Goal: Task Accomplishment & Management: Manage account settings

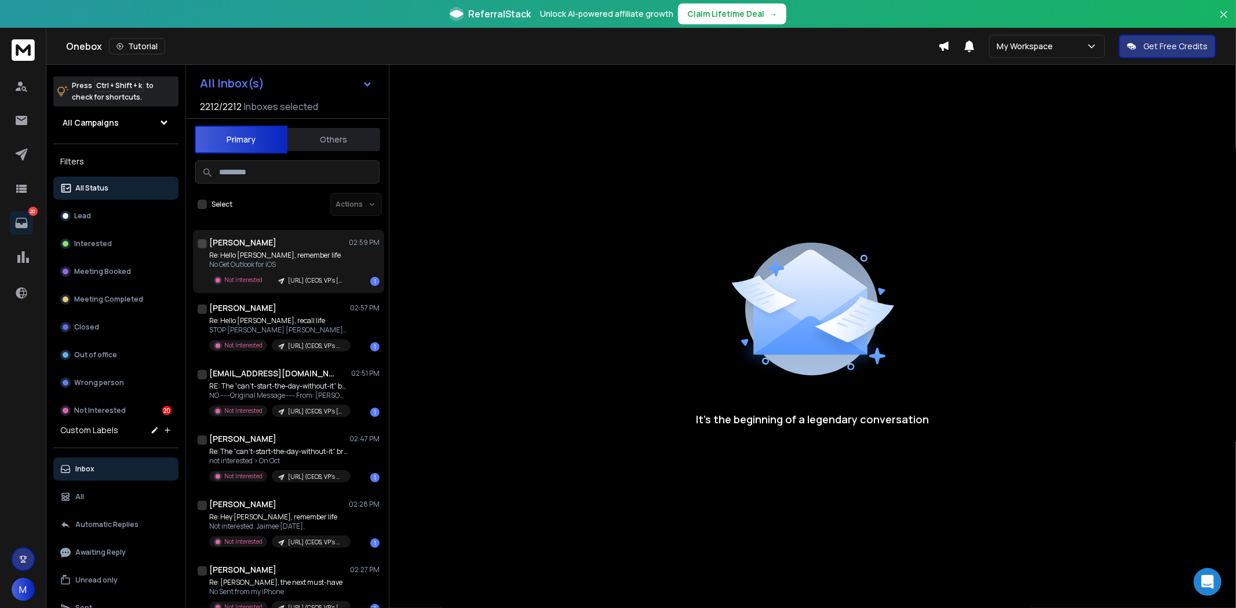
click at [301, 267] on p "No Get Outlook for iOS" at bounding box center [278, 264] width 139 height 9
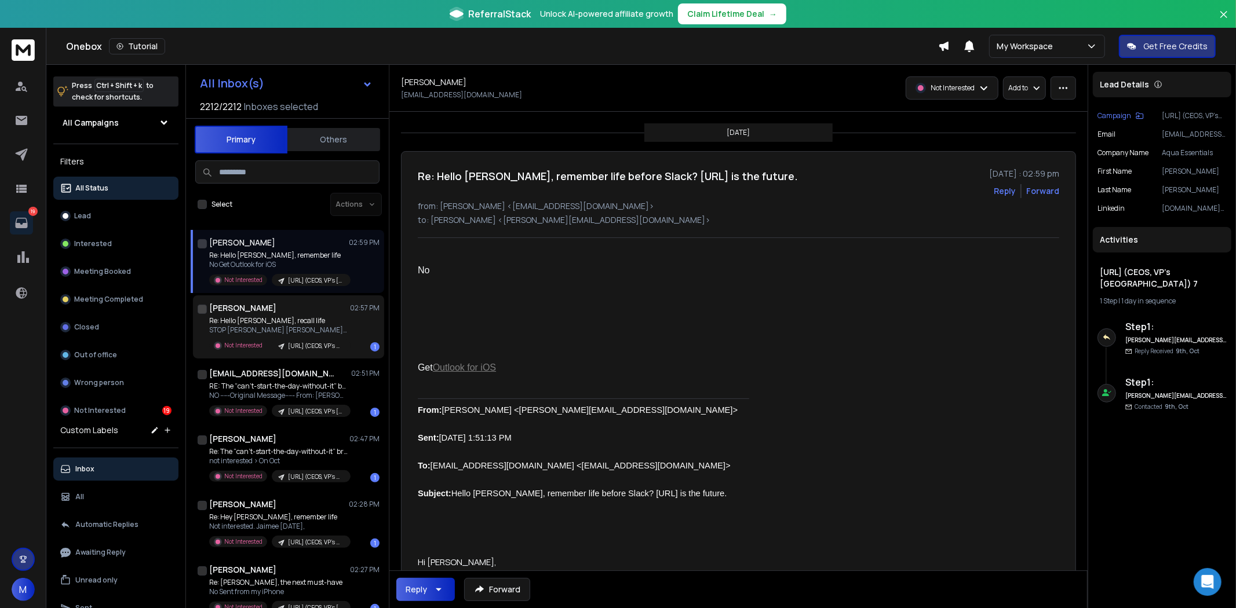
click at [306, 319] on p "Re: Hello [PERSON_NAME], recall life" at bounding box center [278, 320] width 139 height 9
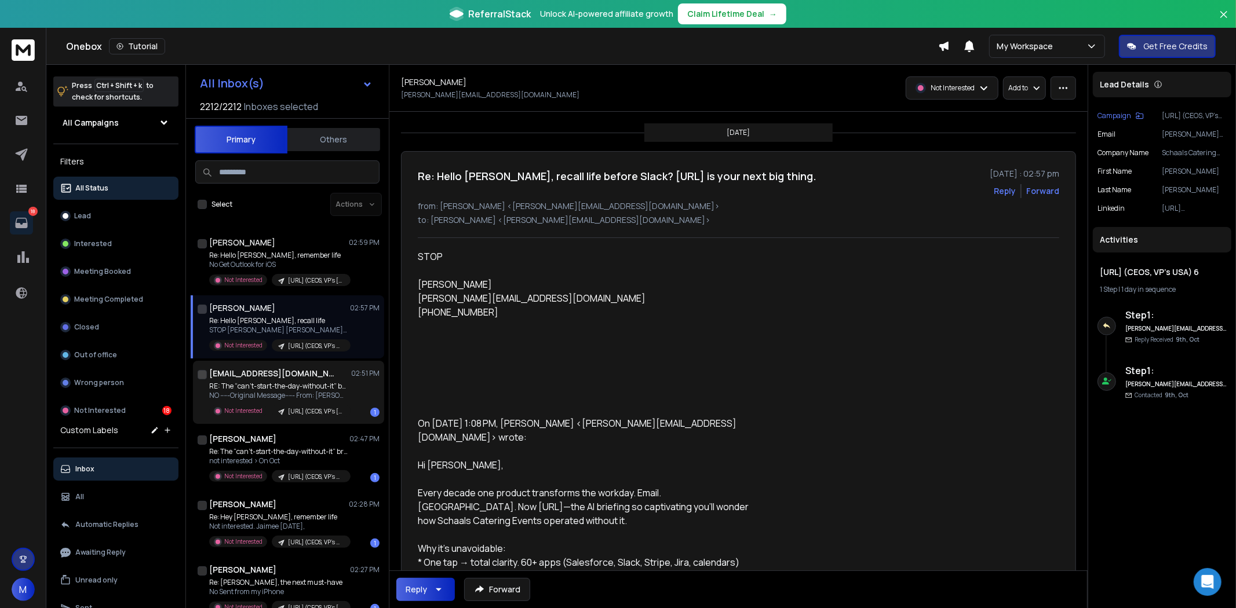
click at [273, 405] on div "Not Interested [URL] (CEOS, VP's [GEOGRAPHIC_DATA]) 3" at bounding box center [279, 411] width 141 height 12
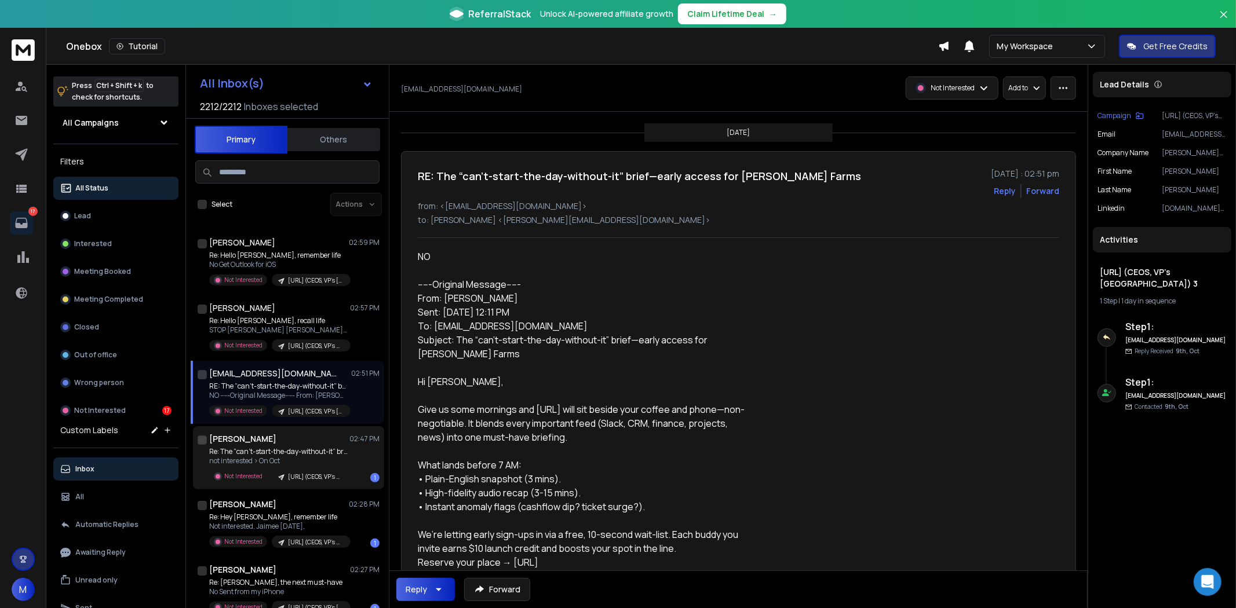
click at [276, 443] on h1 "[PERSON_NAME]" at bounding box center [242, 439] width 67 height 12
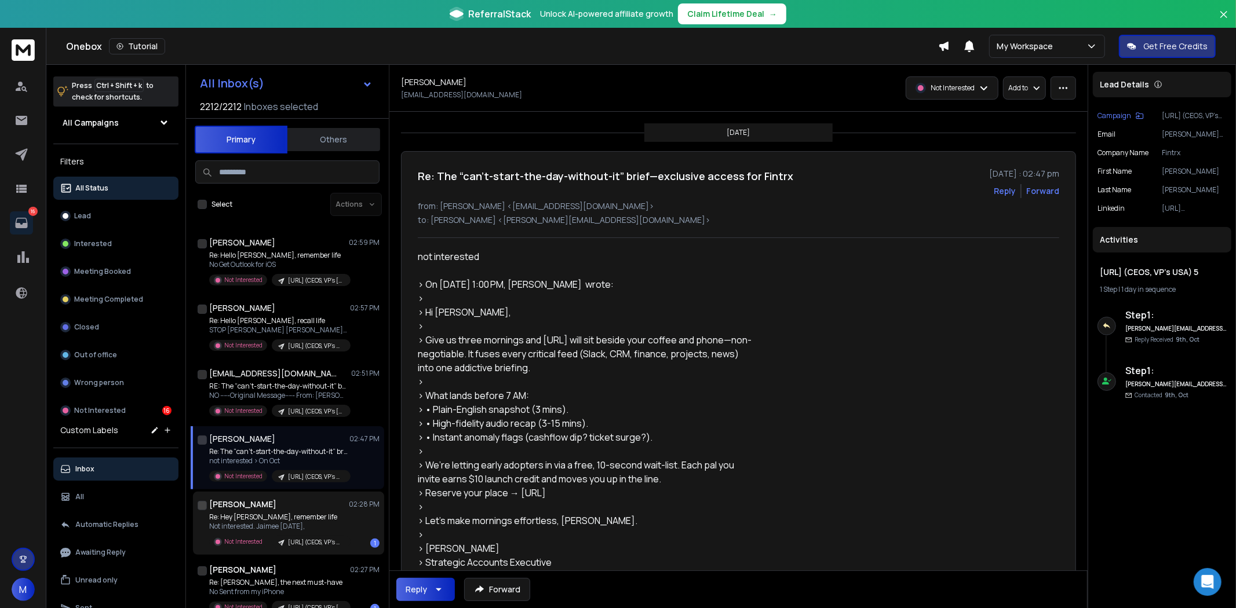
click at [294, 506] on div "[PERSON_NAME] 02:28 PM" at bounding box center [294, 505] width 170 height 12
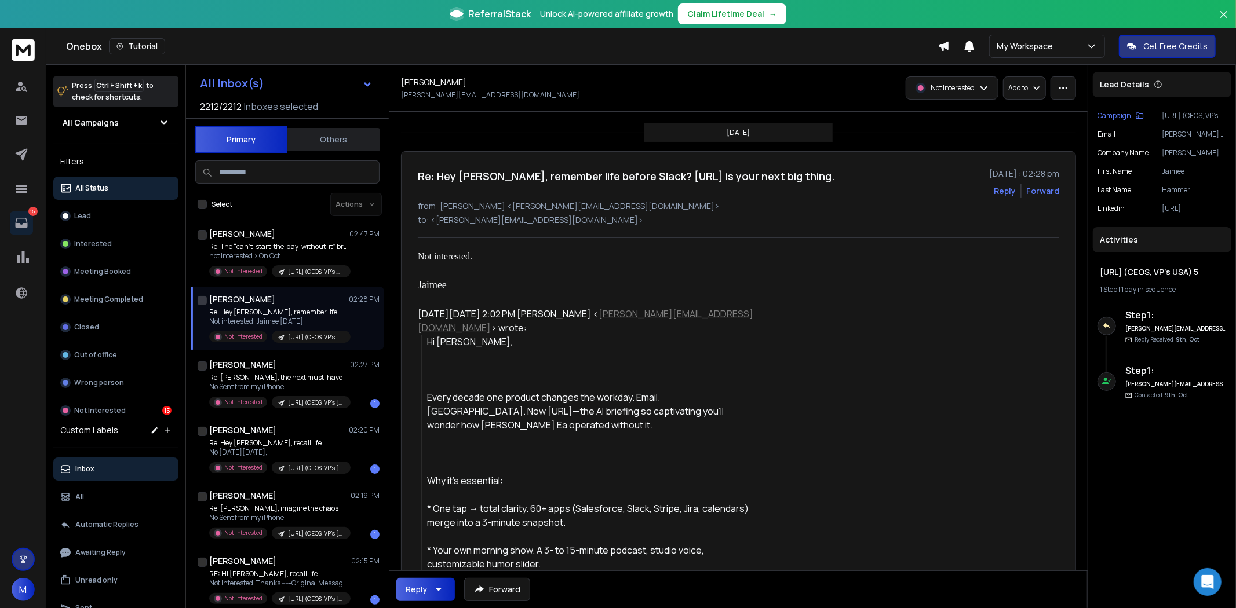
scroll to position [214, 0]
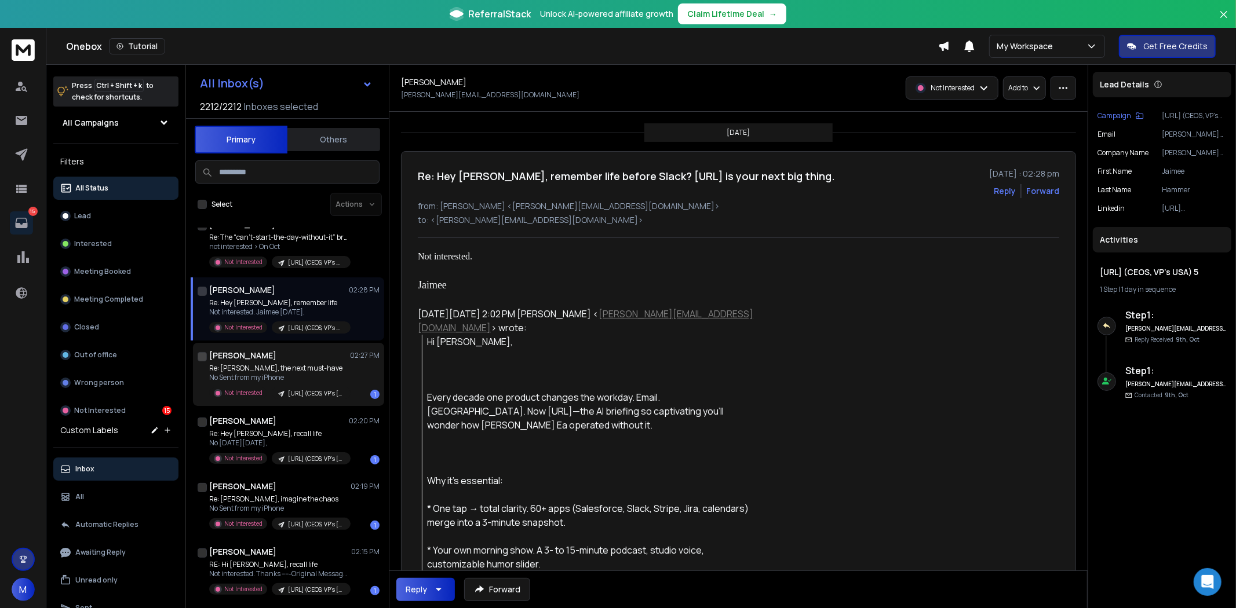
click at [305, 359] on div "[PERSON_NAME] 02:27 PM" at bounding box center [294, 356] width 170 height 12
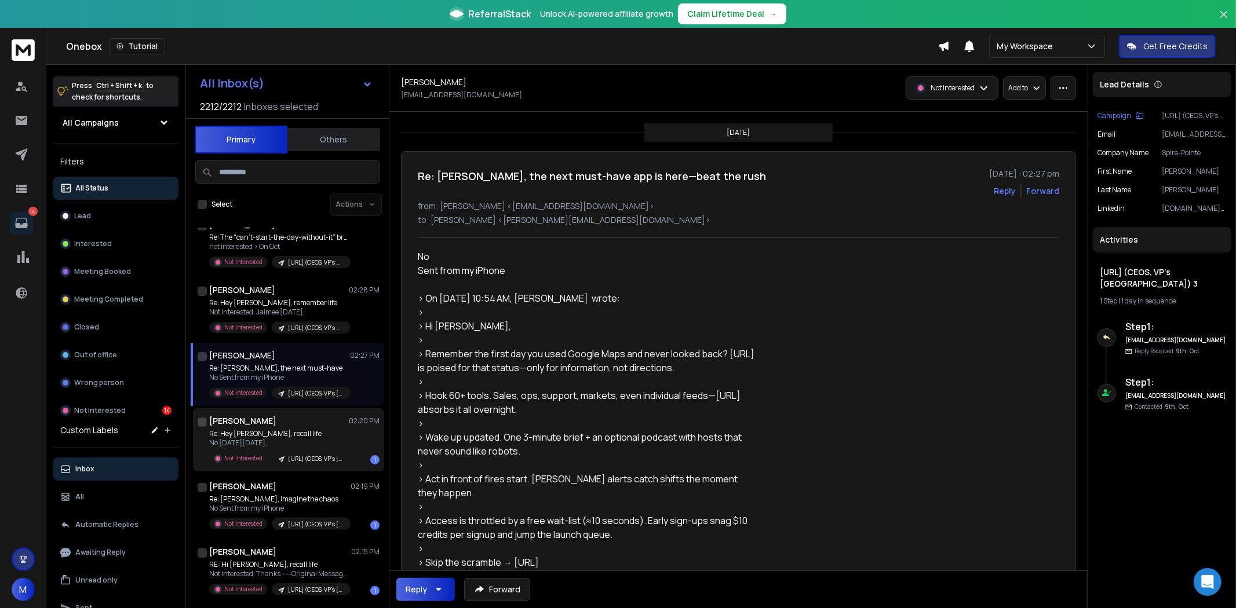
click at [309, 432] on p "Re: Hey [PERSON_NAME], recall life" at bounding box center [278, 433] width 139 height 9
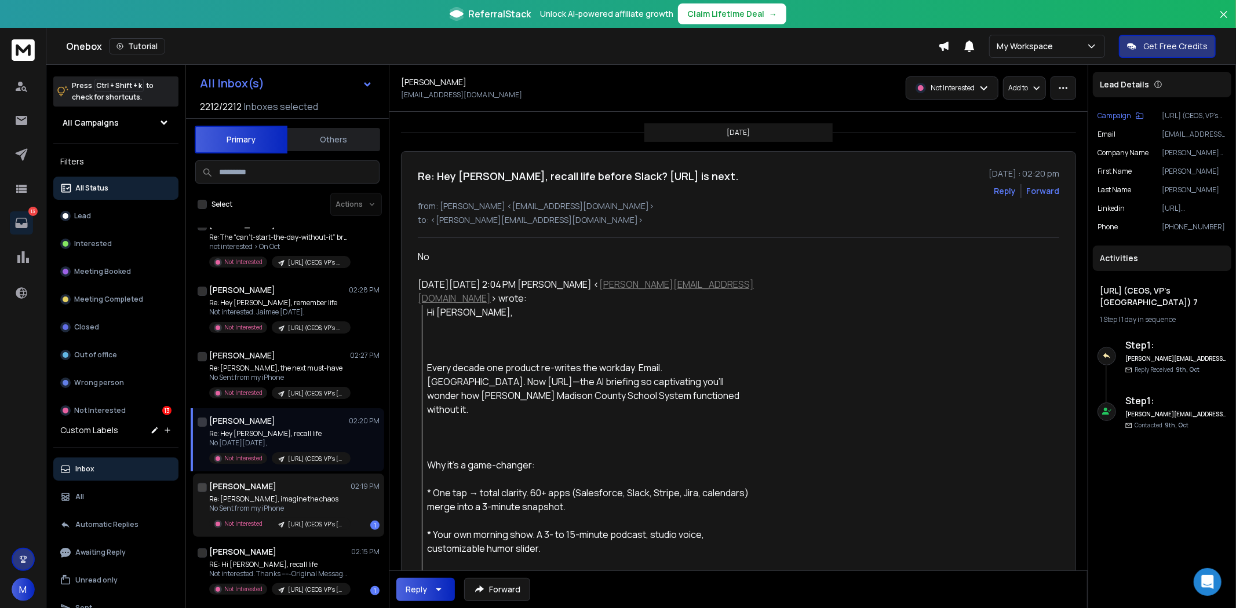
click at [317, 500] on p "Re: [PERSON_NAME], imagine the chaos" at bounding box center [278, 499] width 139 height 9
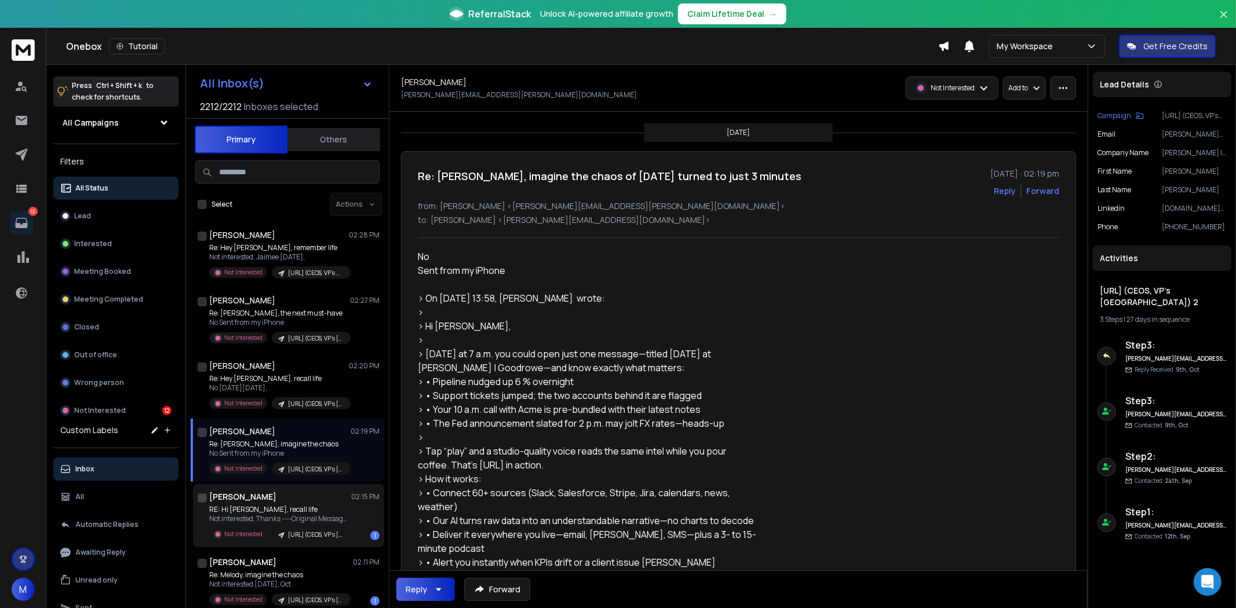
scroll to position [343, 0]
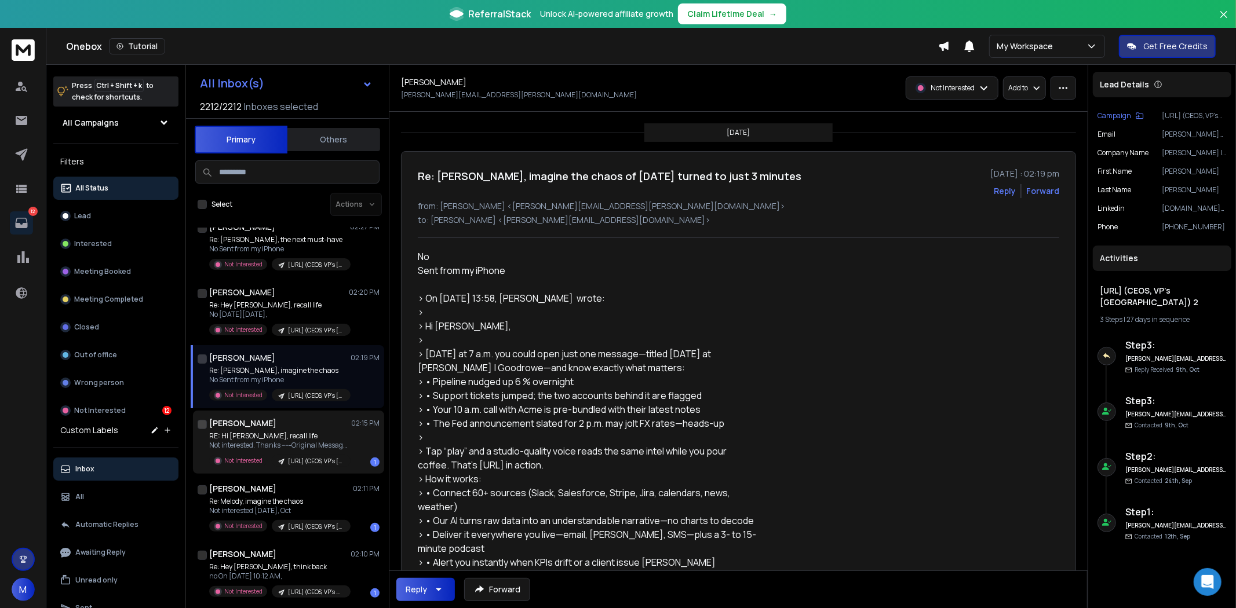
click at [305, 450] on div "RE: Hi [PERSON_NAME], recall life Not interested. Thanks -----Original Message-…" at bounding box center [279, 449] width 141 height 35
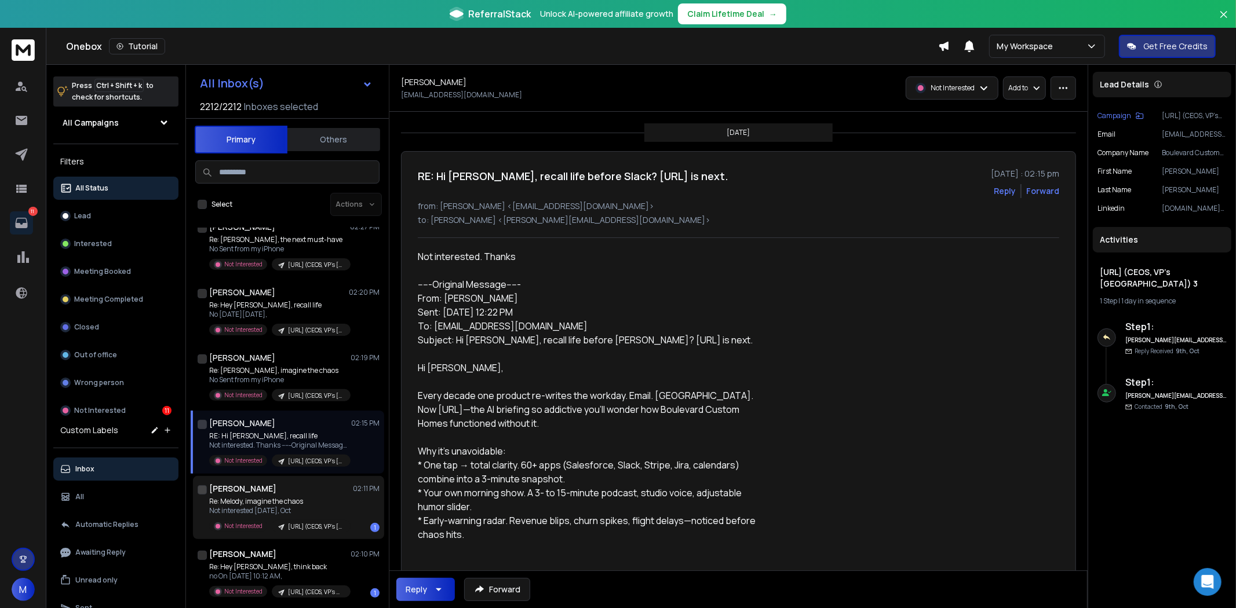
click at [314, 507] on p "Not interested [DATE], Oct" at bounding box center [278, 510] width 139 height 9
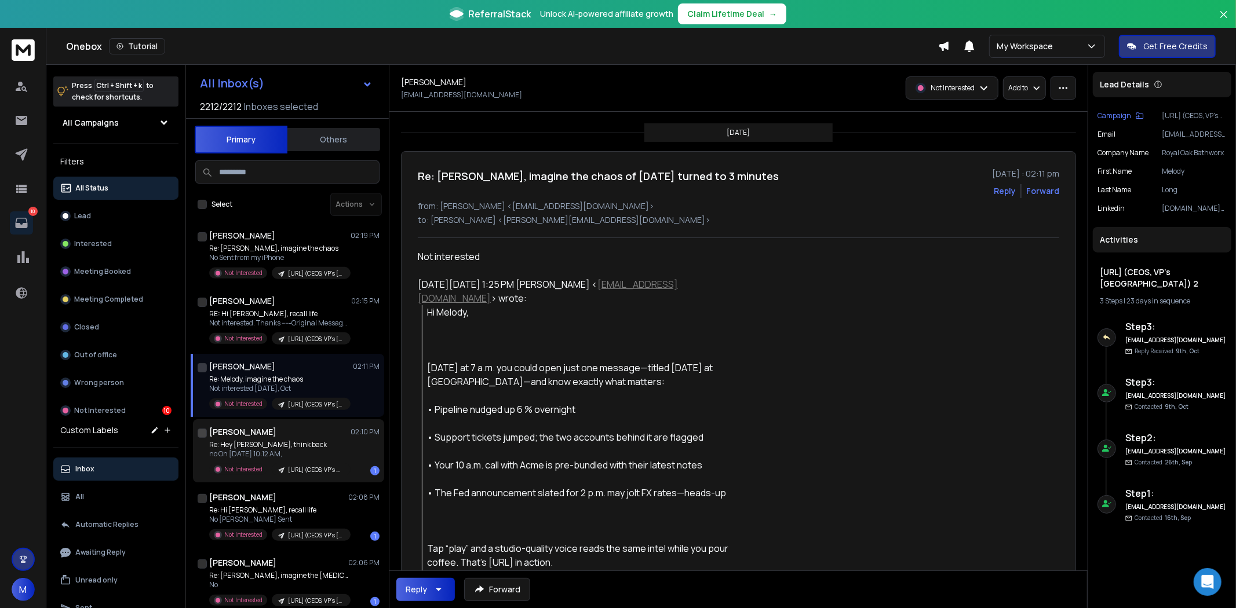
scroll to position [472, 0]
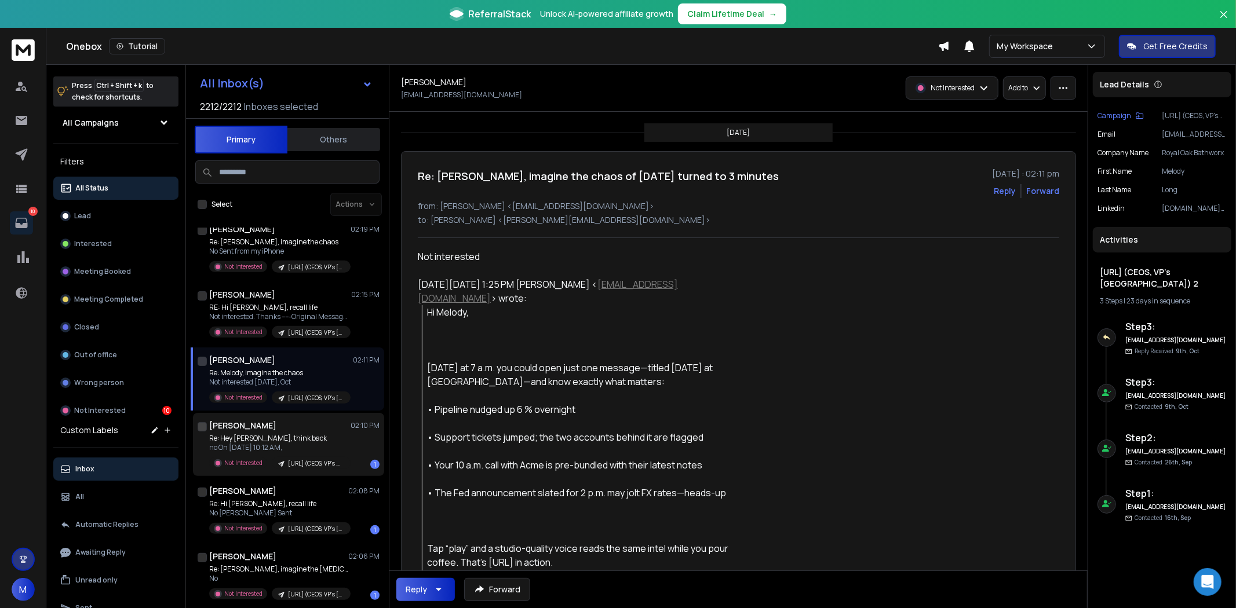
click at [296, 447] on p "no On [DATE] 10:12 AM," at bounding box center [278, 447] width 139 height 9
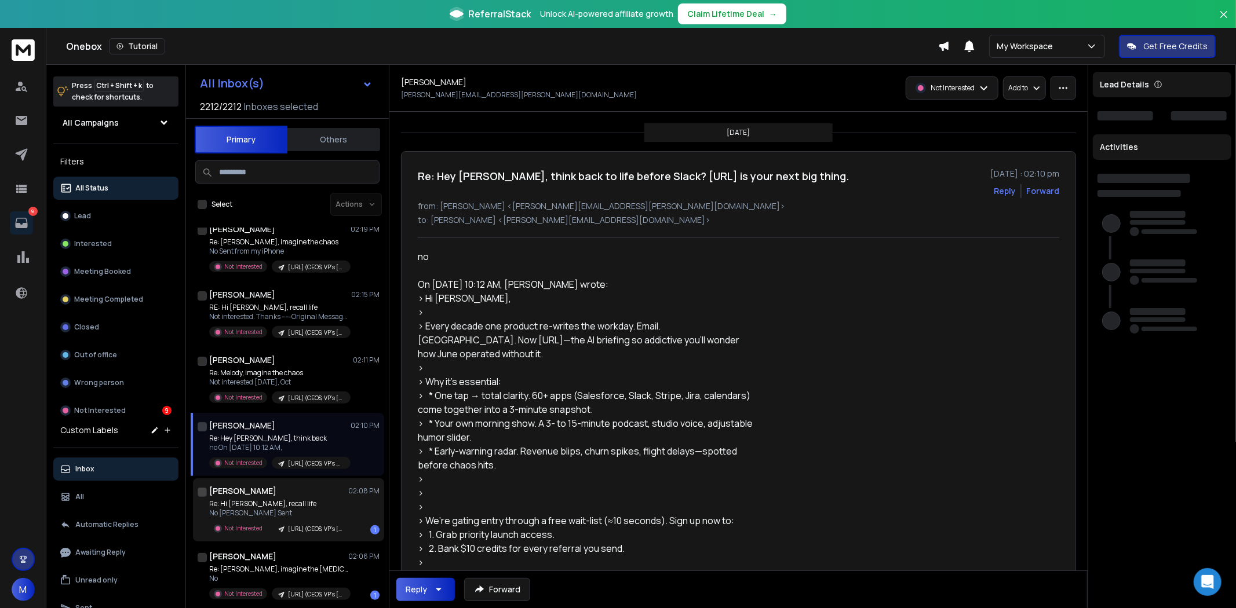
click at [283, 500] on p "Re: Hi [PERSON_NAME], recall life" at bounding box center [278, 503] width 139 height 9
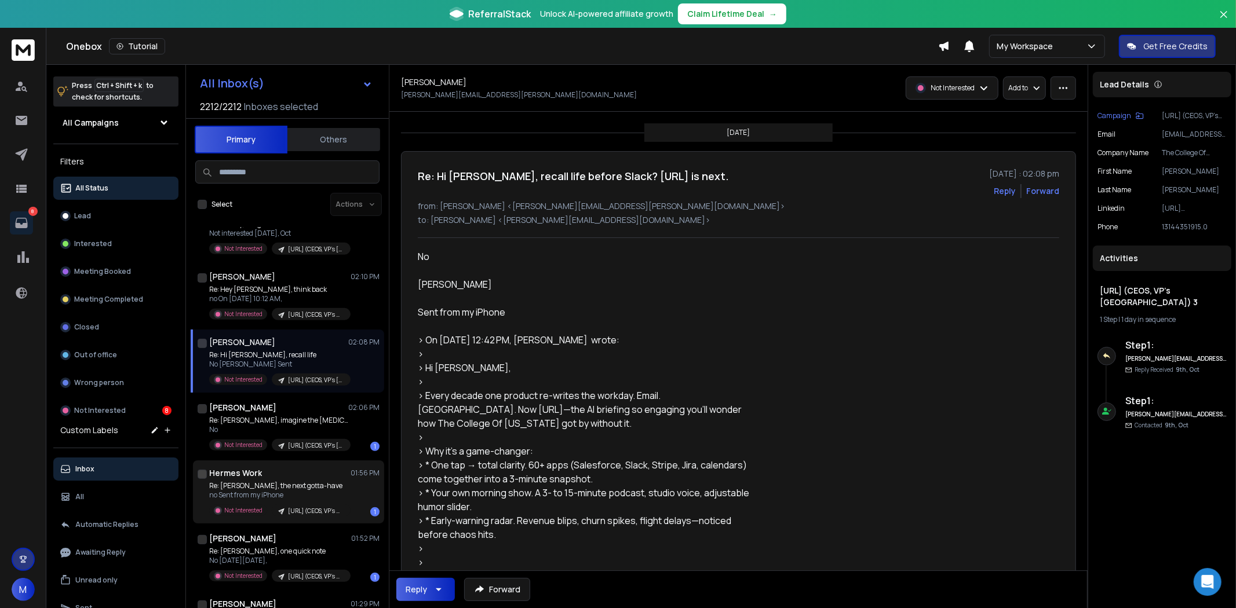
scroll to position [622, 0]
click at [280, 500] on div "Re: [PERSON_NAME], the next gotta-have no Sent from my iPhone Not Interested [U…" at bounding box center [279, 497] width 141 height 35
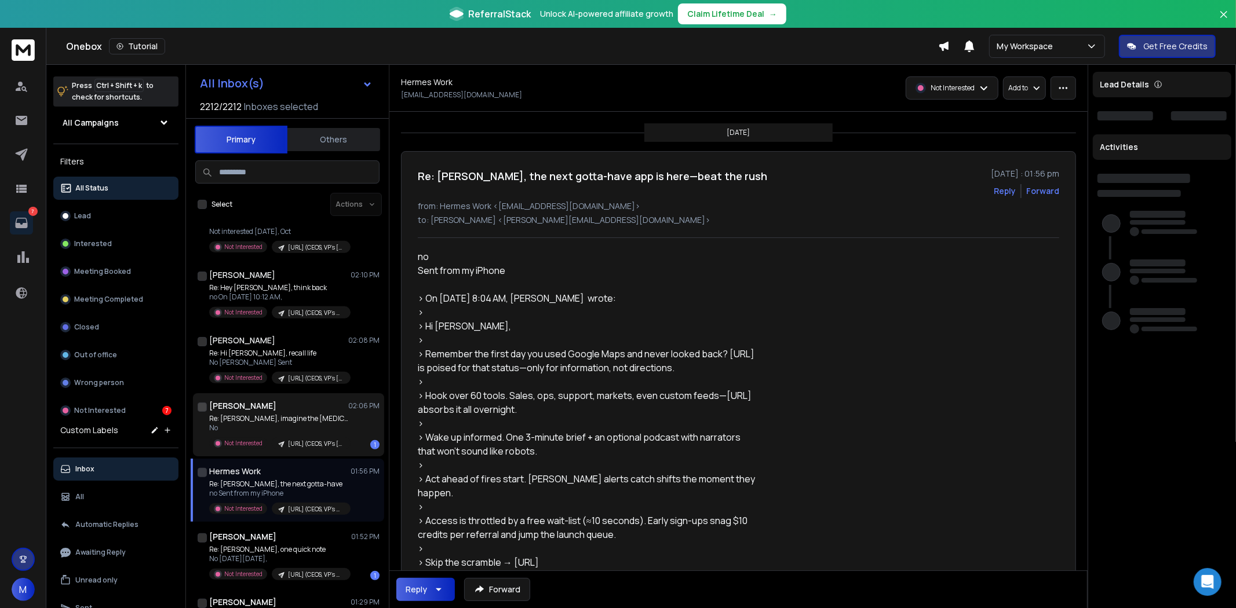
click at [288, 417] on p "Re: [PERSON_NAME], imagine the [MEDICAL_DATA]" at bounding box center [278, 418] width 139 height 9
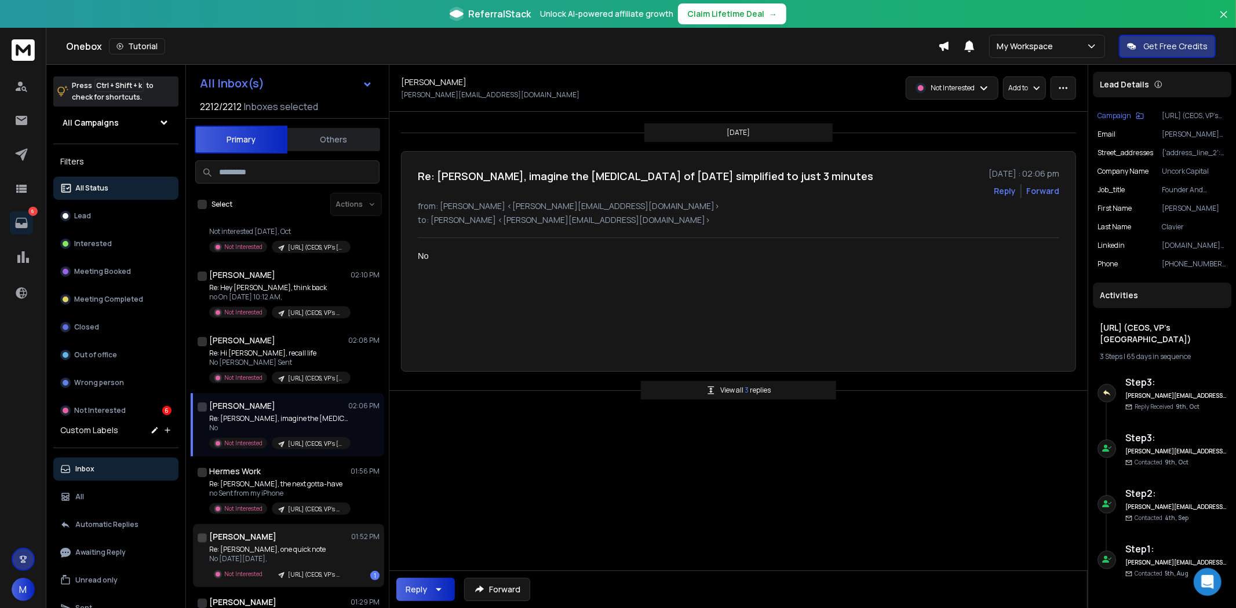
click at [275, 557] on p "No [DATE][DATE]," at bounding box center [278, 558] width 139 height 9
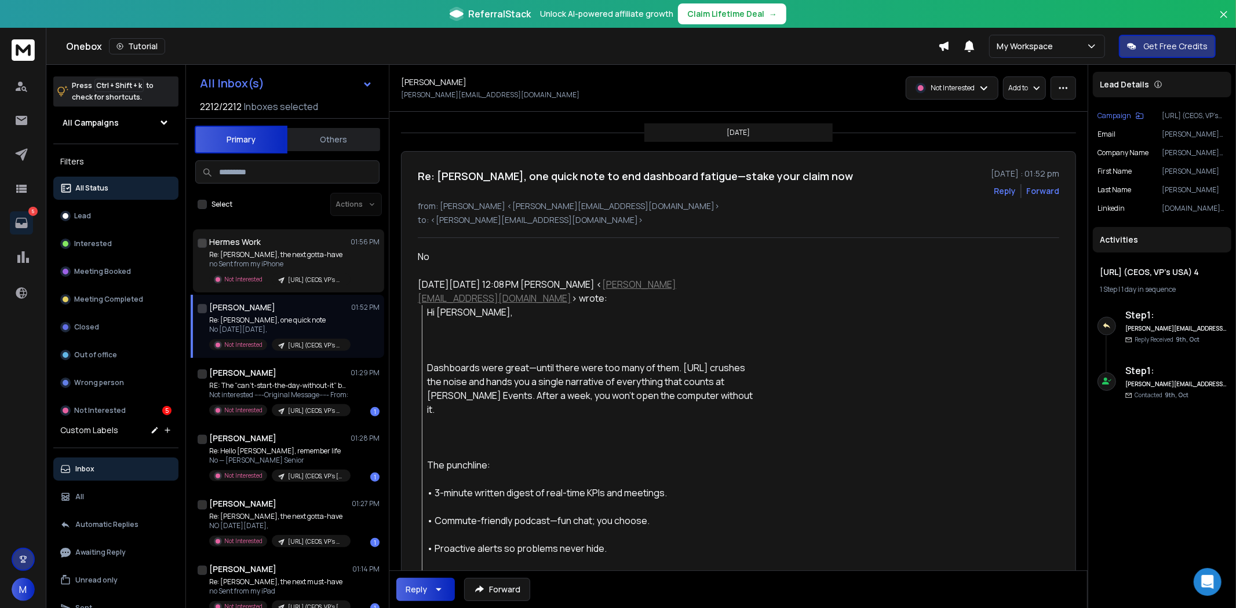
scroll to position [858, 0]
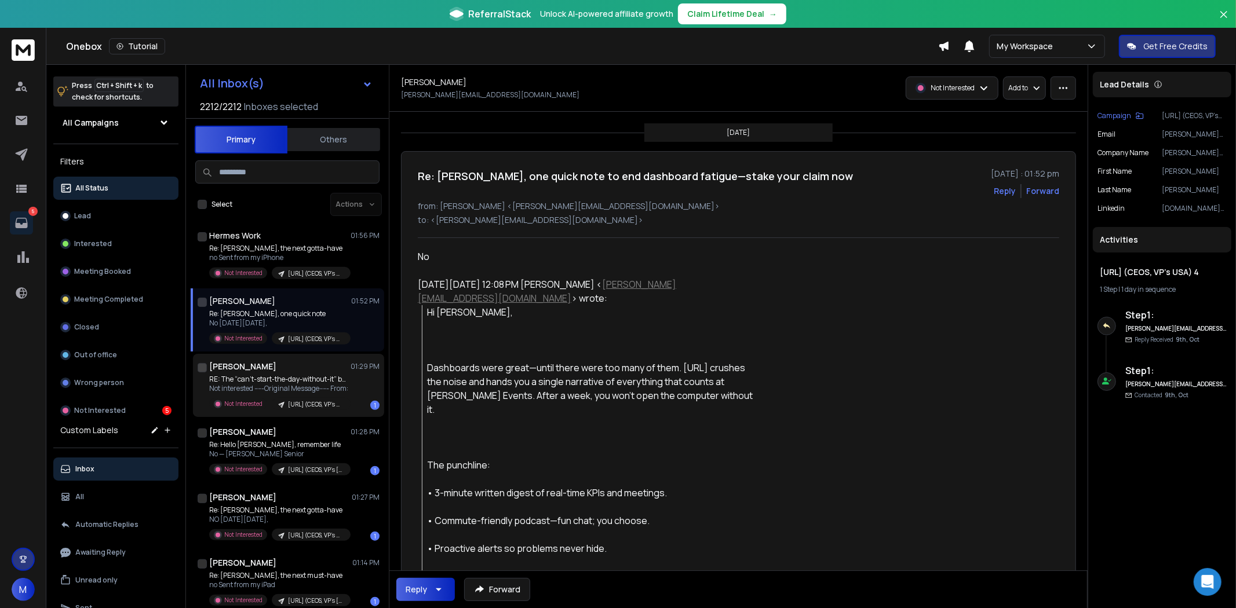
click at [291, 380] on p "RE: The “can’t-start-the-day-without-it” brief—VIP access" at bounding box center [278, 379] width 139 height 9
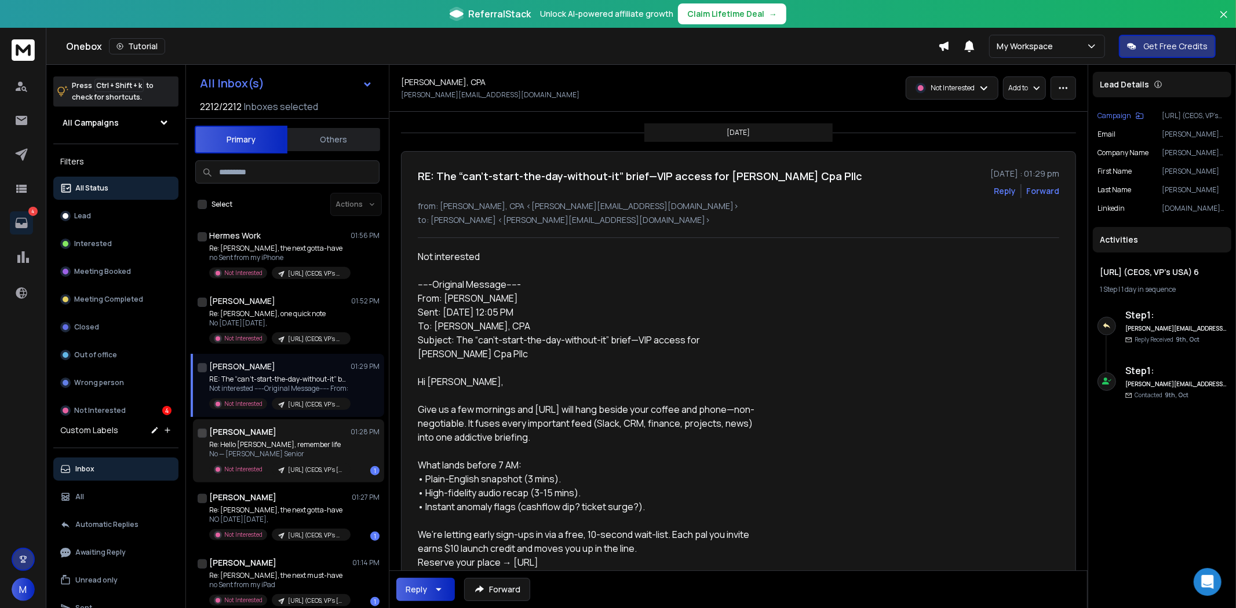
click at [302, 450] on p "No — [PERSON_NAME] Senior" at bounding box center [278, 454] width 139 height 9
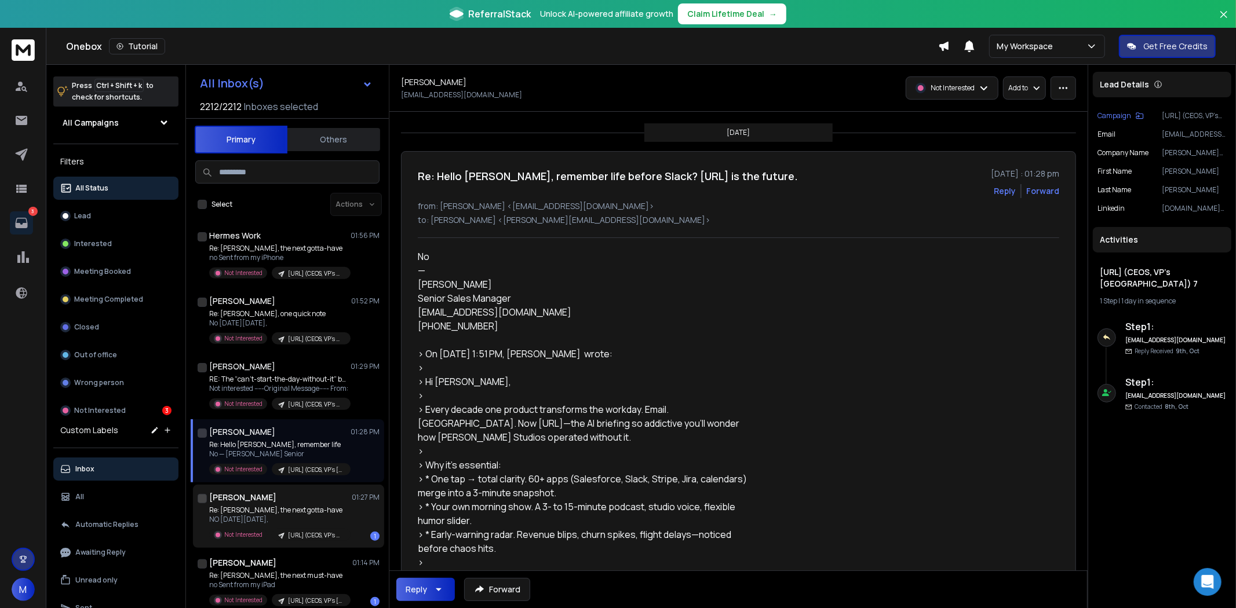
click at [313, 522] on p "NO [DATE][DATE]," at bounding box center [278, 519] width 139 height 9
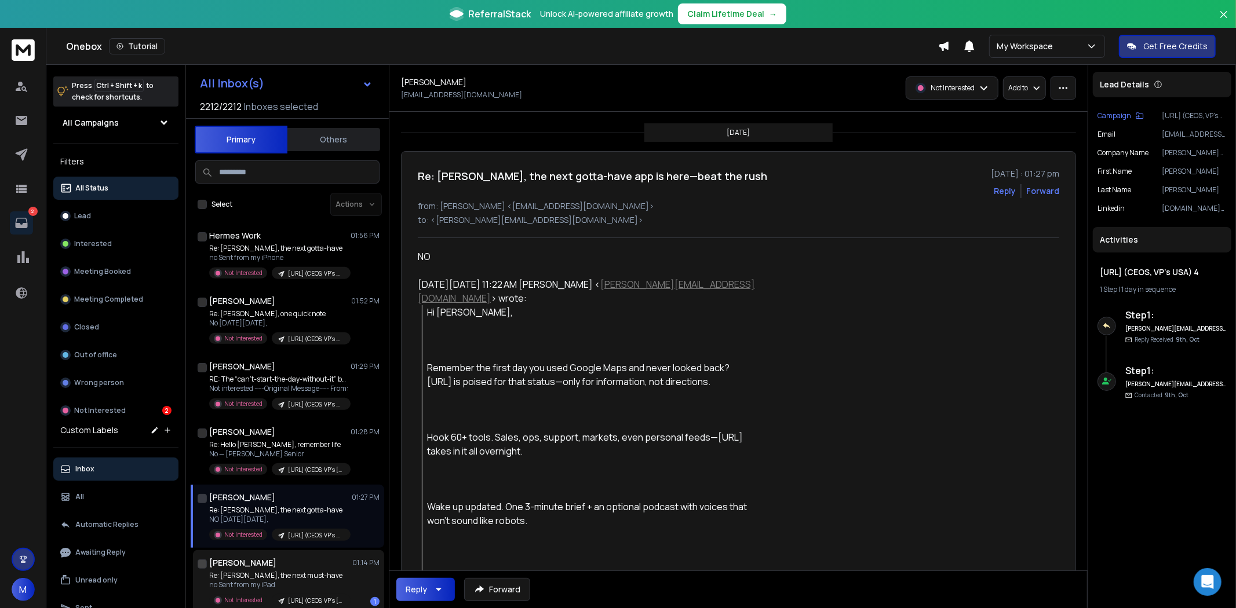
click at [304, 563] on div "[PERSON_NAME] 01:14 PM" at bounding box center [294, 563] width 170 height 12
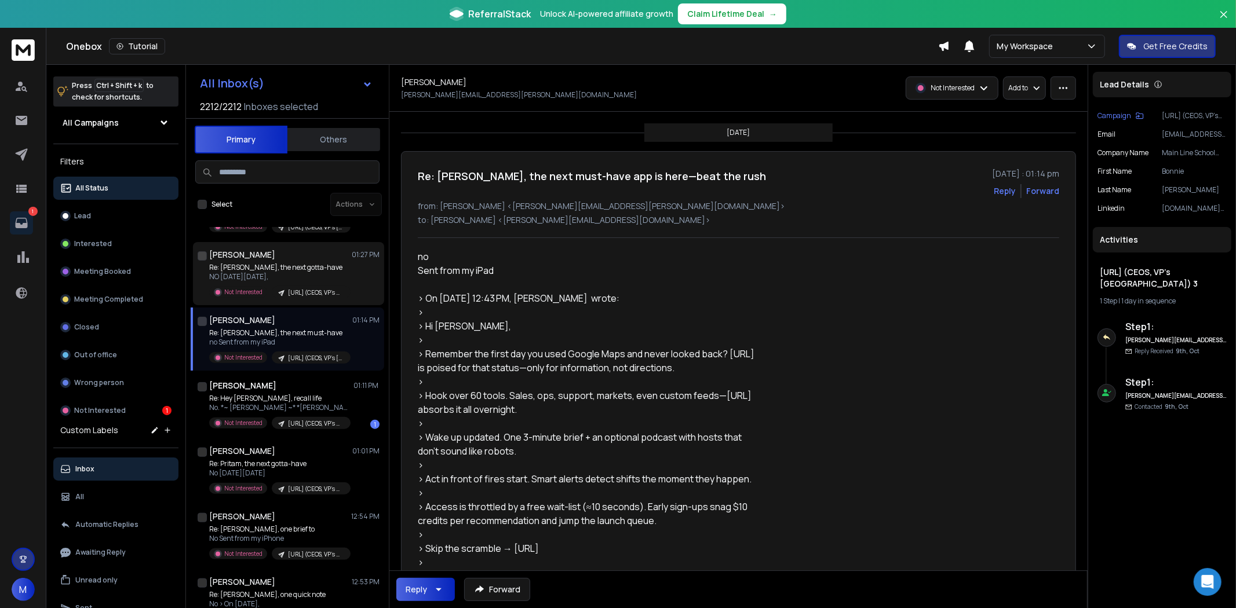
scroll to position [1137, 0]
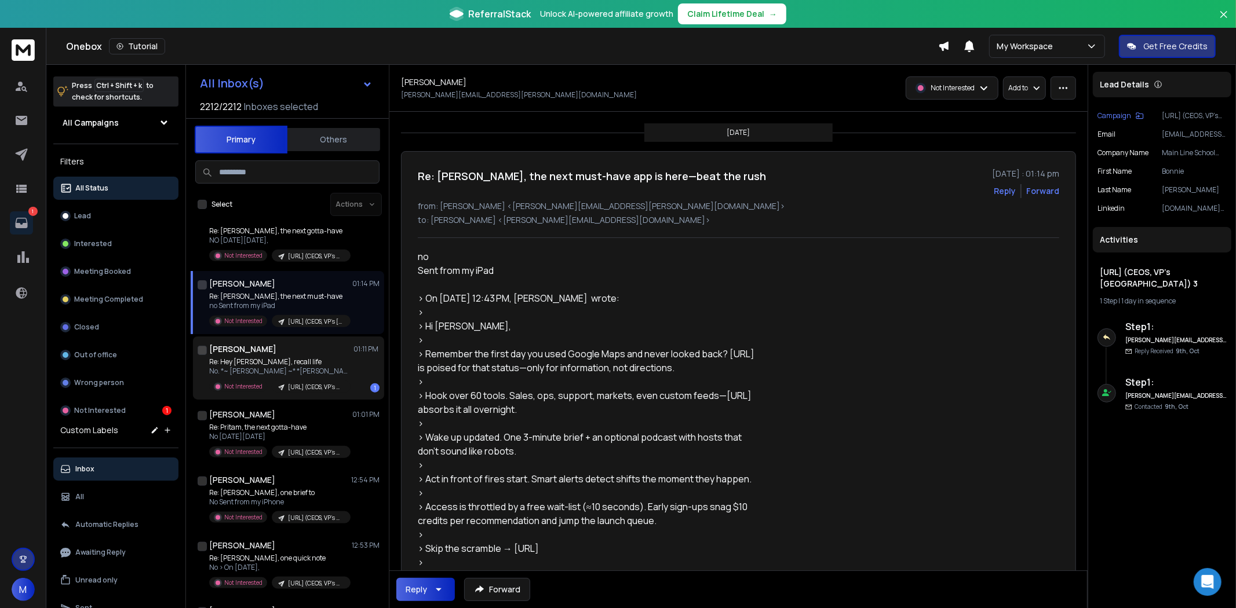
click at [306, 363] on p "Re: Hey [PERSON_NAME], recall life" at bounding box center [278, 361] width 139 height 9
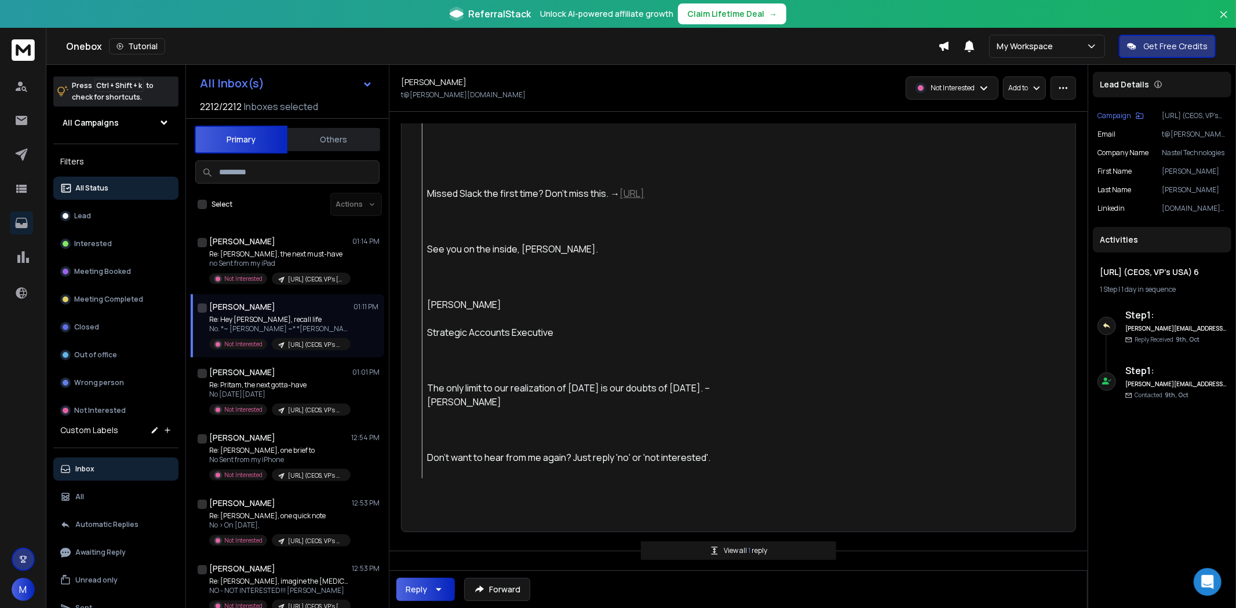
scroll to position [775, 0]
click at [747, 542] on div "View all 1 reply" at bounding box center [738, 548] width 195 height 19
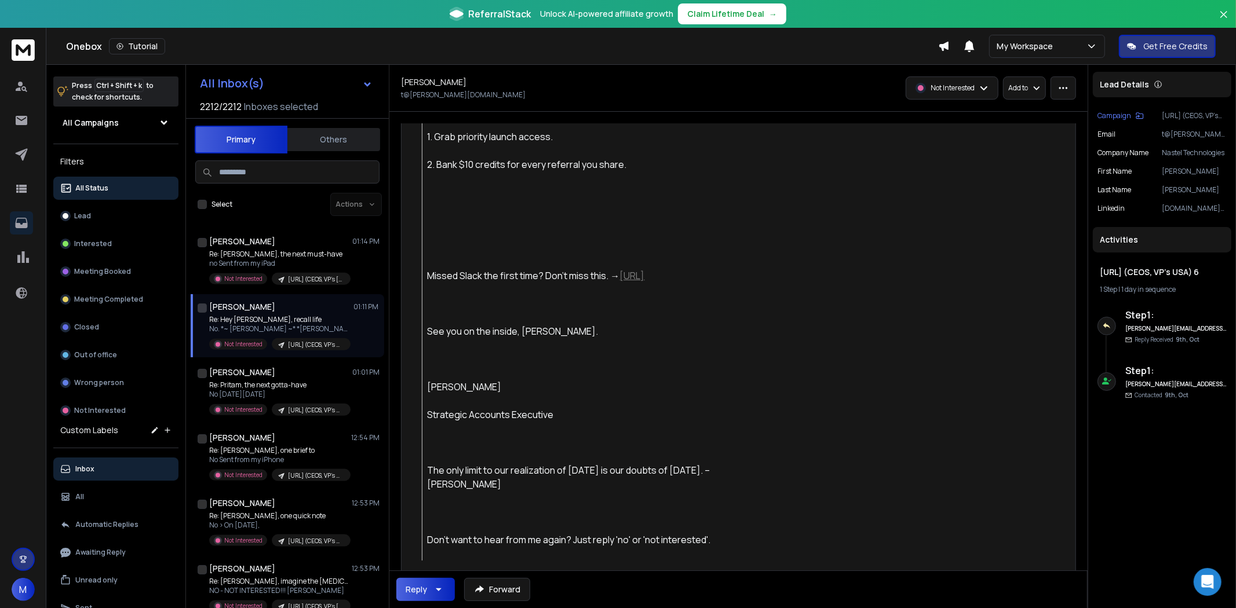
scroll to position [1171, 0]
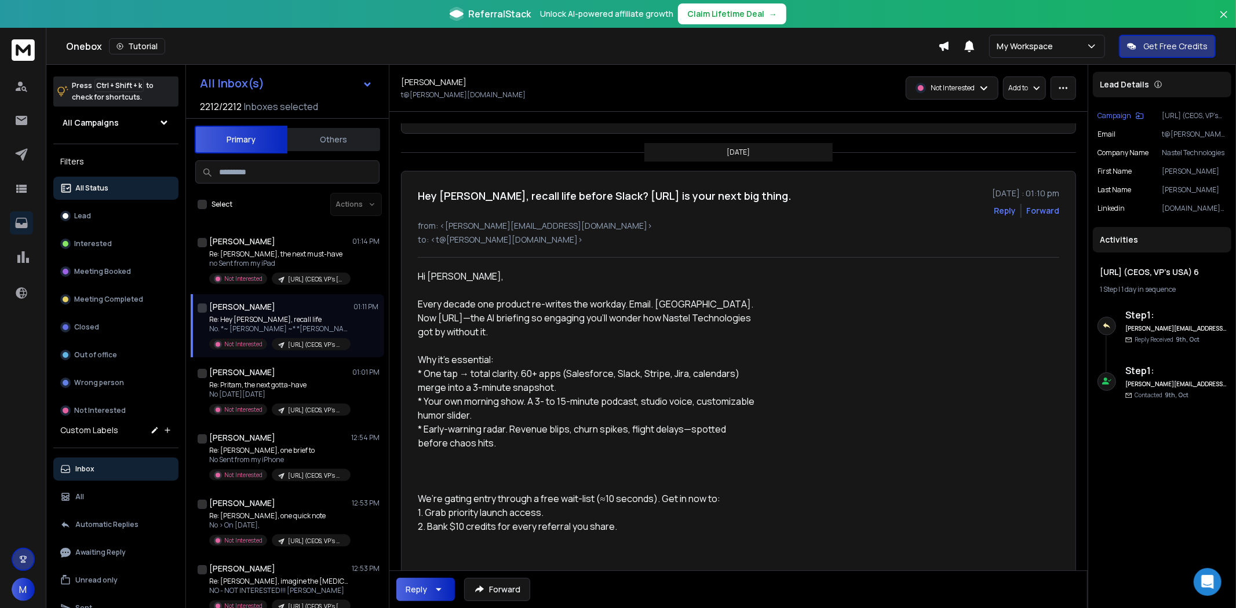
click at [317, 139] on button "Others" at bounding box center [333, 139] width 93 height 25
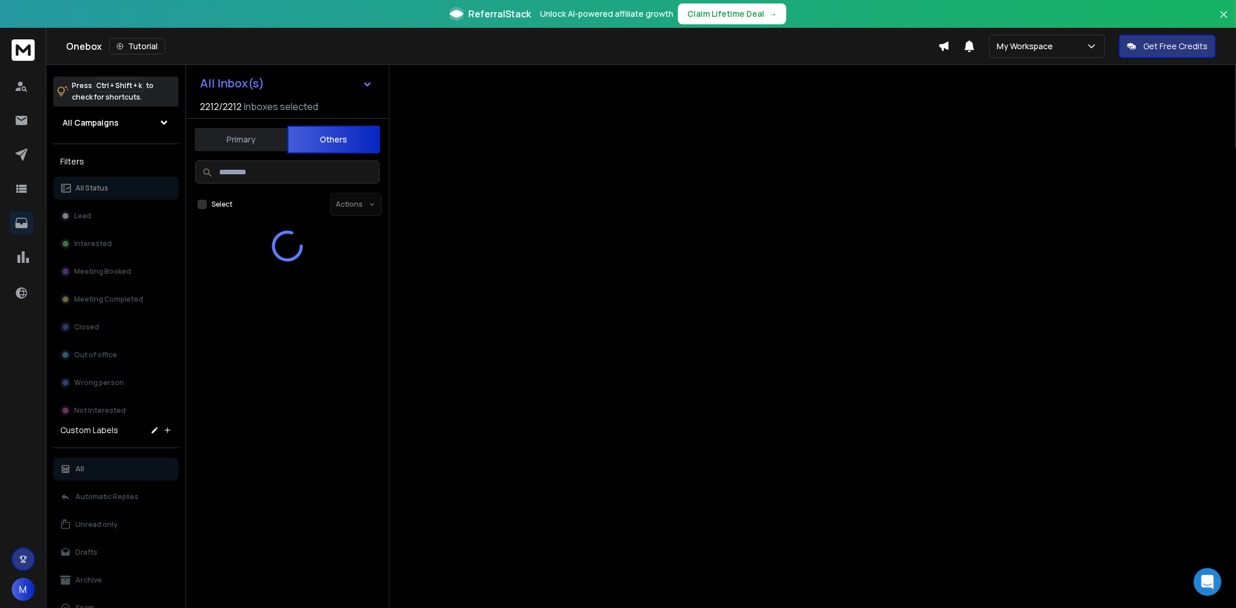
scroll to position [0, 0]
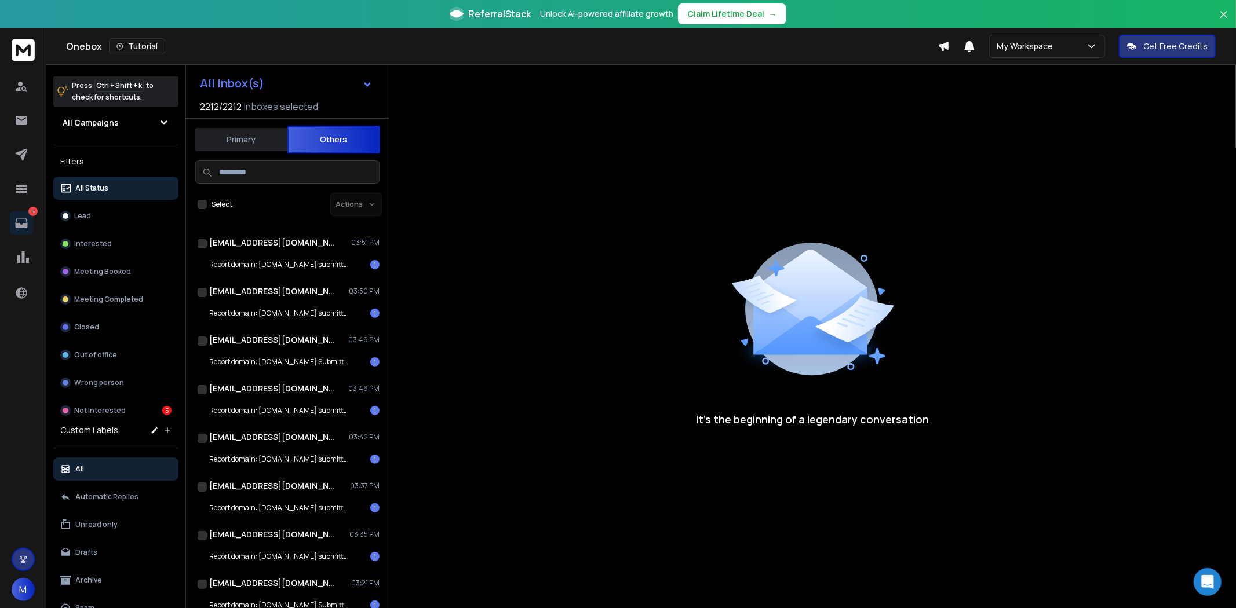
click at [258, 175] on input at bounding box center [287, 171] width 184 height 23
paste input "**********"
type input "**********"
click at [213, 268] on button "SELECT THIS PAGE" at bounding box center [210, 267] width 9 height 9
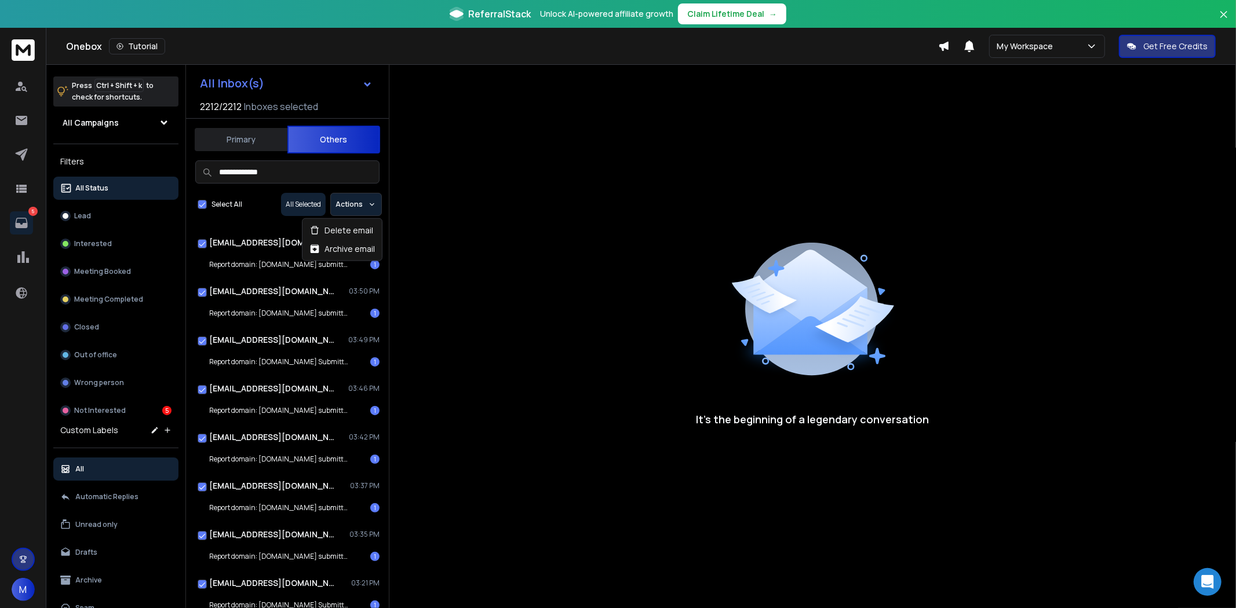
click at [339, 206] on p "Actions" at bounding box center [348, 204] width 27 height 9
click at [348, 232] on div "Delete email" at bounding box center [341, 231] width 64 height 12
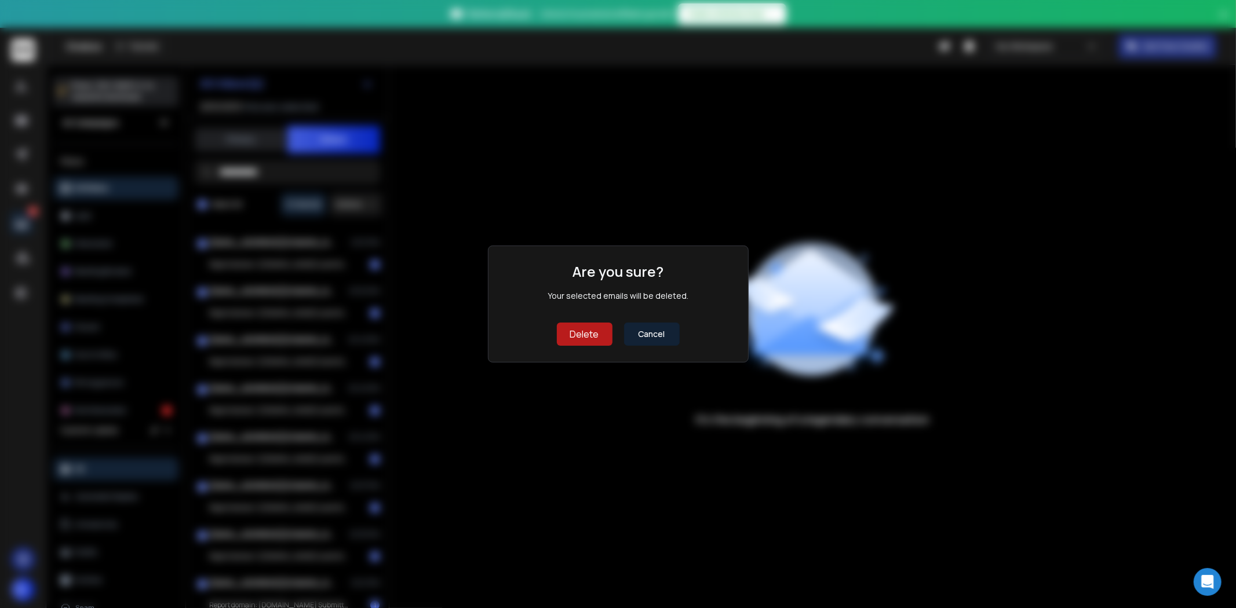
click at [587, 339] on button "Delete" at bounding box center [585, 334] width 56 height 23
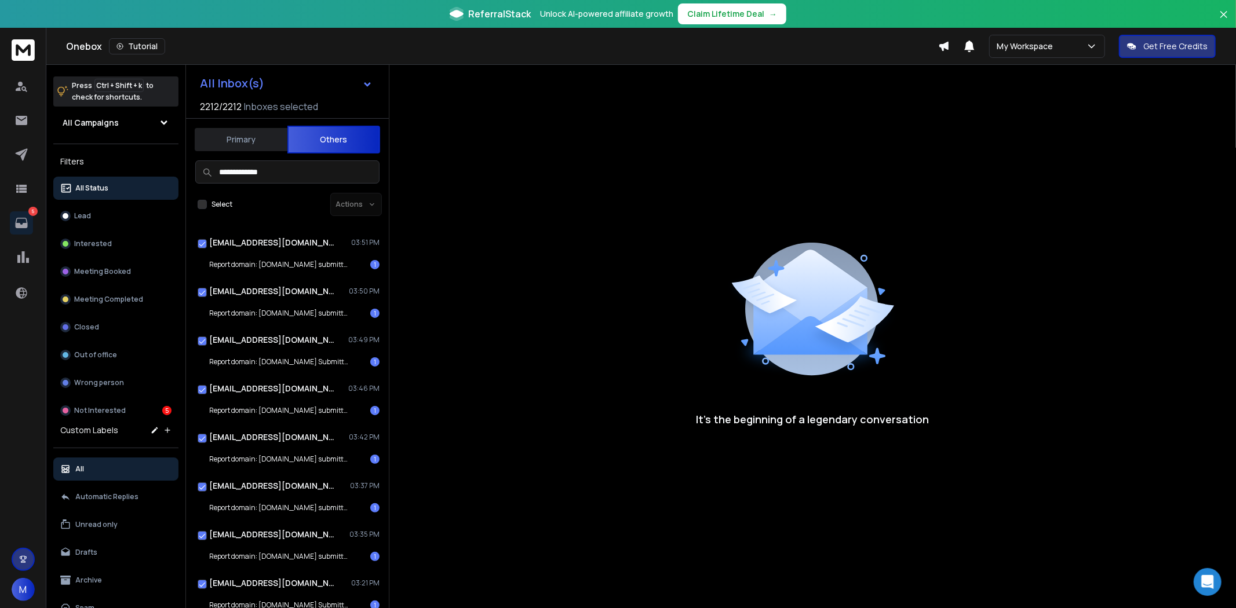
click at [303, 171] on input "**********" at bounding box center [287, 171] width 184 height 23
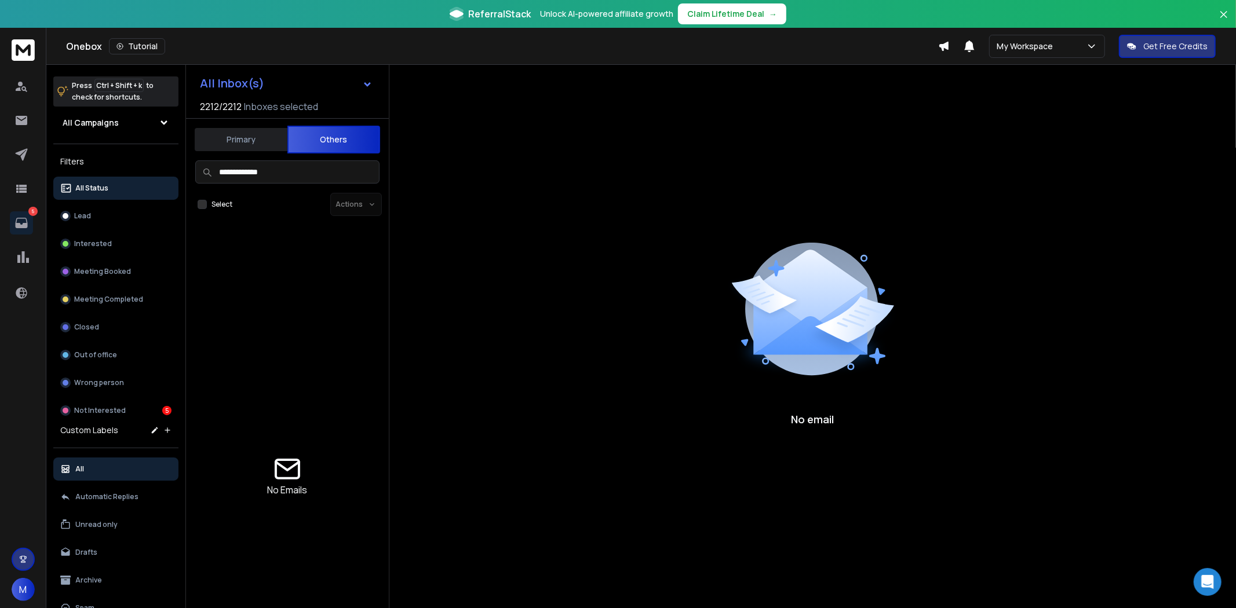
drag, startPoint x: 303, startPoint y: 171, endPoint x: 198, endPoint y: 182, distance: 105.5
click at [198, 182] on input "**********" at bounding box center [287, 171] width 184 height 23
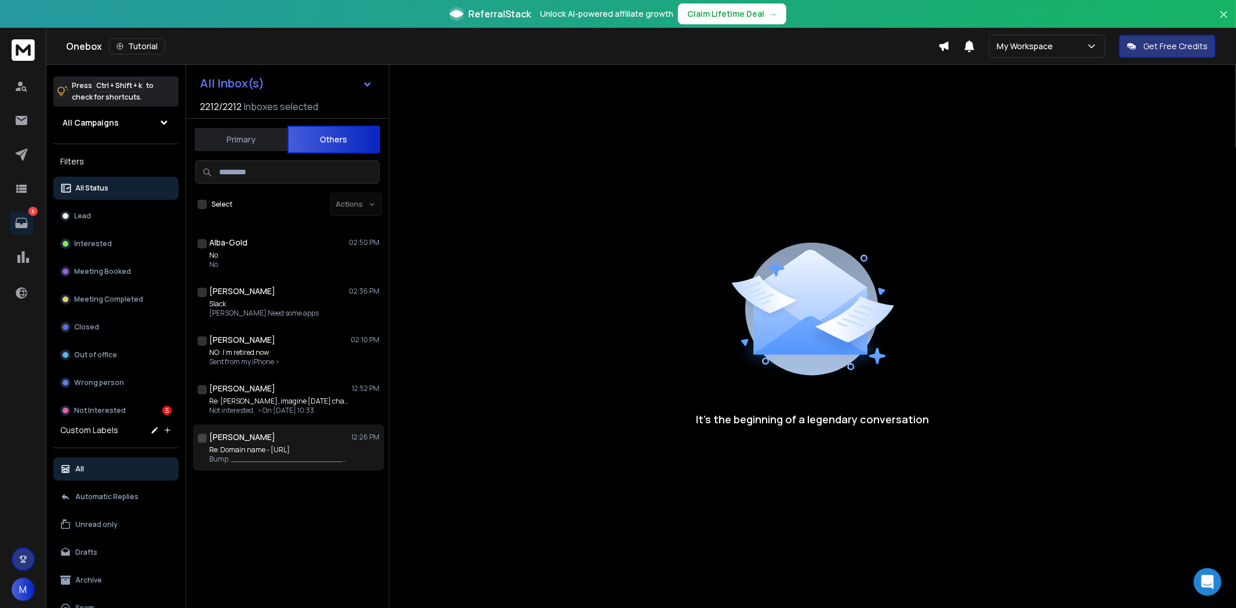
click at [279, 442] on div "[PERSON_NAME] 12:26 PM" at bounding box center [294, 438] width 170 height 12
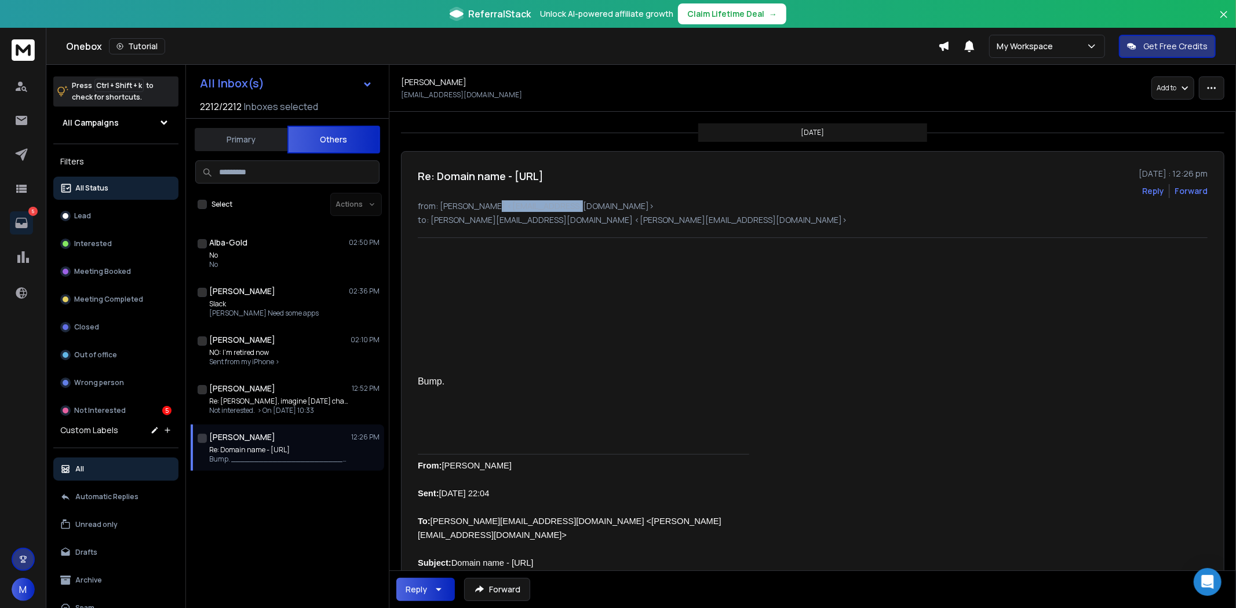
drag, startPoint x: 484, startPoint y: 207, endPoint x: 561, endPoint y: 207, distance: 76.5
click at [561, 207] on p "from: [PERSON_NAME] <[EMAIL_ADDRESS][DOMAIN_NAME]>" at bounding box center [813, 206] width 790 height 12
copy p "[EMAIL_ADDRESS][DOMAIN_NAME]"
click at [255, 149] on button "Primary" at bounding box center [241, 139] width 93 height 25
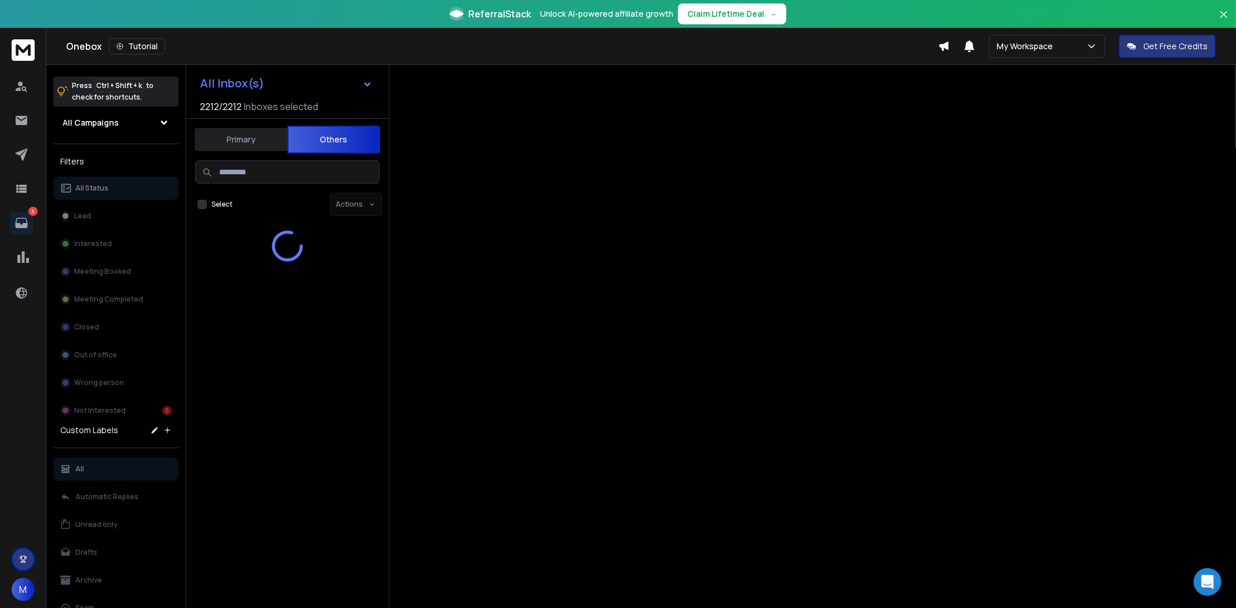
click at [316, 144] on button "Others" at bounding box center [333, 140] width 93 height 28
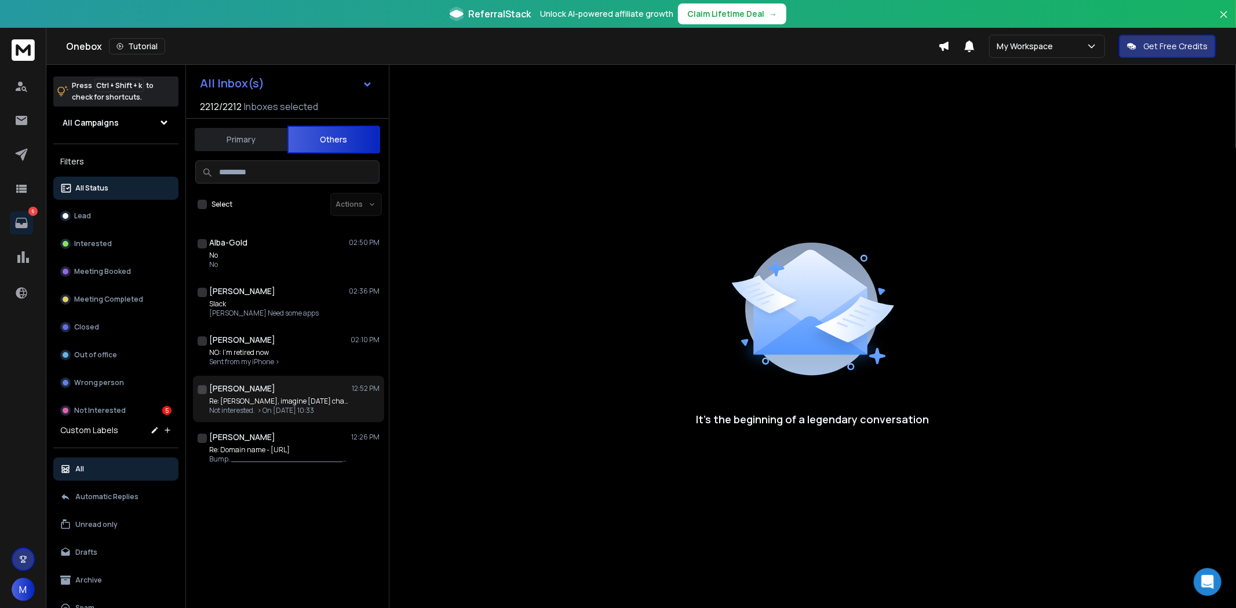
click at [259, 404] on p "Re: [PERSON_NAME], imagine [DATE] chaos" at bounding box center [278, 401] width 139 height 9
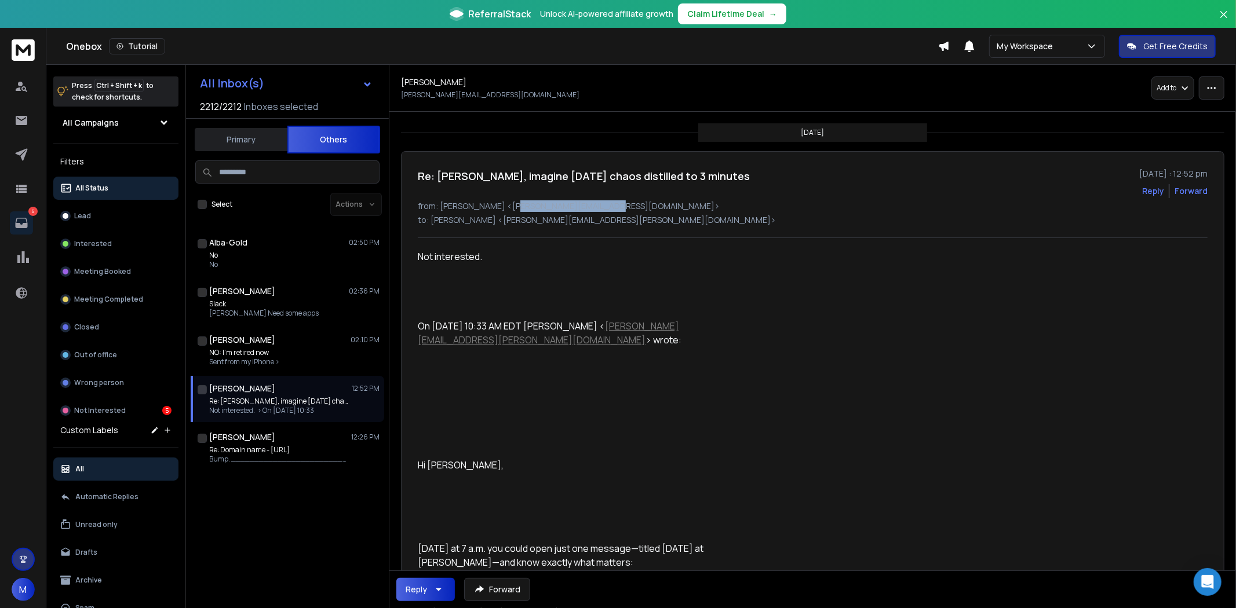
drag, startPoint x: 510, startPoint y: 207, endPoint x: 602, endPoint y: 209, distance: 92.7
click at [602, 209] on p "from: [PERSON_NAME] <[PERSON_NAME][EMAIL_ADDRESS][DOMAIN_NAME]>" at bounding box center [813, 206] width 790 height 12
copy p "[PERSON_NAME][EMAIL_ADDRESS][DOMAIN_NAME]"
click at [244, 156] on div at bounding box center [287, 170] width 193 height 28
click at [241, 141] on button "Primary" at bounding box center [241, 139] width 93 height 25
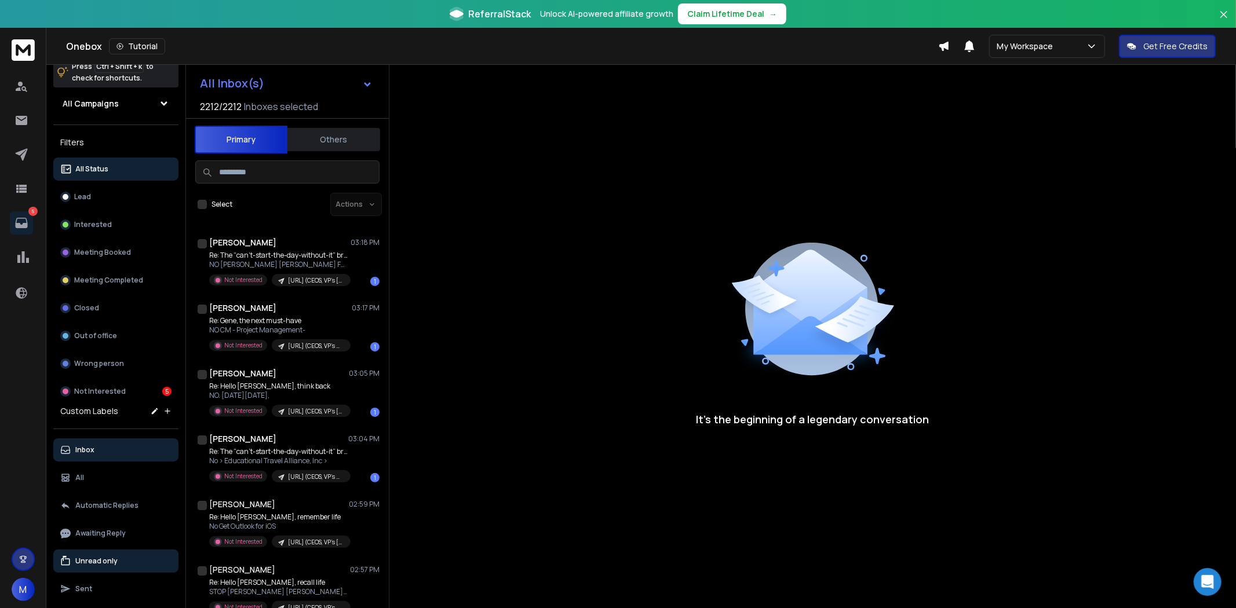
scroll to position [85, 0]
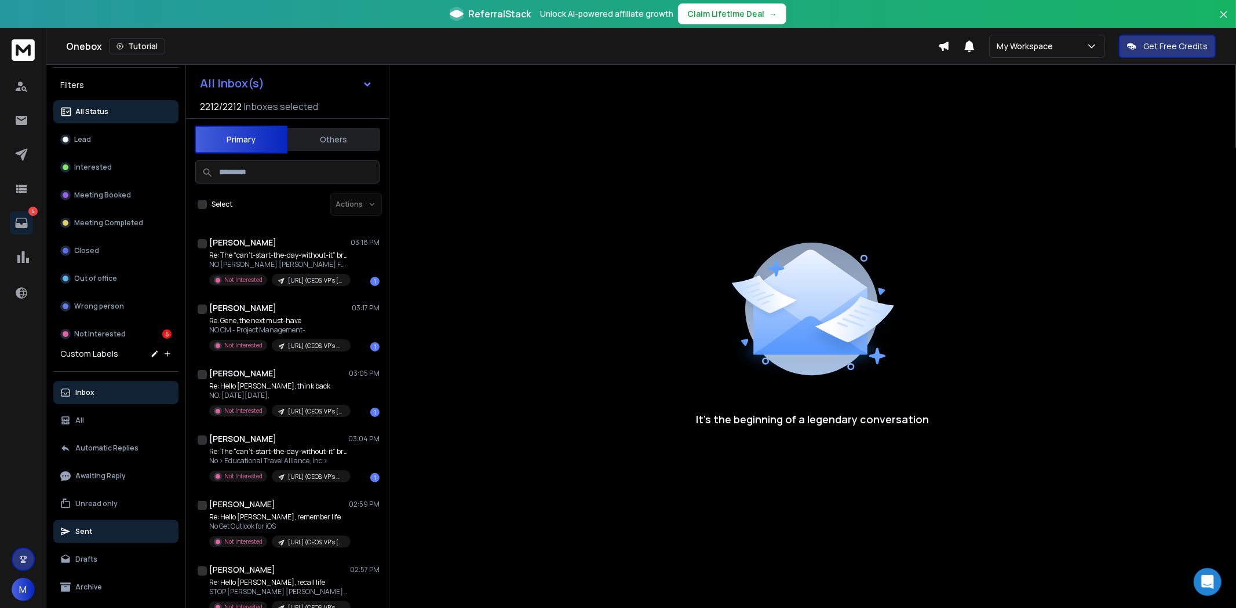
click at [95, 520] on button "Sent" at bounding box center [115, 531] width 125 height 23
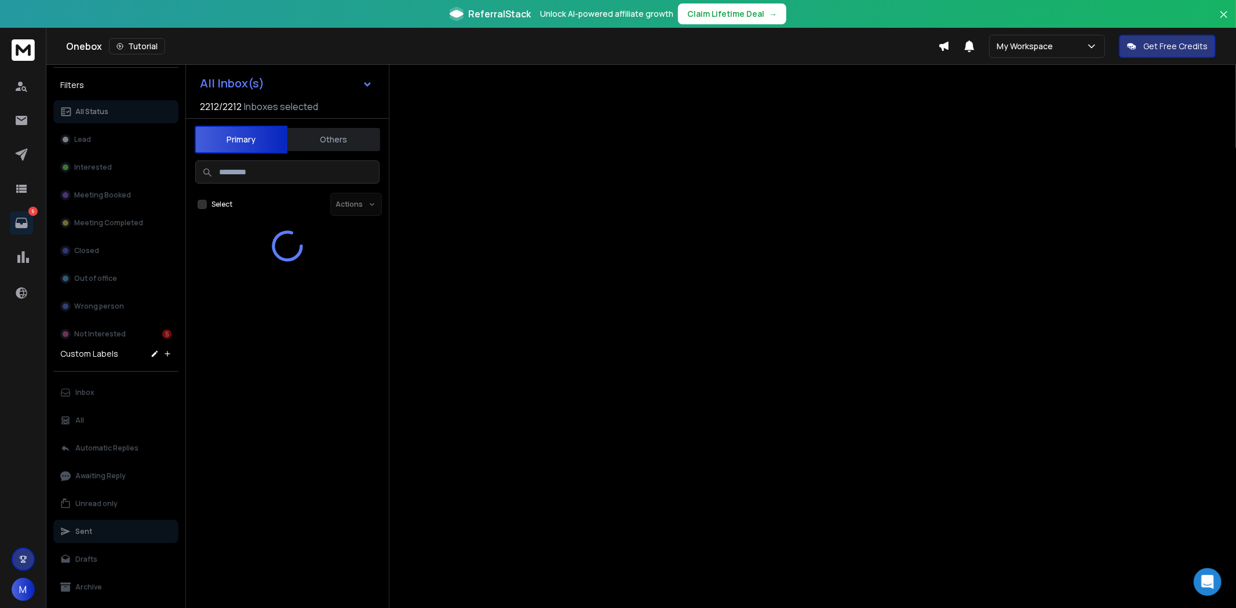
click at [275, 176] on input at bounding box center [287, 171] width 184 height 23
paste input "**********"
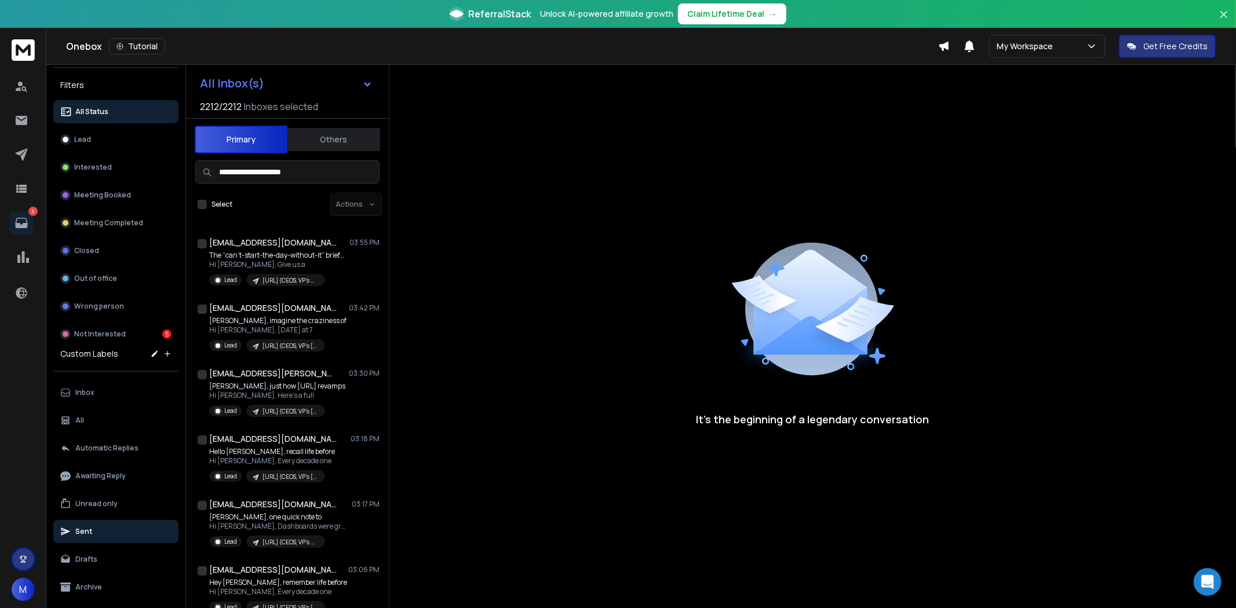
click at [332, 165] on input "**********" at bounding box center [287, 171] width 184 height 23
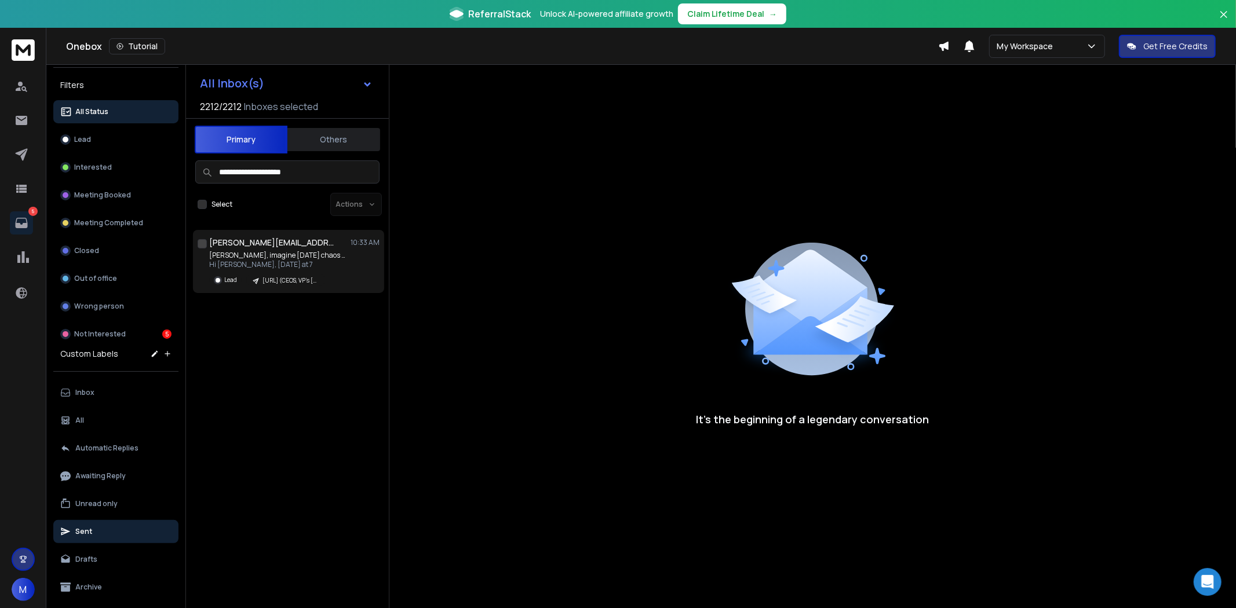
type input "**********"
click at [269, 242] on h1 "[PERSON_NAME][EMAIL_ADDRESS][DOMAIN_NAME]" at bounding box center [272, 243] width 127 height 12
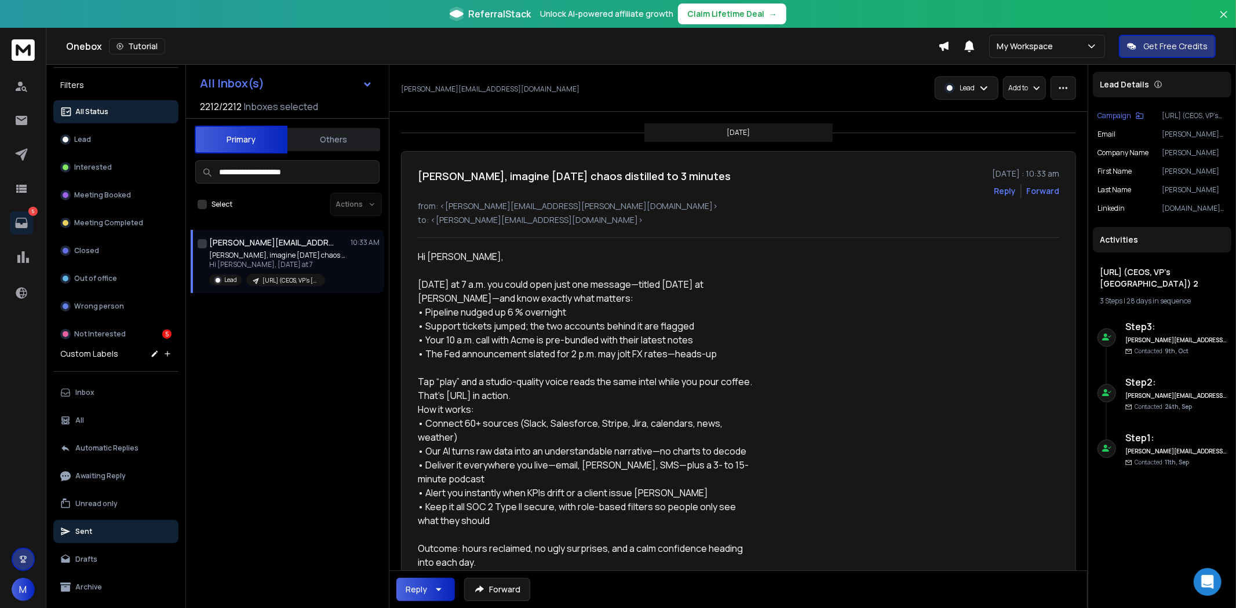
click at [1130, 114] on p "Campaign" at bounding box center [1114, 115] width 34 height 9
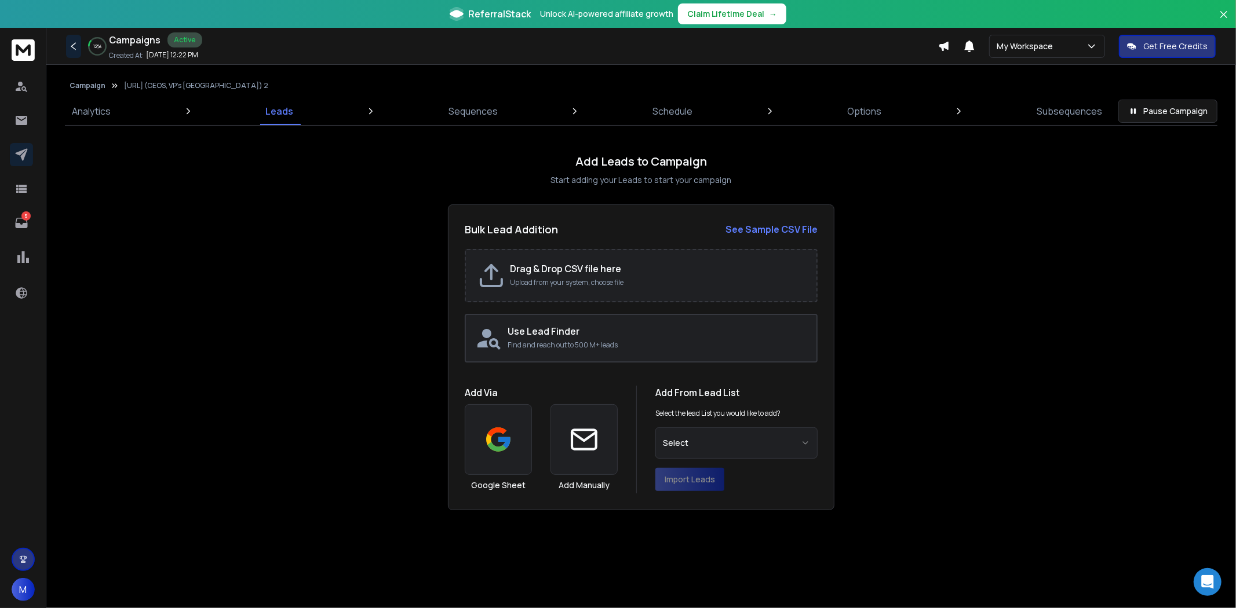
click at [70, 46] on icon at bounding box center [73, 46] width 10 height 10
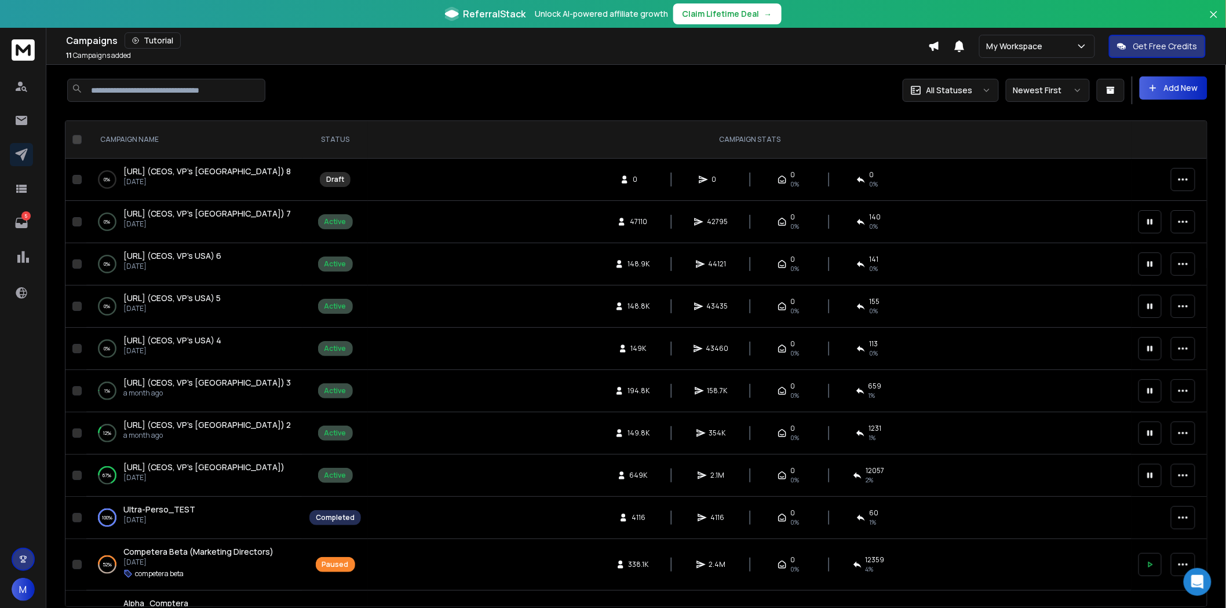
click at [200, 429] on span "[URL] (CEOS, VP's [GEOGRAPHIC_DATA]) 2" at bounding box center [206, 424] width 167 height 11
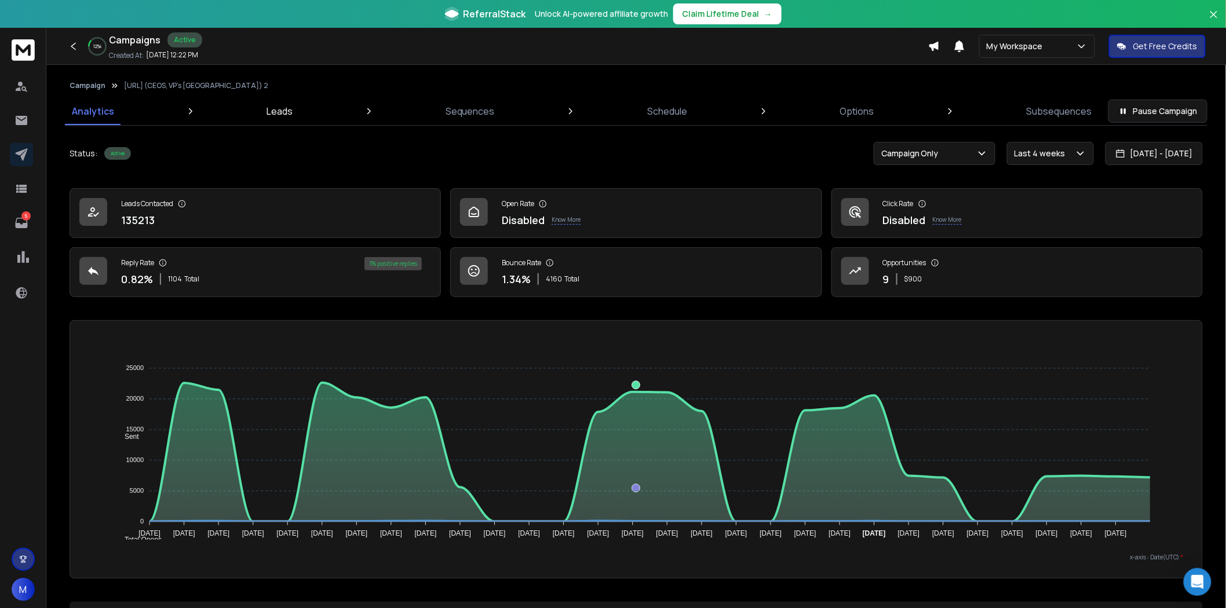
click at [285, 115] on p "Leads" at bounding box center [279, 111] width 26 height 14
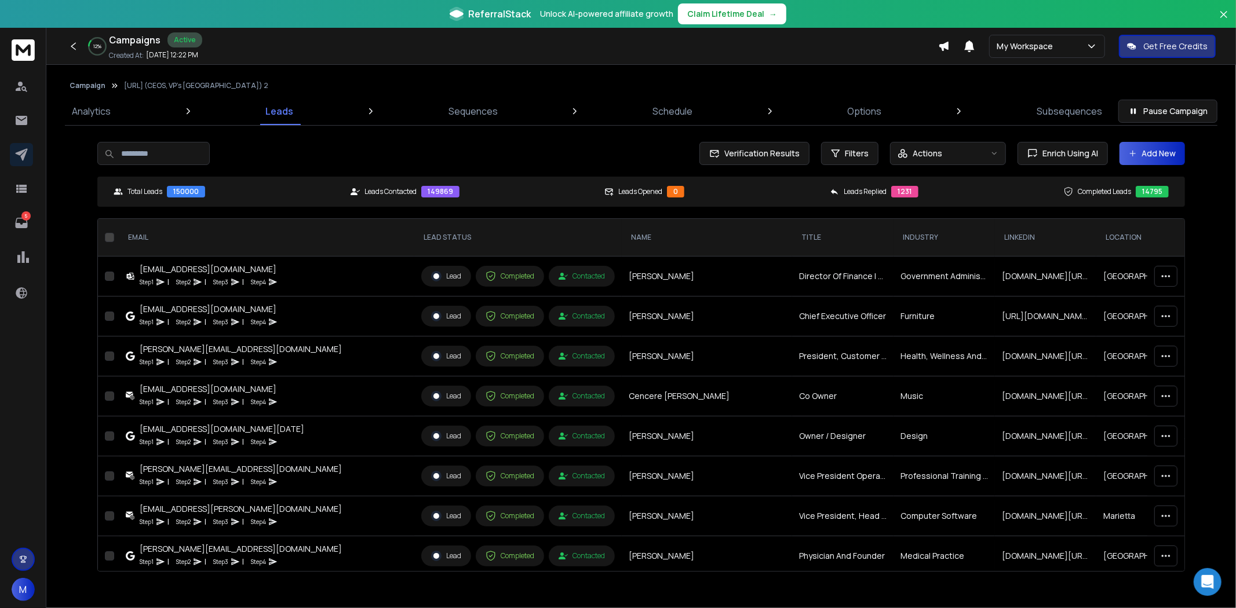
click at [196, 154] on input at bounding box center [153, 153] width 112 height 23
paste input "**********"
type input "**********"
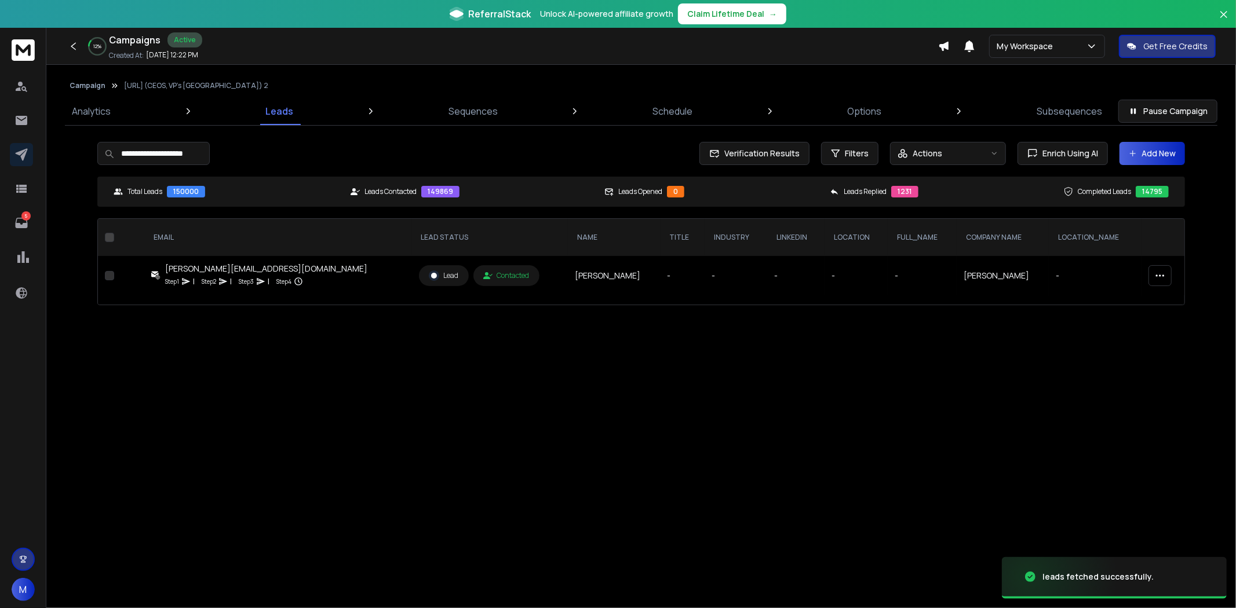
click at [1163, 277] on button "button" at bounding box center [1159, 275] width 23 height 21
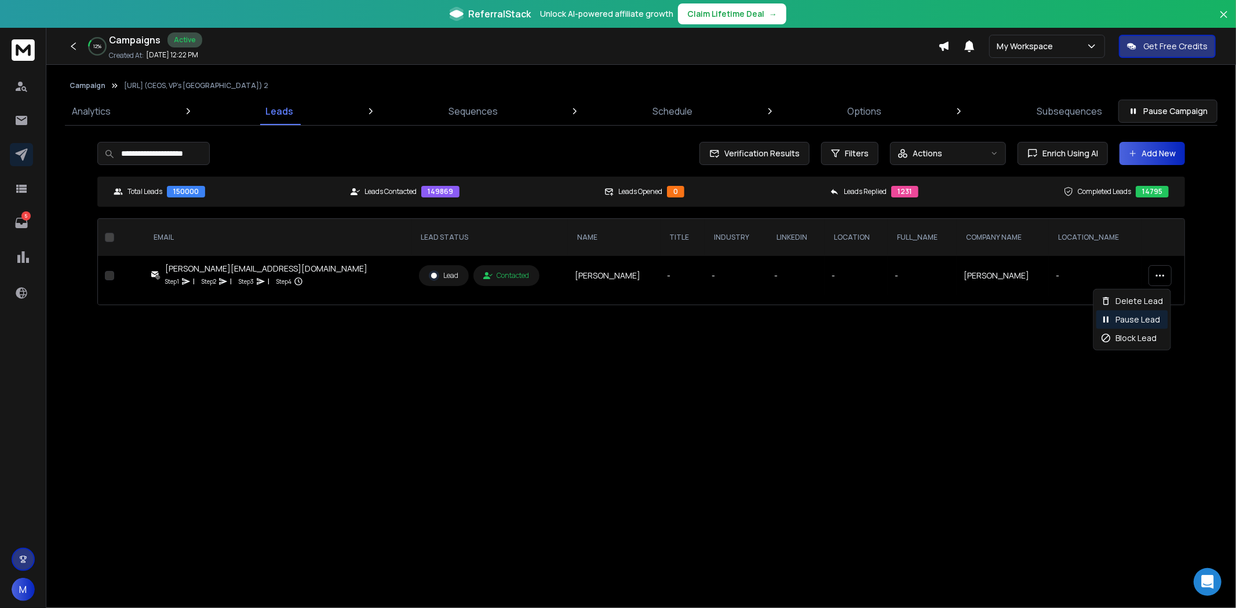
click at [1150, 319] on p "Pause Lead" at bounding box center [1138, 320] width 45 height 12
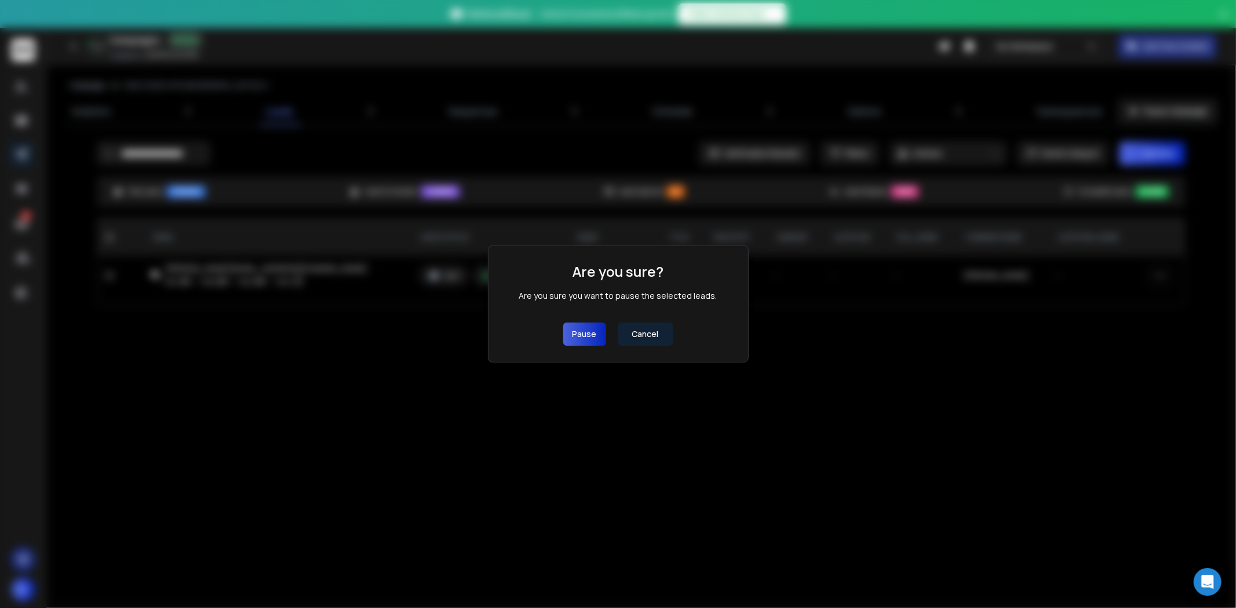
click at [575, 336] on button "Pause" at bounding box center [584, 334] width 43 height 23
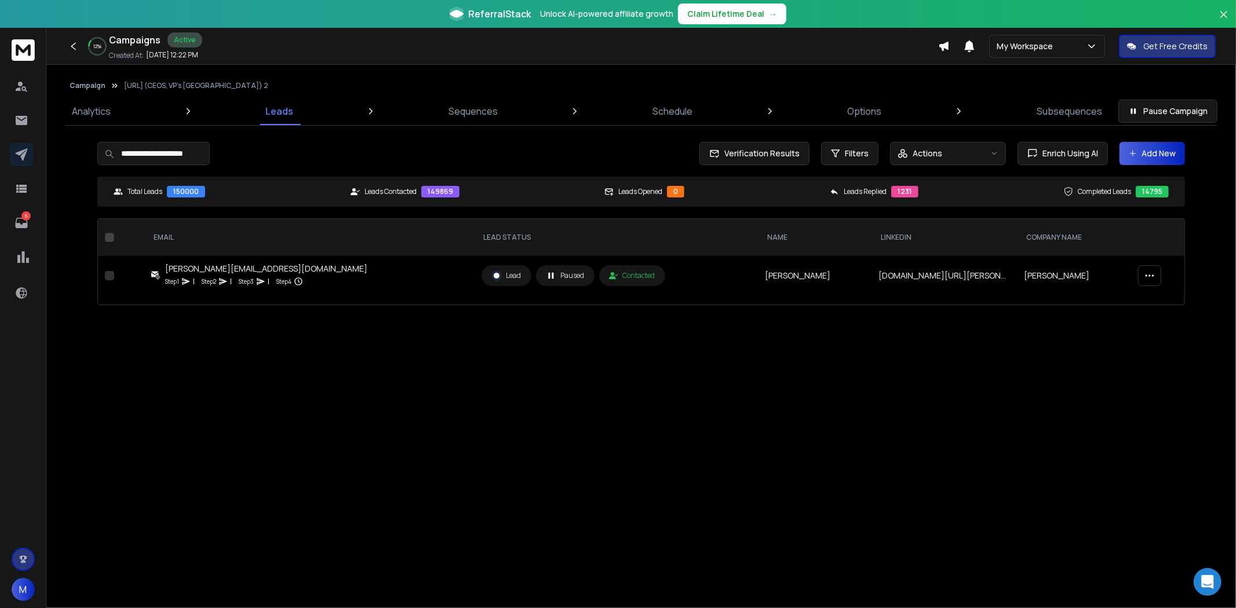
click at [1150, 275] on button "button" at bounding box center [1149, 275] width 23 height 21
click at [1101, 337] on p "Block Lead" at bounding box center [1118, 338] width 41 height 12
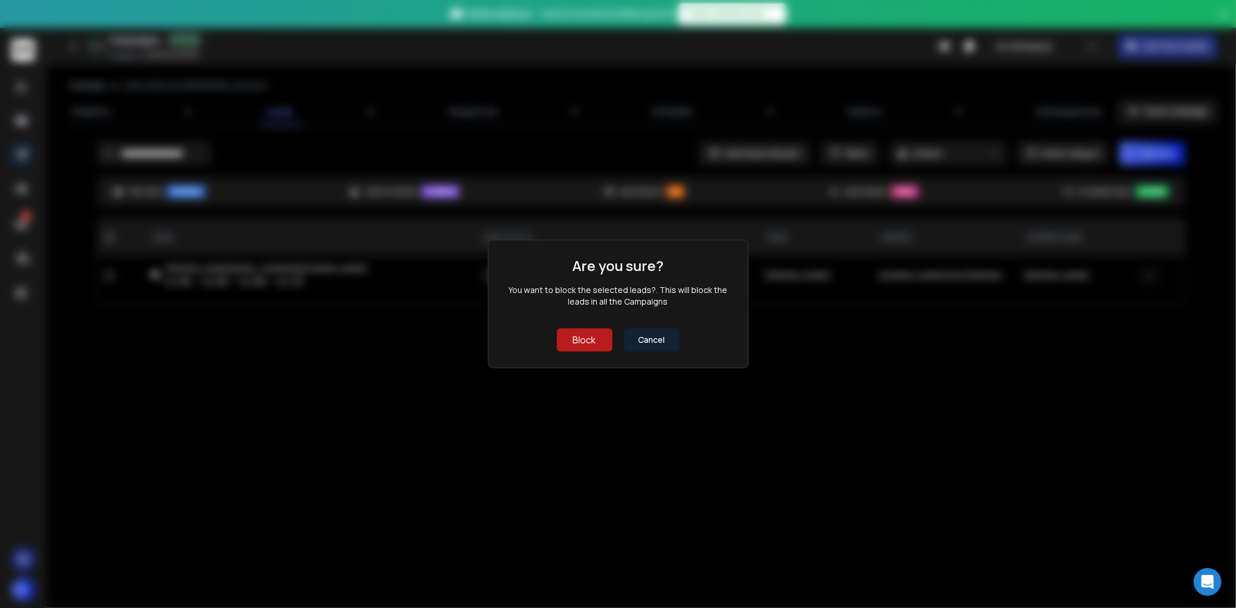
click at [570, 342] on button "Block" at bounding box center [585, 339] width 56 height 23
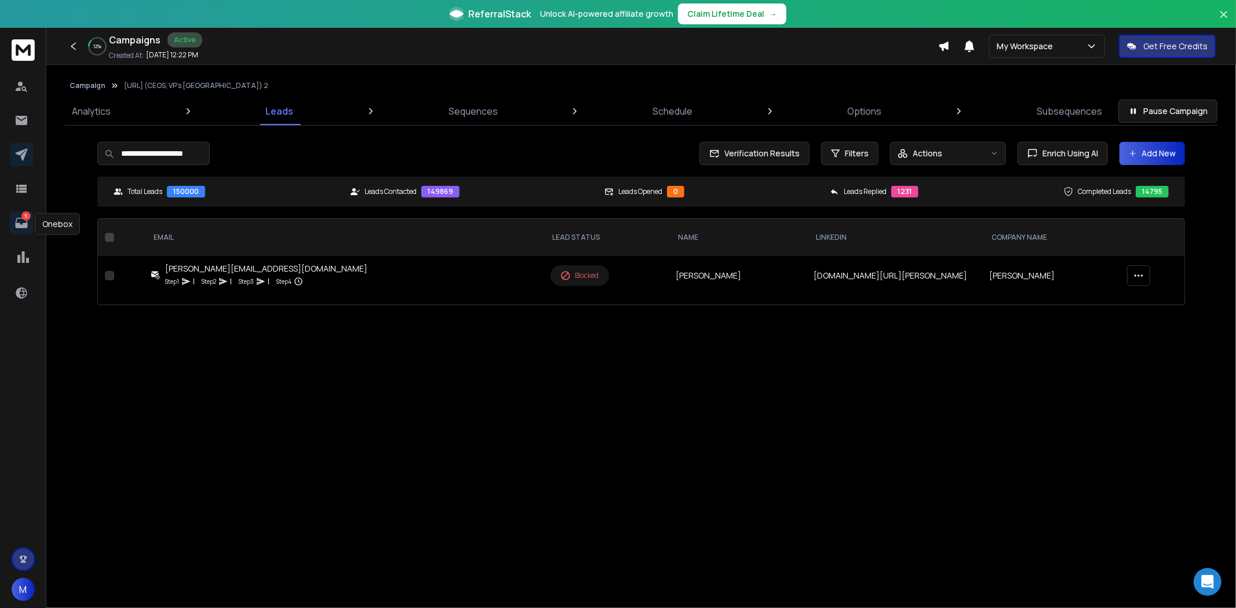
click at [29, 227] on link "5" at bounding box center [21, 222] width 23 height 23
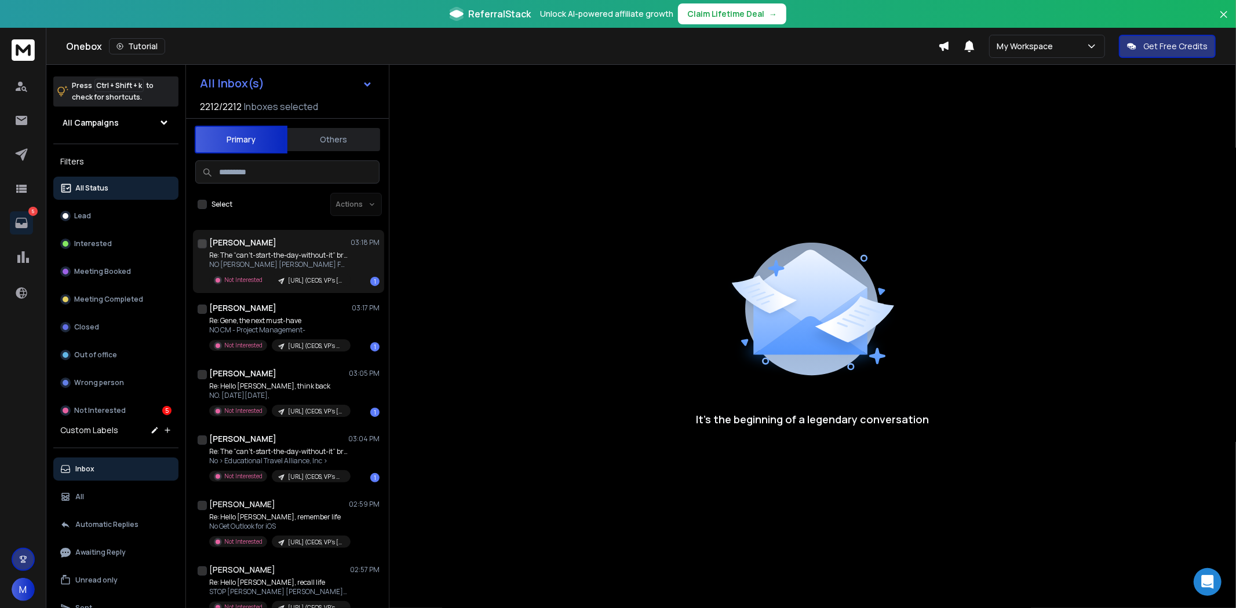
click at [277, 274] on div "[URL] (CEOS, VP's [GEOGRAPHIC_DATA]) 3" at bounding box center [311, 280] width 79 height 12
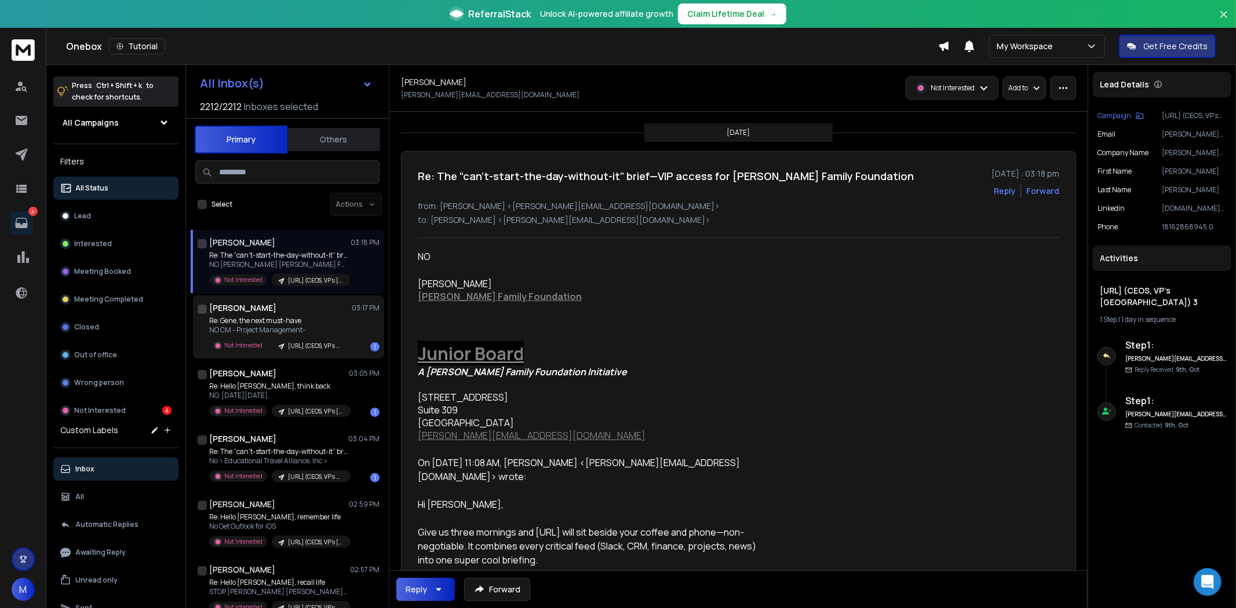
click at [278, 323] on p "Re: Gene, the next must-have" at bounding box center [278, 320] width 139 height 9
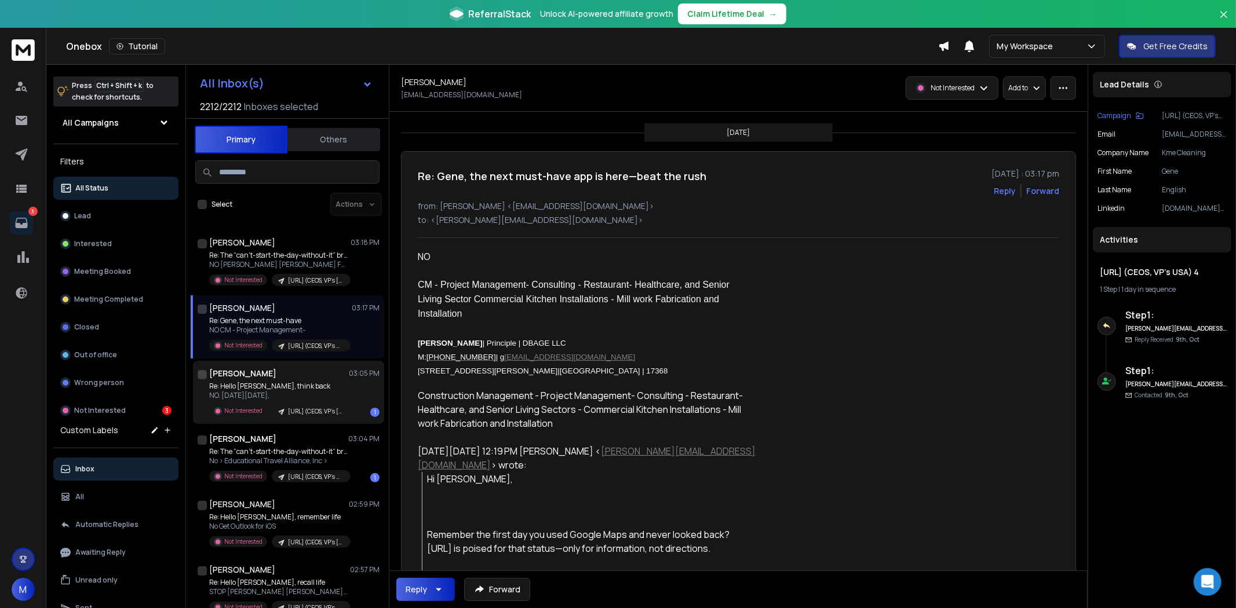
click at [279, 380] on div "[PERSON_NAME] PLEDGE 03:05 PM Re: Hello [PERSON_NAME], think back NO. [DATE][DA…" at bounding box center [294, 392] width 170 height 49
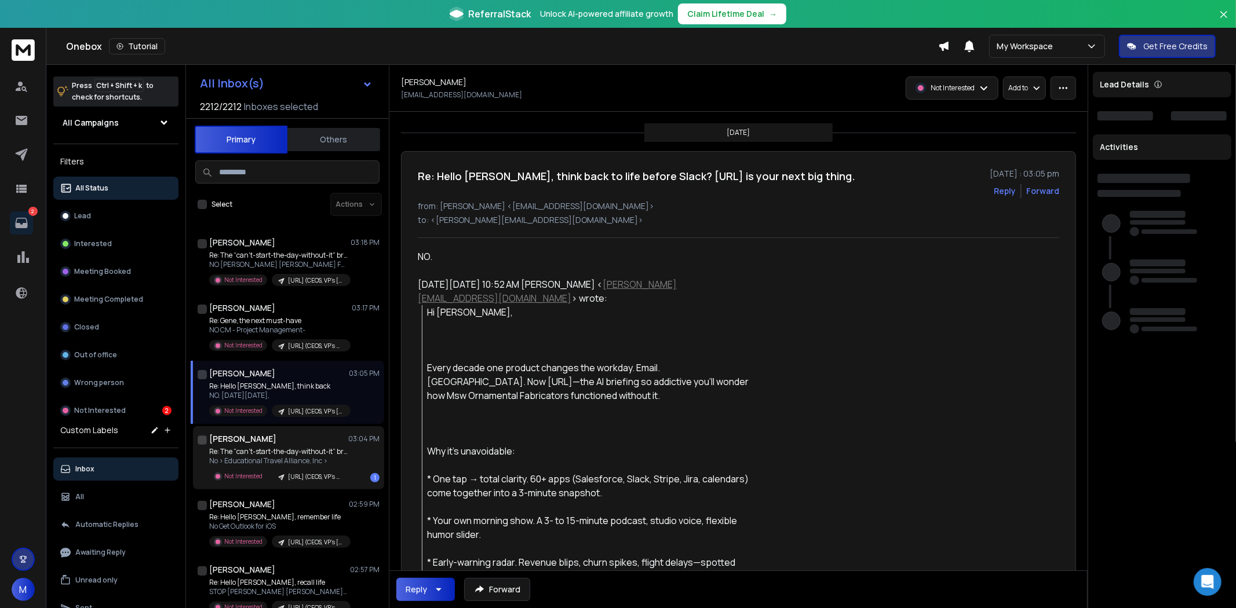
click at [287, 453] on p "Re: The “can’t-start-the-day-without-it” brief—exclusive access" at bounding box center [278, 451] width 139 height 9
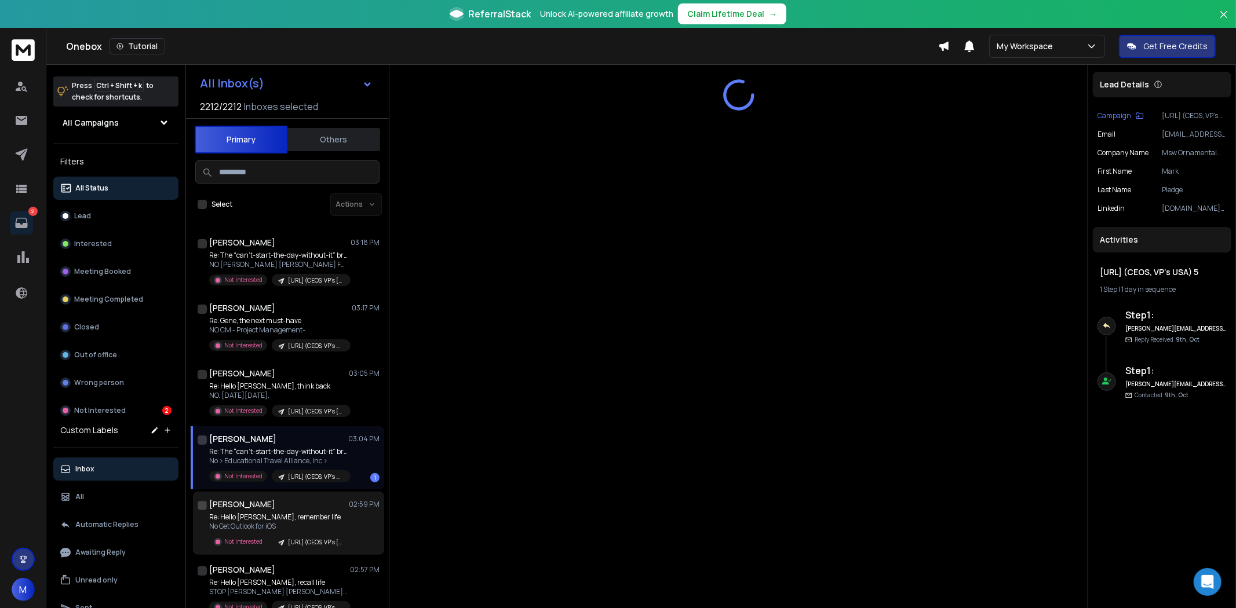
click at [293, 520] on p "Re: Hello [PERSON_NAME], remember life" at bounding box center [278, 517] width 139 height 9
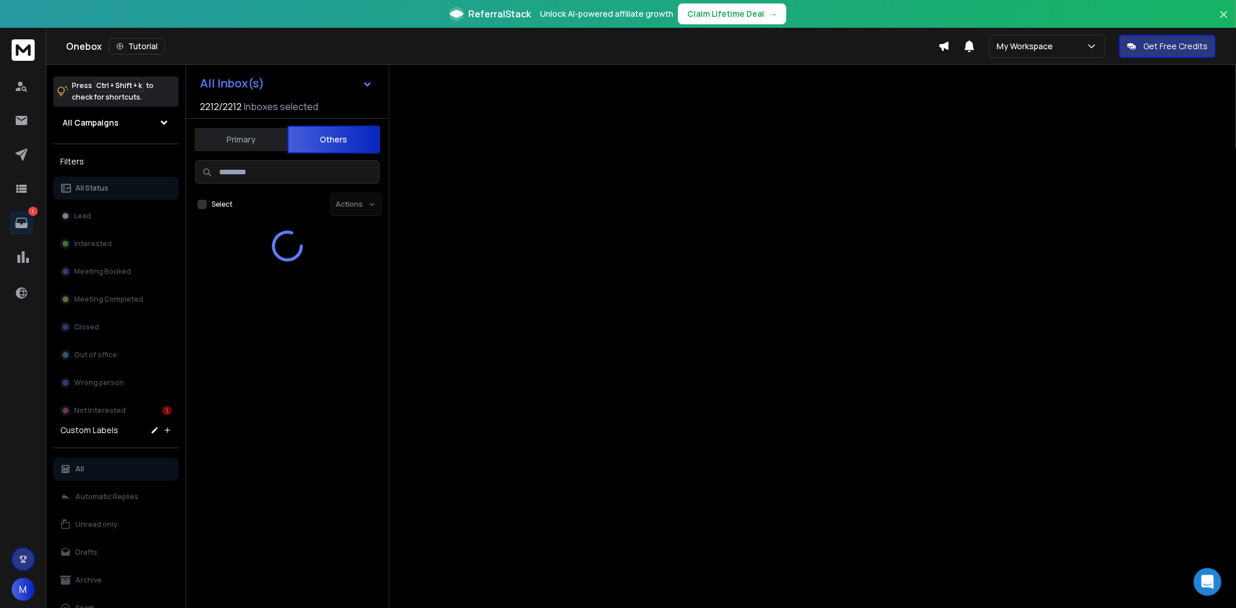
click at [337, 143] on button "Others" at bounding box center [333, 140] width 93 height 28
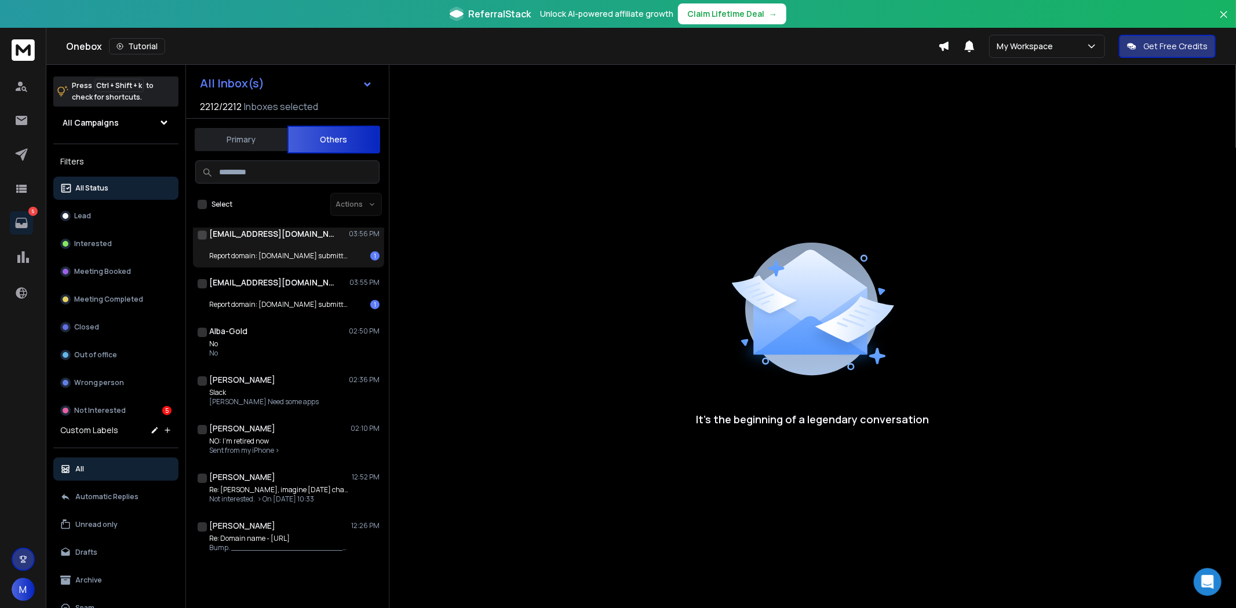
scroll to position [159, 0]
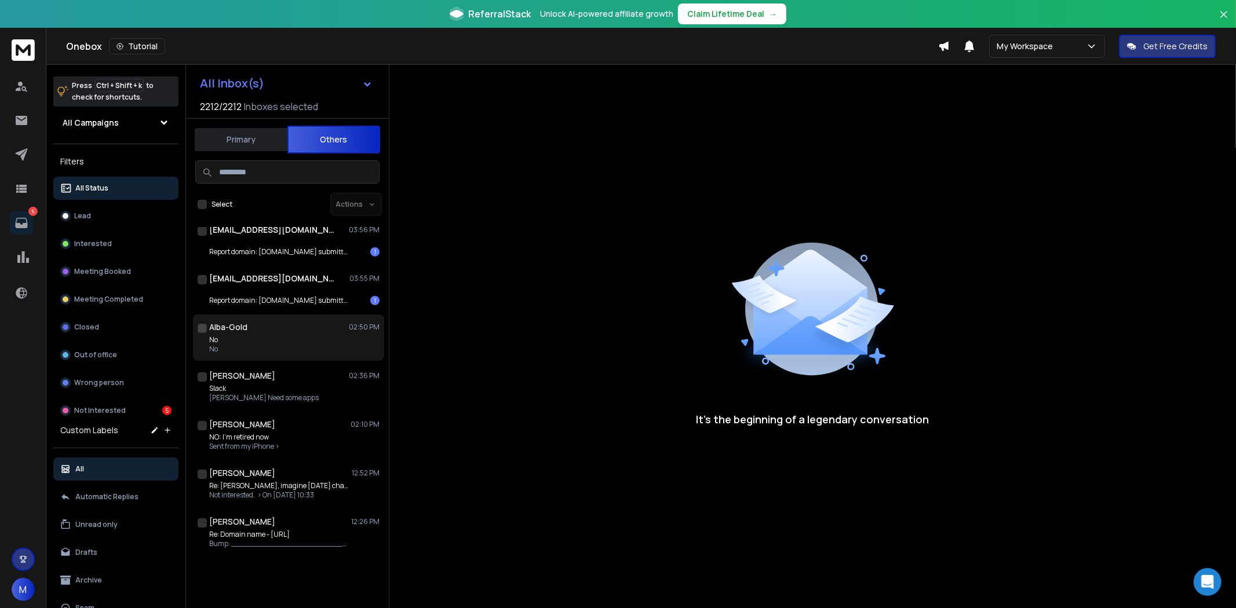
click at [271, 332] on div "Alba-Gold 02:50 PM No No" at bounding box center [294, 337] width 170 height 32
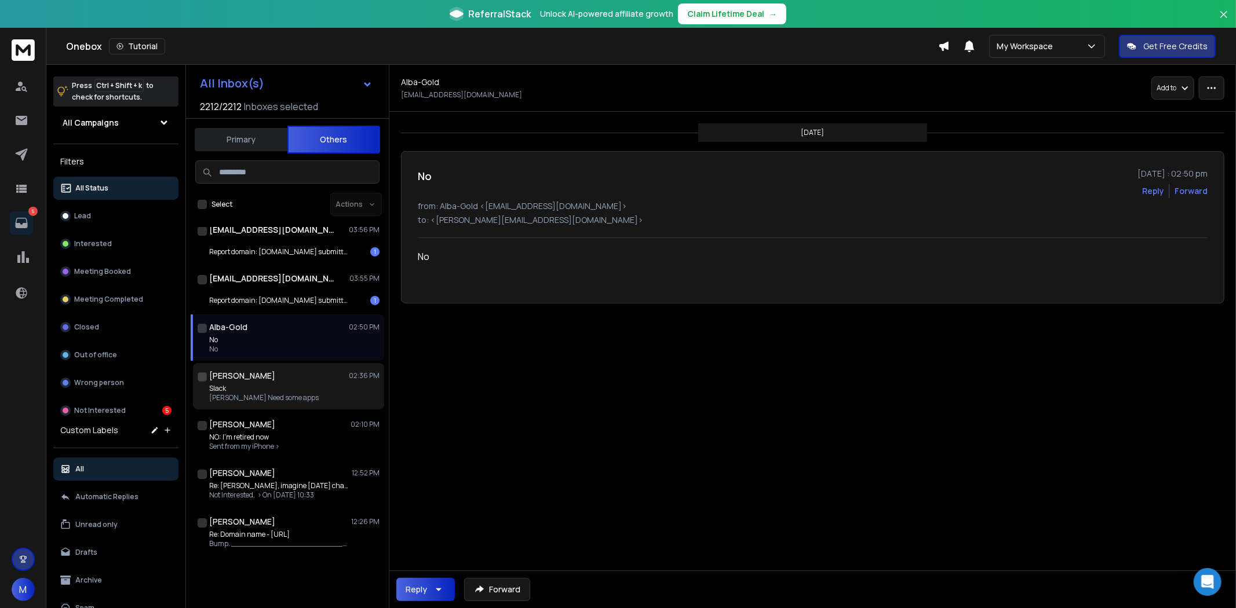
click at [271, 397] on p "[PERSON_NAME] Need some apps" at bounding box center [263, 397] width 109 height 9
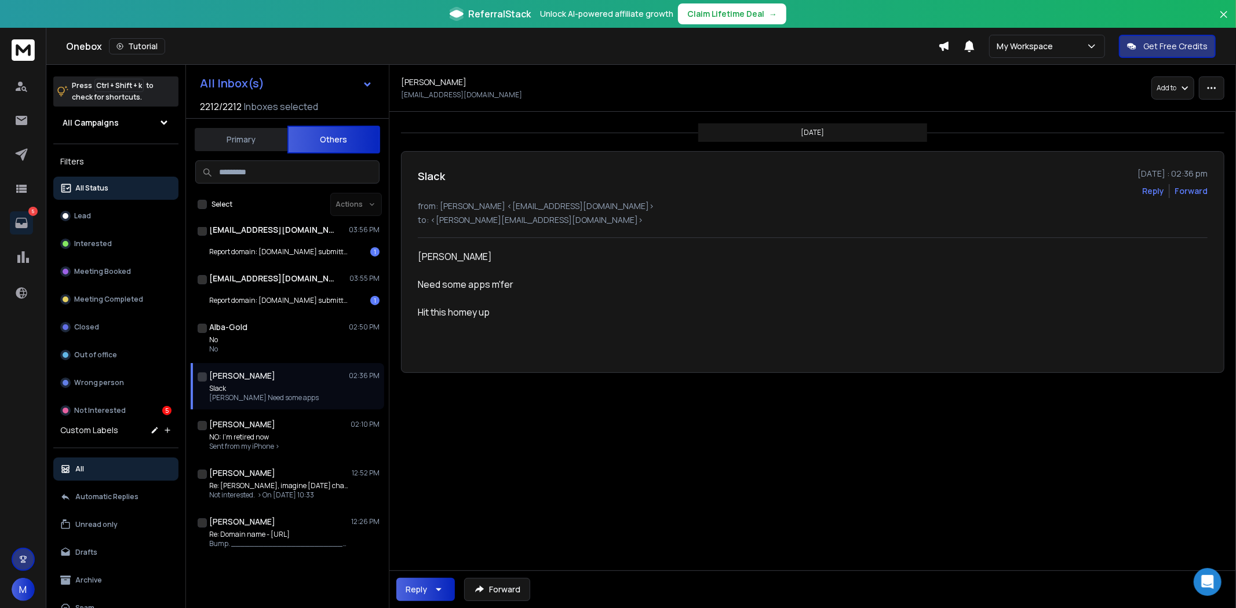
click at [284, 507] on div "[EMAIL_ADDRESS][DOMAIN_NAME] 03:57 PM Report domain: [DOMAIN_NAME] submitter: […" at bounding box center [287, 453] width 203 height 450
click at [285, 426] on div "[PERSON_NAME] 02:10 PM" at bounding box center [294, 425] width 170 height 12
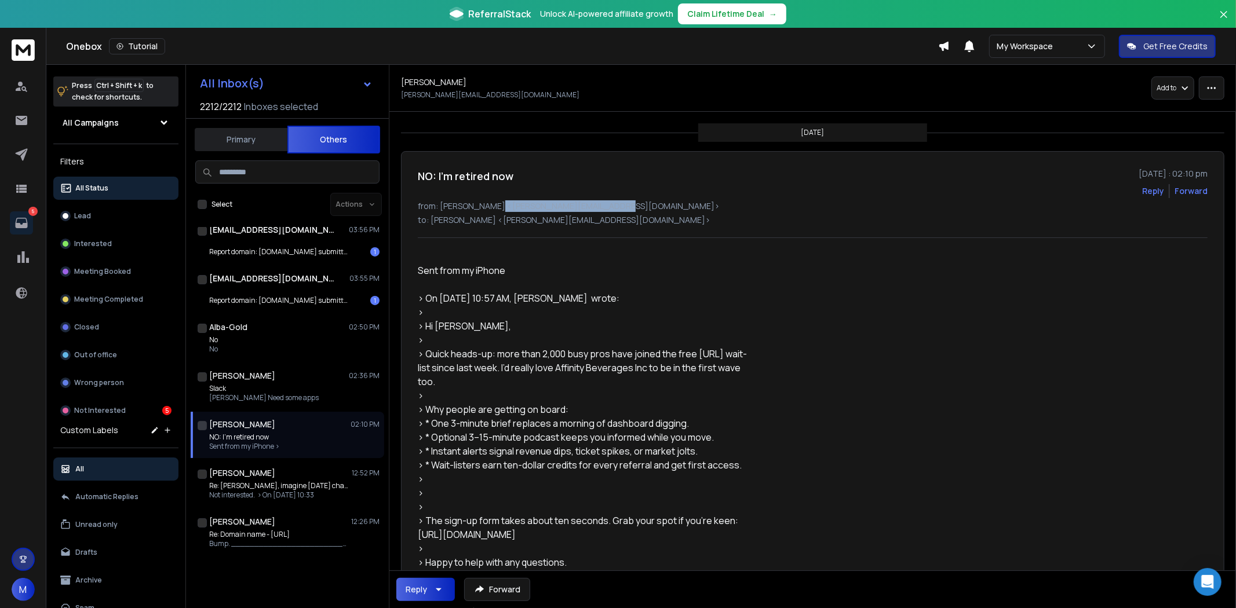
drag, startPoint x: 487, startPoint y: 205, endPoint x: 595, endPoint y: 210, distance: 108.4
click at [595, 210] on p "from: [PERSON_NAME] <[PERSON_NAME][EMAIL_ADDRESS][DOMAIN_NAME]>" at bounding box center [813, 206] width 790 height 12
copy p "[PERSON_NAME][EMAIL_ADDRESS][DOMAIN_NAME]"
click at [203, 475] on button "button" at bounding box center [202, 474] width 9 height 9
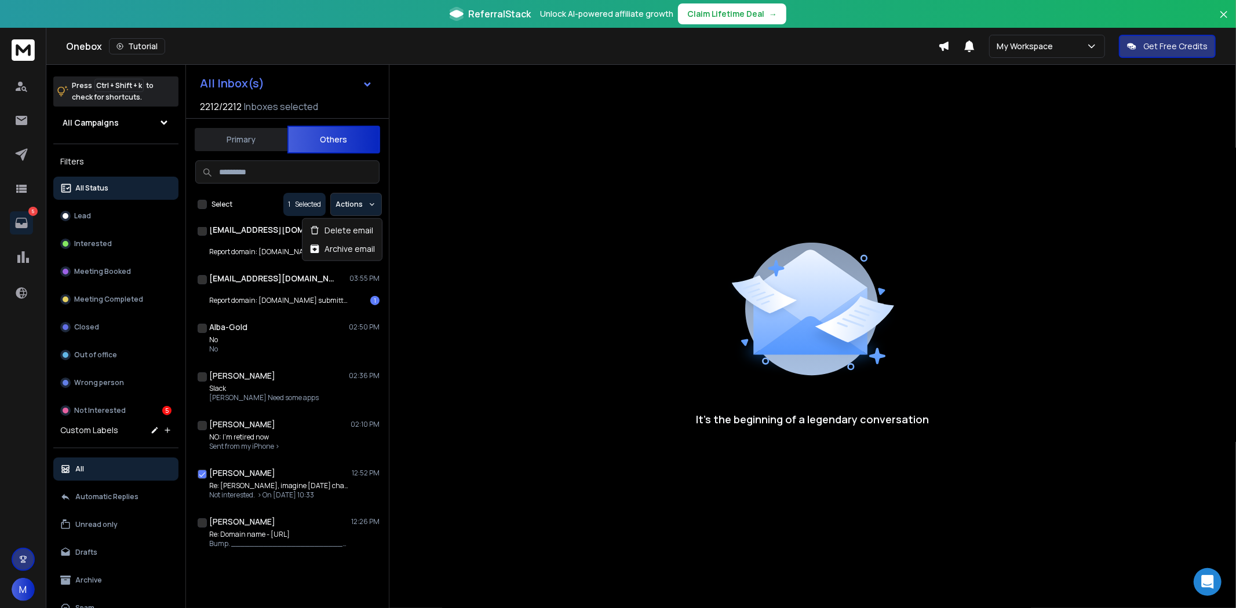
click at [352, 198] on button "Actions" at bounding box center [356, 204] width 52 height 23
click at [341, 233] on div "Delete email" at bounding box center [341, 231] width 64 height 12
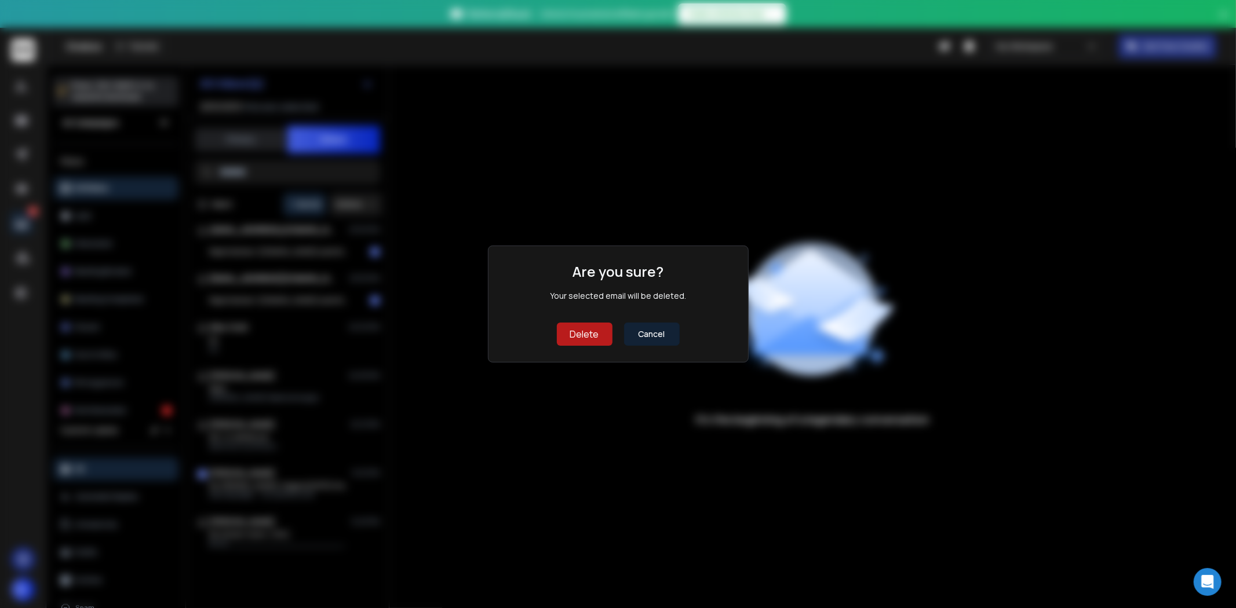
click at [578, 337] on button "Delete" at bounding box center [585, 334] width 56 height 23
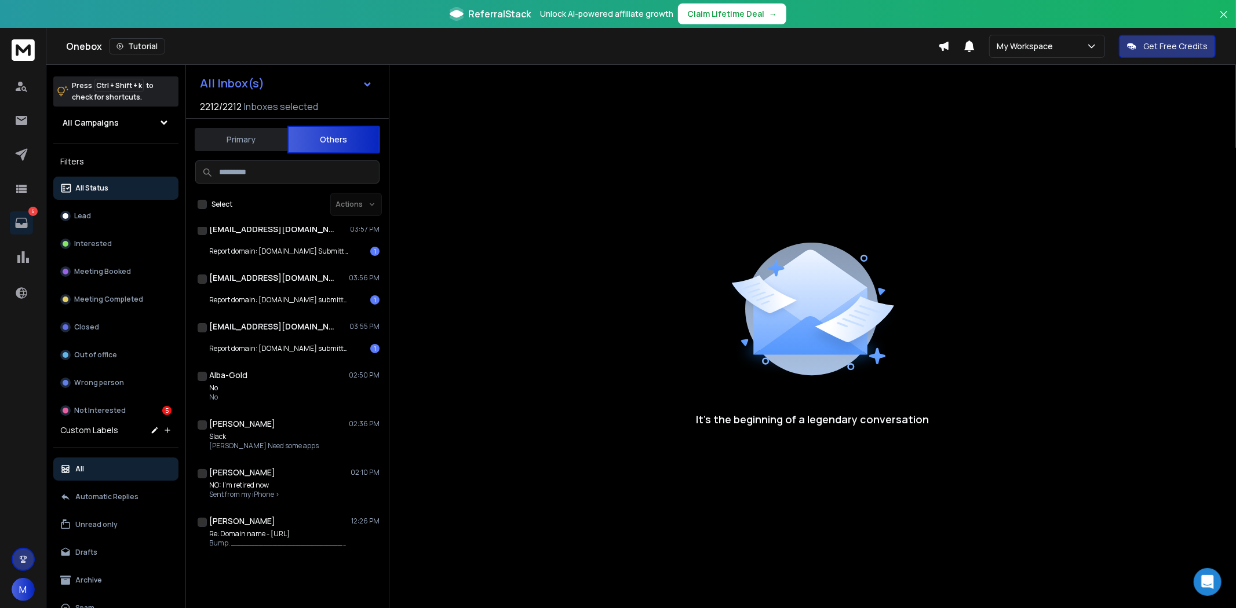
click at [248, 171] on input at bounding box center [287, 171] width 184 height 23
click at [230, 130] on button "Primary" at bounding box center [241, 139] width 93 height 25
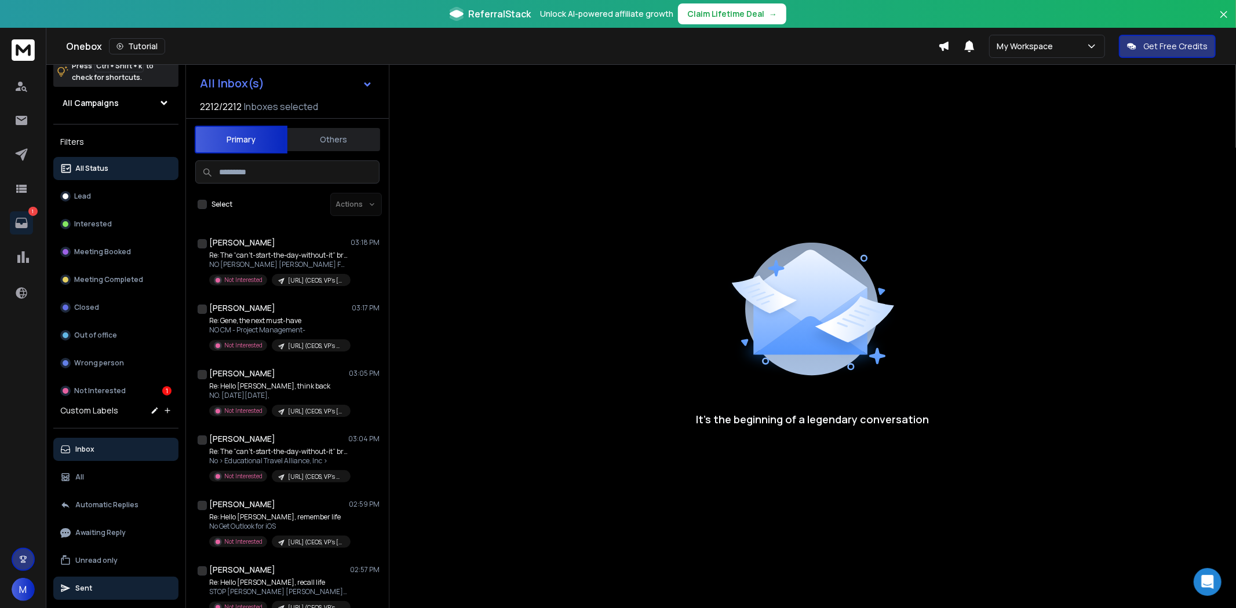
scroll to position [85, 0]
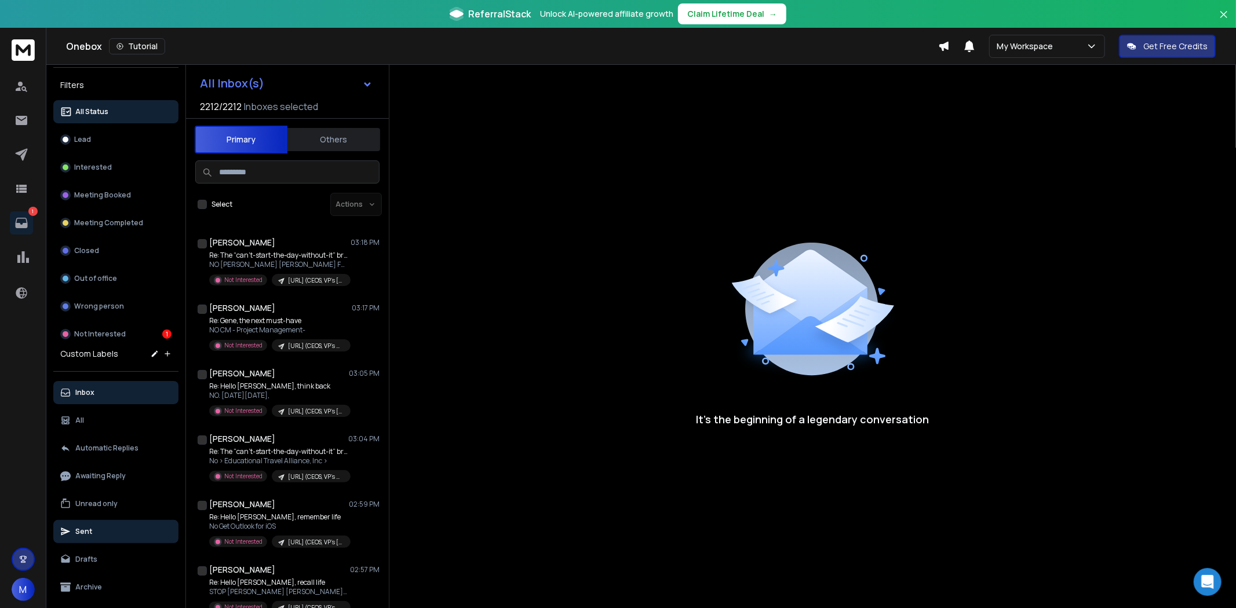
click at [98, 521] on button "Sent" at bounding box center [115, 531] width 125 height 23
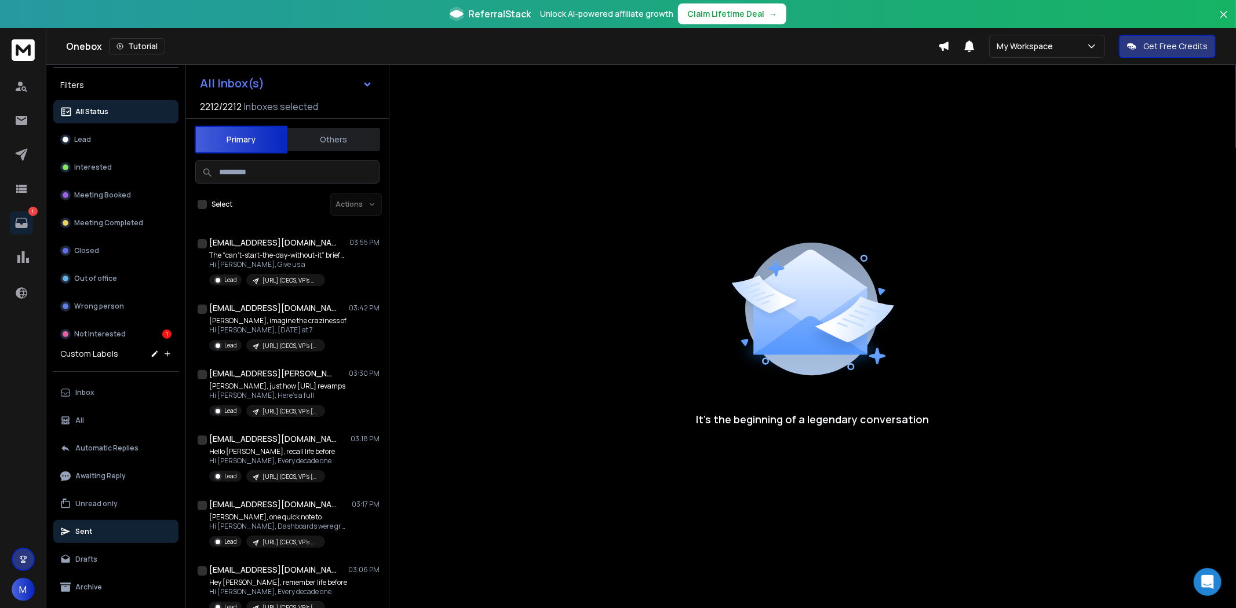
click at [250, 169] on input at bounding box center [287, 171] width 184 height 23
paste input "**********"
type input "**********"
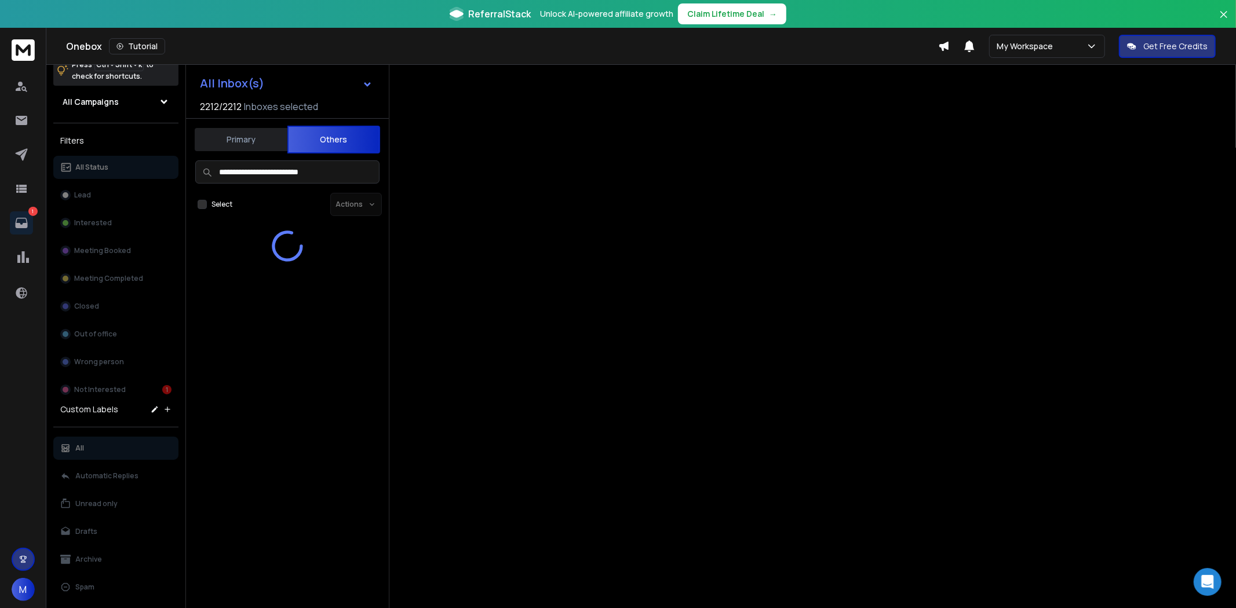
click at [346, 129] on button "Others" at bounding box center [333, 140] width 93 height 28
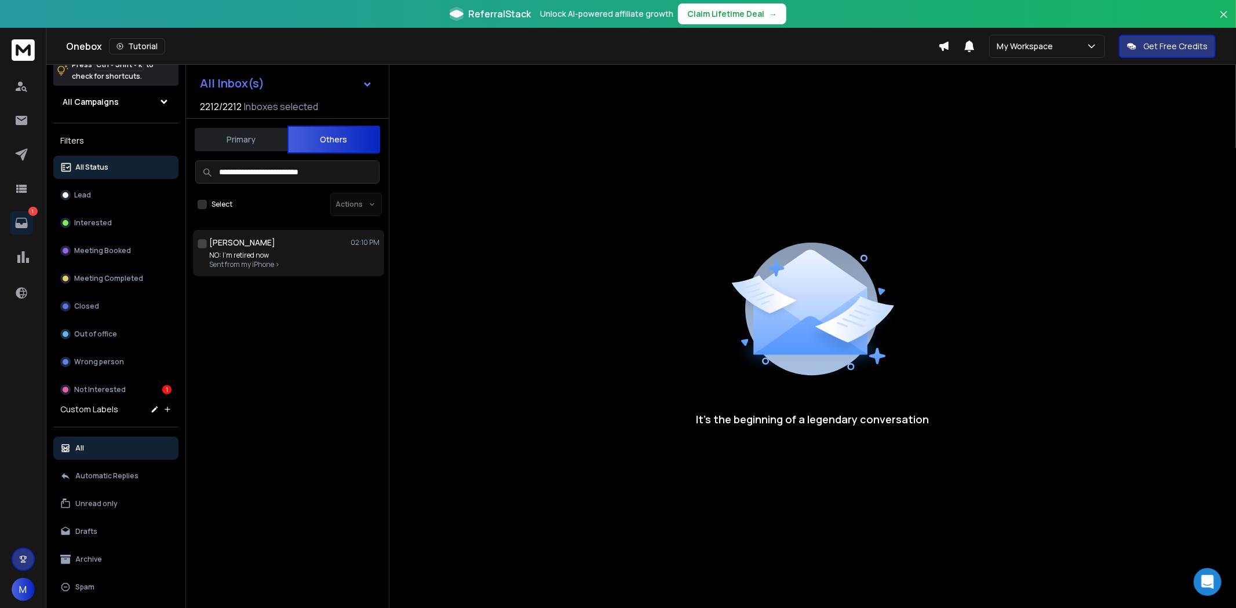
click at [250, 242] on div "[PERSON_NAME] 02:10 PM" at bounding box center [294, 243] width 170 height 12
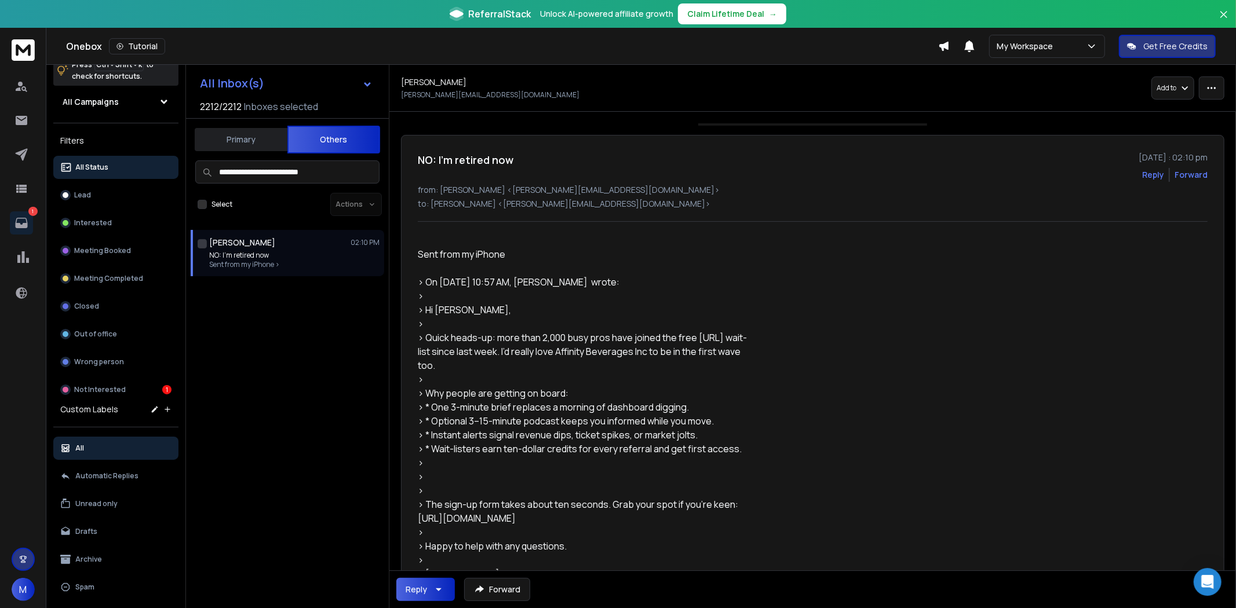
scroll to position [0, 0]
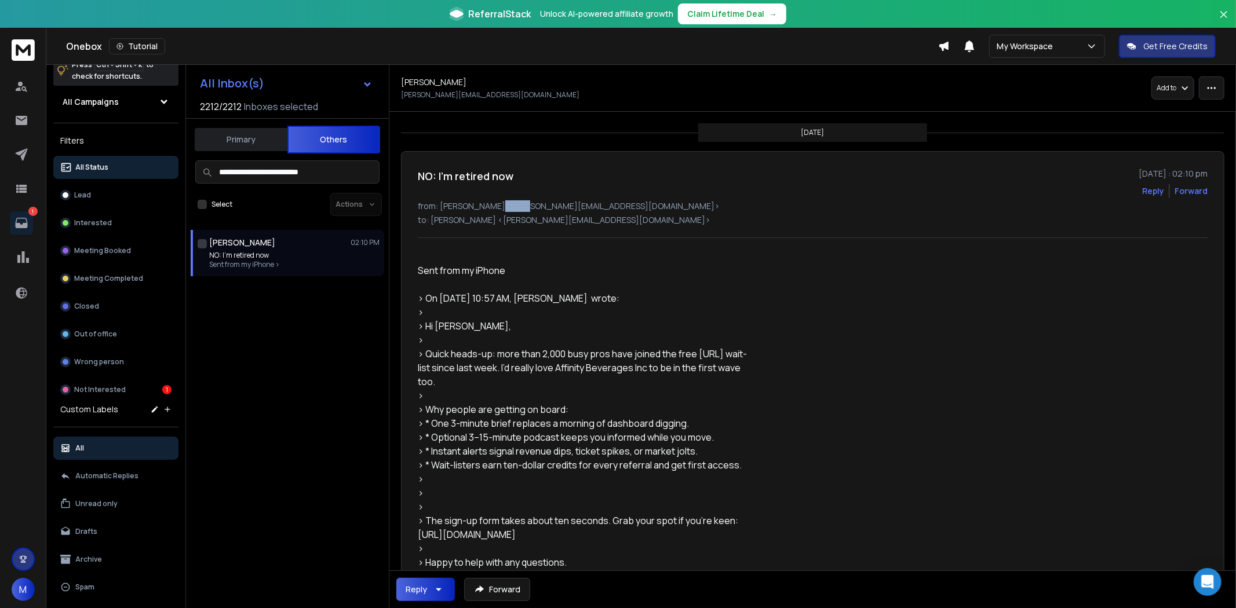
drag, startPoint x: 487, startPoint y: 207, endPoint x: 513, endPoint y: 204, distance: 26.2
click at [513, 204] on p "from: [PERSON_NAME] <[PERSON_NAME][EMAIL_ADDRESS][DOMAIN_NAME]>" at bounding box center [813, 206] width 790 height 12
click at [532, 205] on p "from: [PERSON_NAME] <[PERSON_NAME][EMAIL_ADDRESS][DOMAIN_NAME]>" at bounding box center [813, 206] width 790 height 12
drag, startPoint x: 437, startPoint y: 203, endPoint x: 483, endPoint y: 204, distance: 45.2
click at [483, 204] on p "from: [PERSON_NAME] <[PERSON_NAME][EMAIL_ADDRESS][DOMAIN_NAME]>" at bounding box center [813, 206] width 790 height 12
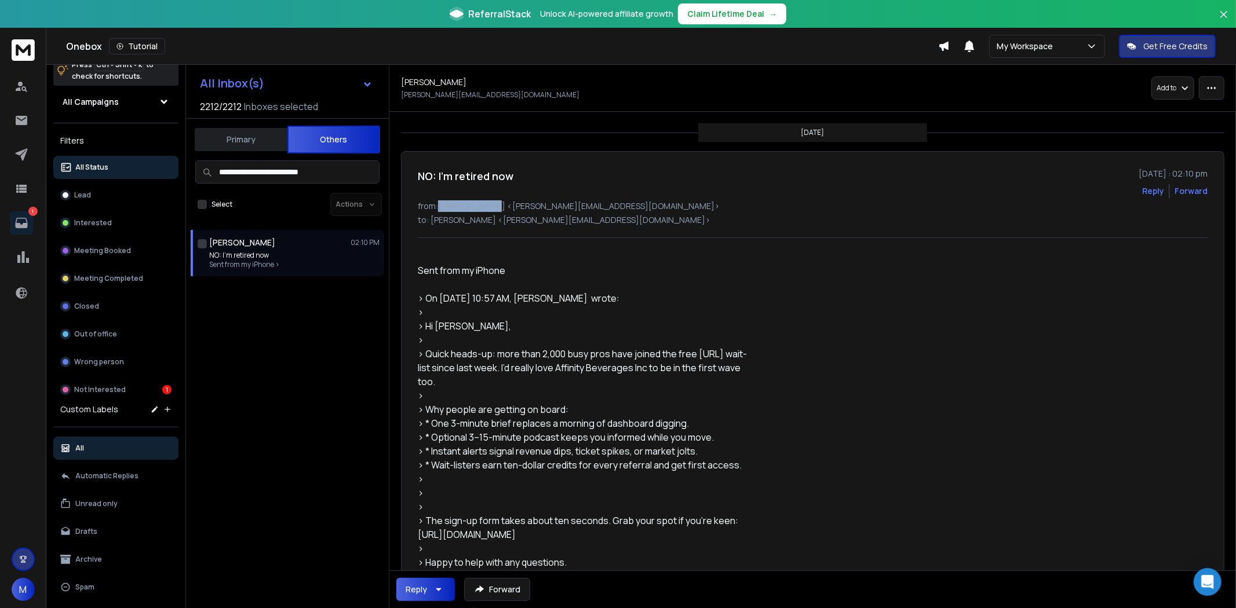
copy p "[PERSON_NAME]"
click at [214, 142] on button "Primary" at bounding box center [241, 139] width 93 height 25
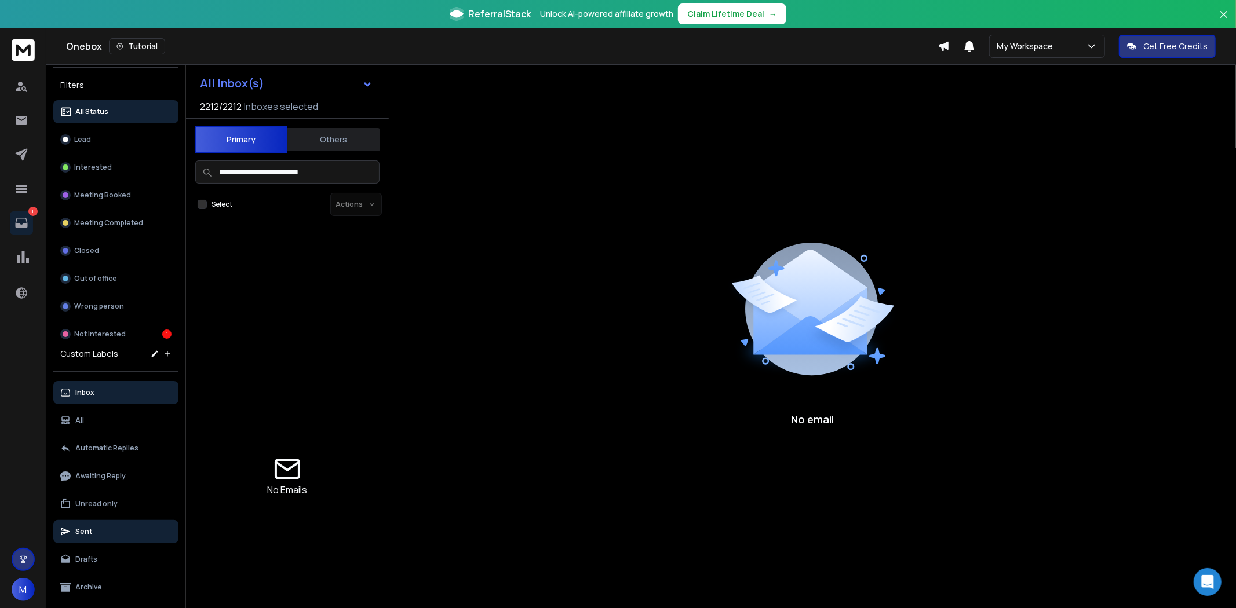
click at [107, 522] on button "Sent" at bounding box center [115, 531] width 125 height 23
drag, startPoint x: 337, startPoint y: 178, endPoint x: 71, endPoint y: 181, distance: 265.9
click at [71, 181] on div "**********" at bounding box center [640, 369] width 1189 height 608
paste input
type input "**********"
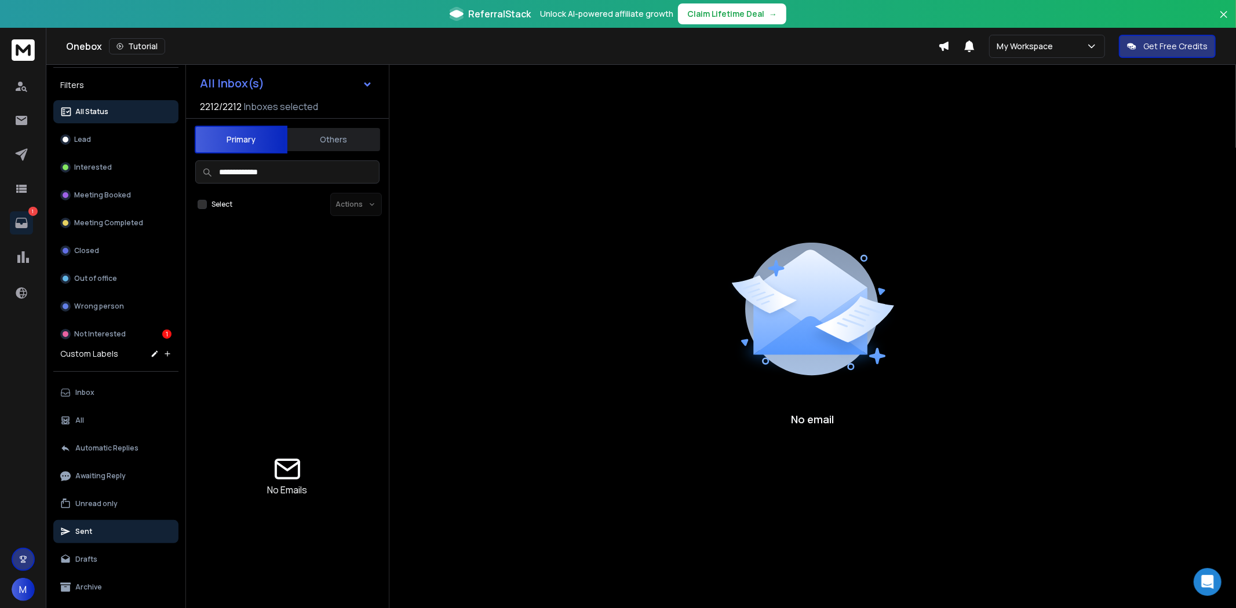
click at [334, 141] on button "Others" at bounding box center [333, 139] width 93 height 25
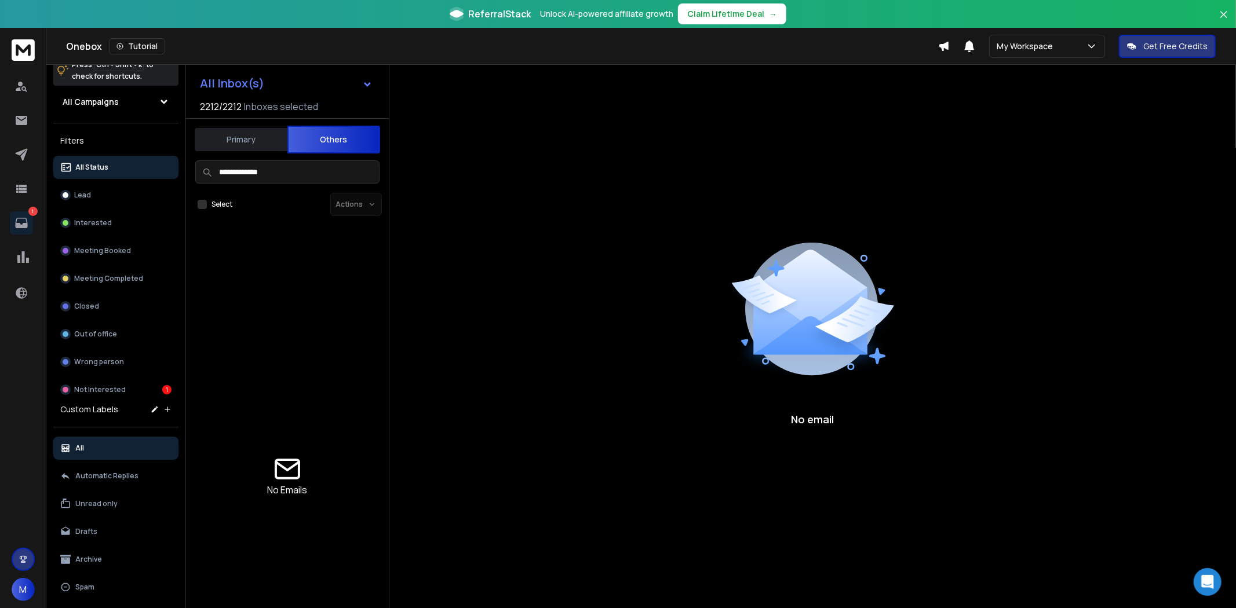
drag, startPoint x: 298, startPoint y: 176, endPoint x: 203, endPoint y: 183, distance: 95.3
click at [203, 183] on input "**********" at bounding box center [287, 171] width 184 height 23
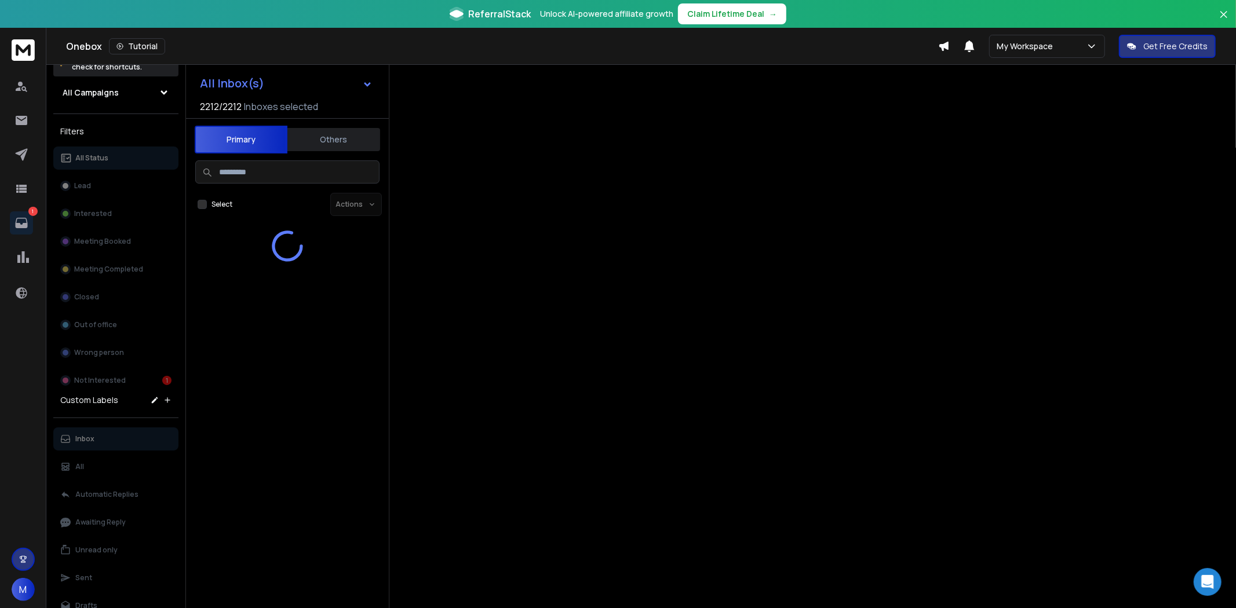
click at [229, 148] on button "Primary" at bounding box center [241, 140] width 93 height 28
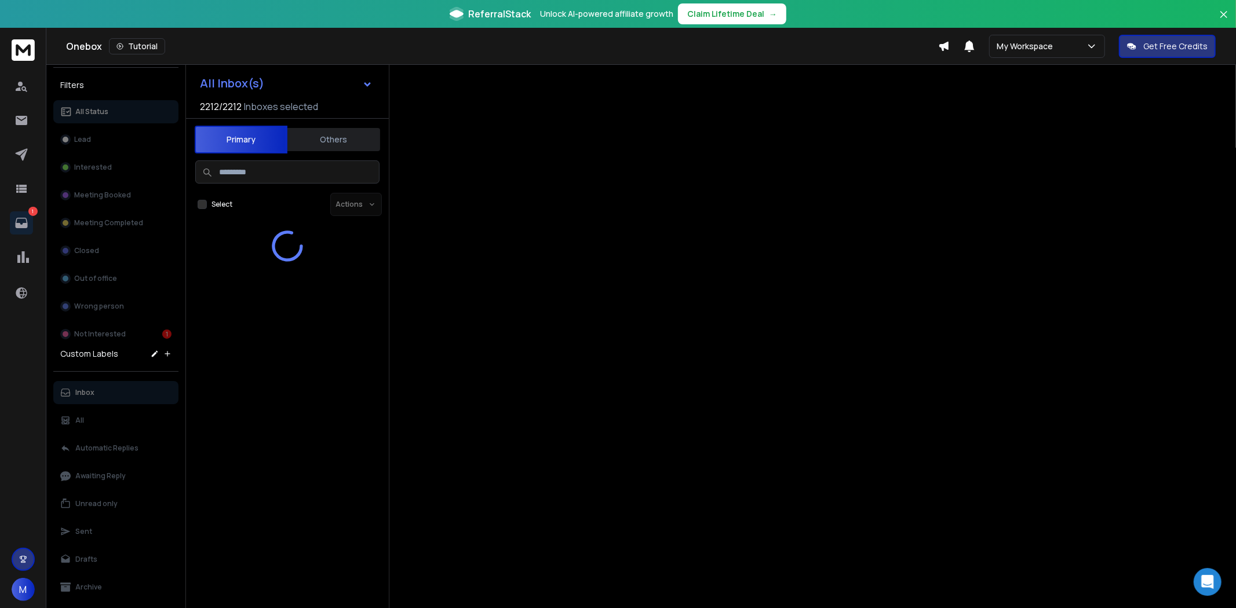
click at [246, 180] on input at bounding box center [287, 171] width 184 height 23
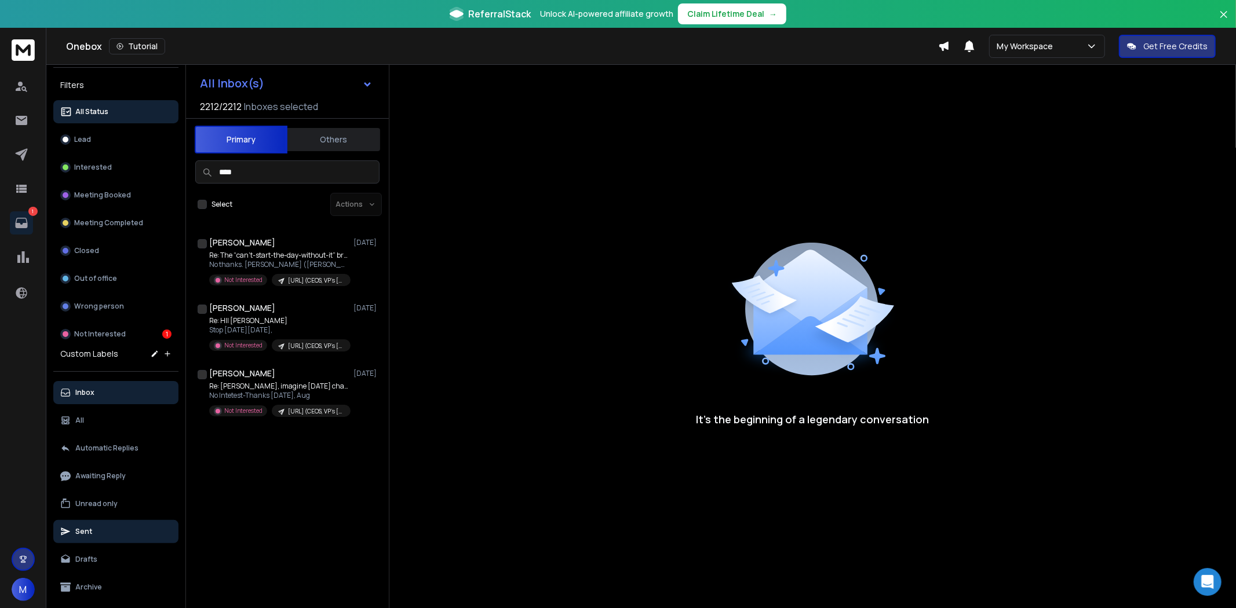
type input "****"
click at [78, 527] on p "Sent" at bounding box center [83, 531] width 17 height 9
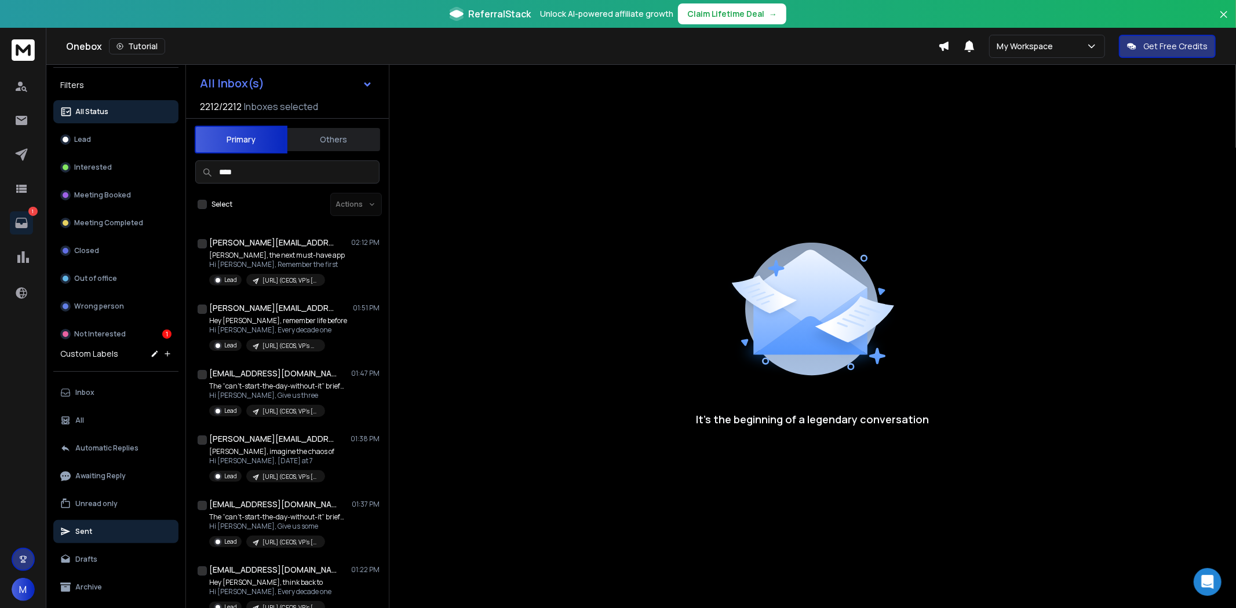
click at [273, 181] on input "****" at bounding box center [287, 171] width 184 height 23
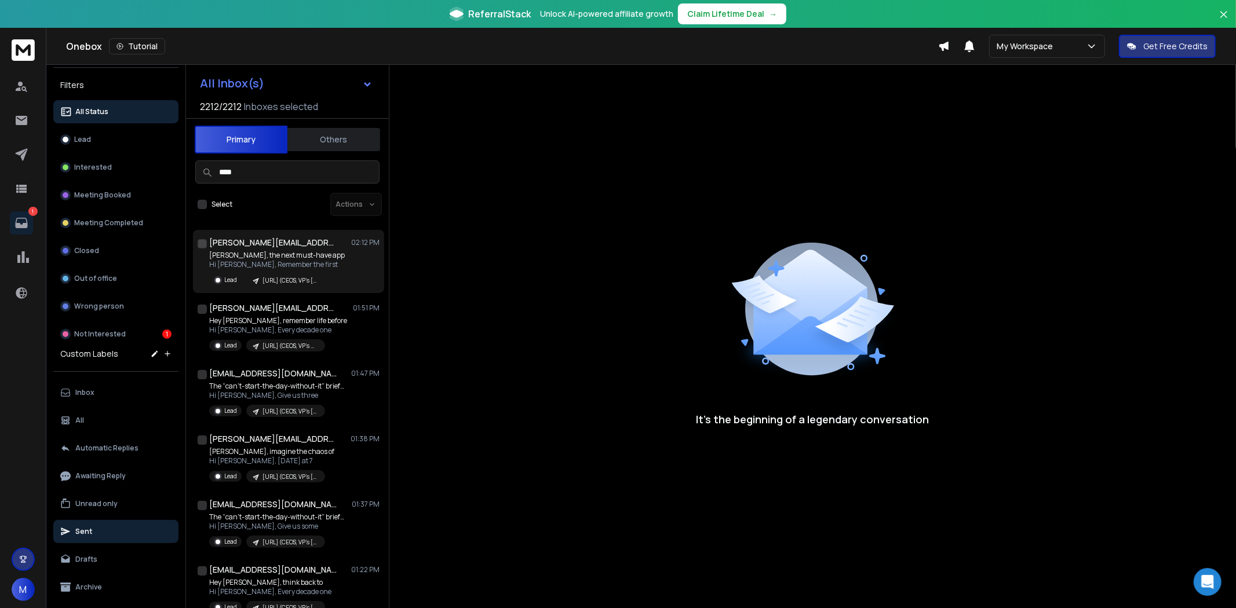
click at [285, 251] on p "[PERSON_NAME], the next must-have app" at bounding box center [277, 255] width 136 height 9
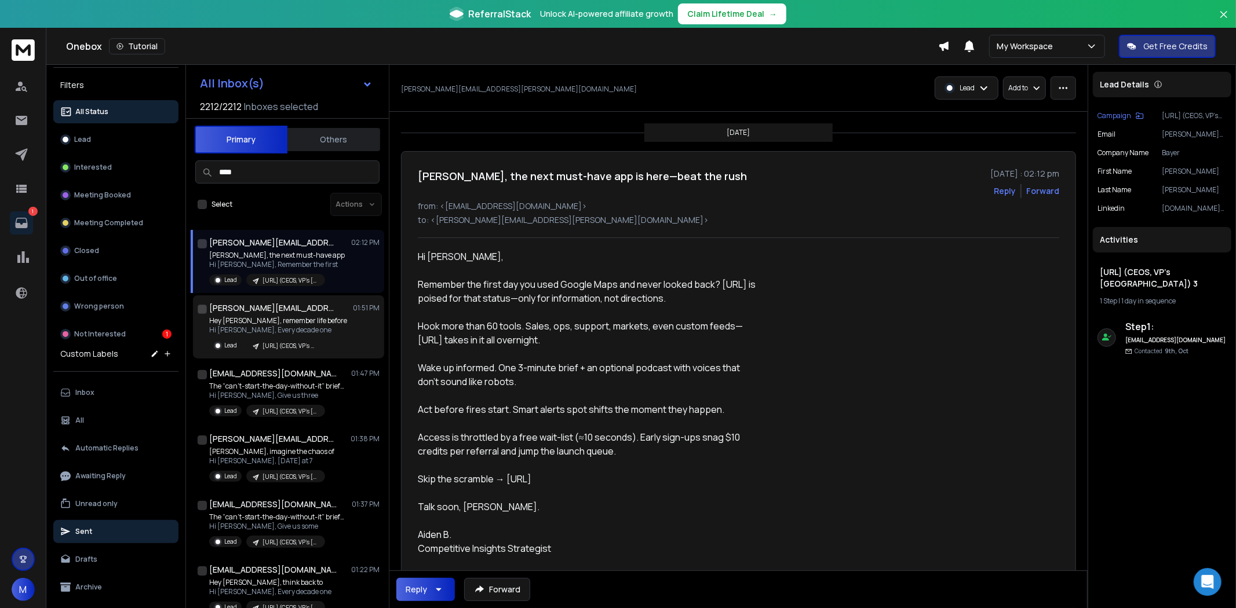
click at [286, 316] on p "Hey [PERSON_NAME], remember life before" at bounding box center [278, 320] width 138 height 9
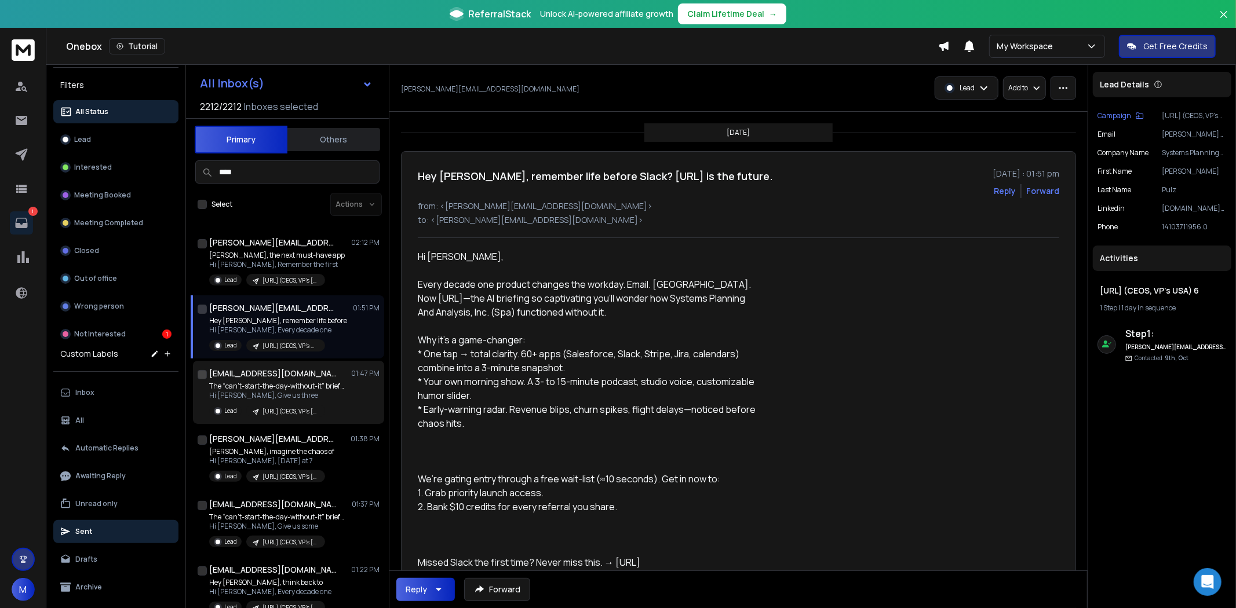
click at [279, 368] on h1 "[EMAIL_ADDRESS][DOMAIN_NAME]" at bounding box center [272, 374] width 127 height 12
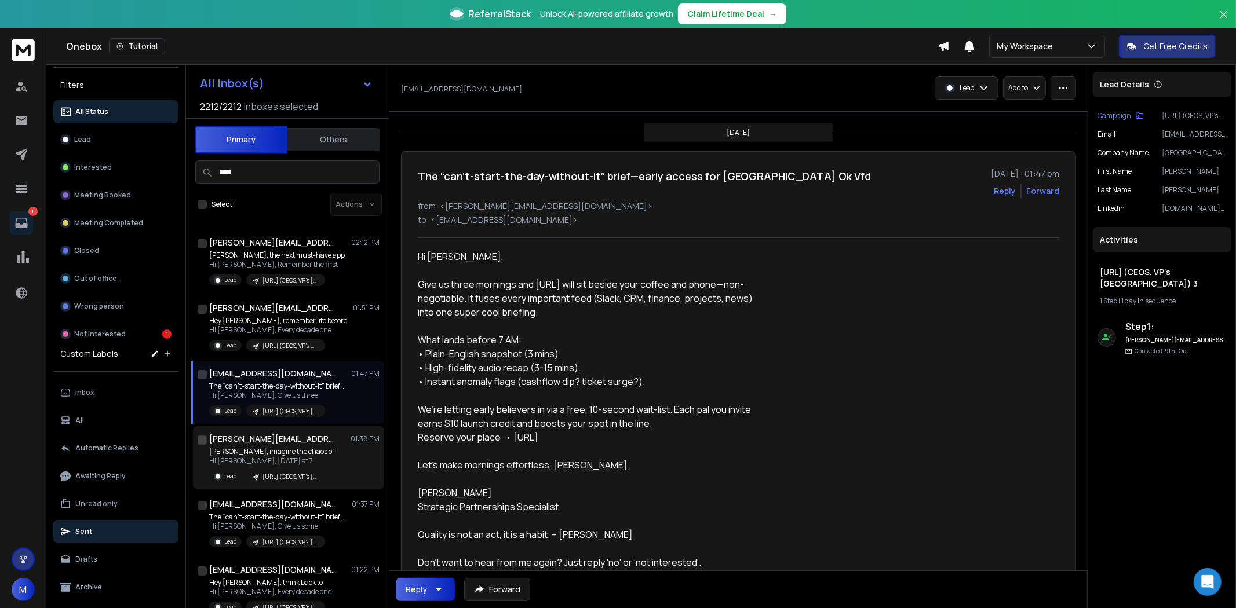
click at [263, 448] on p "[PERSON_NAME], imagine the chaos of" at bounding box center [271, 451] width 125 height 9
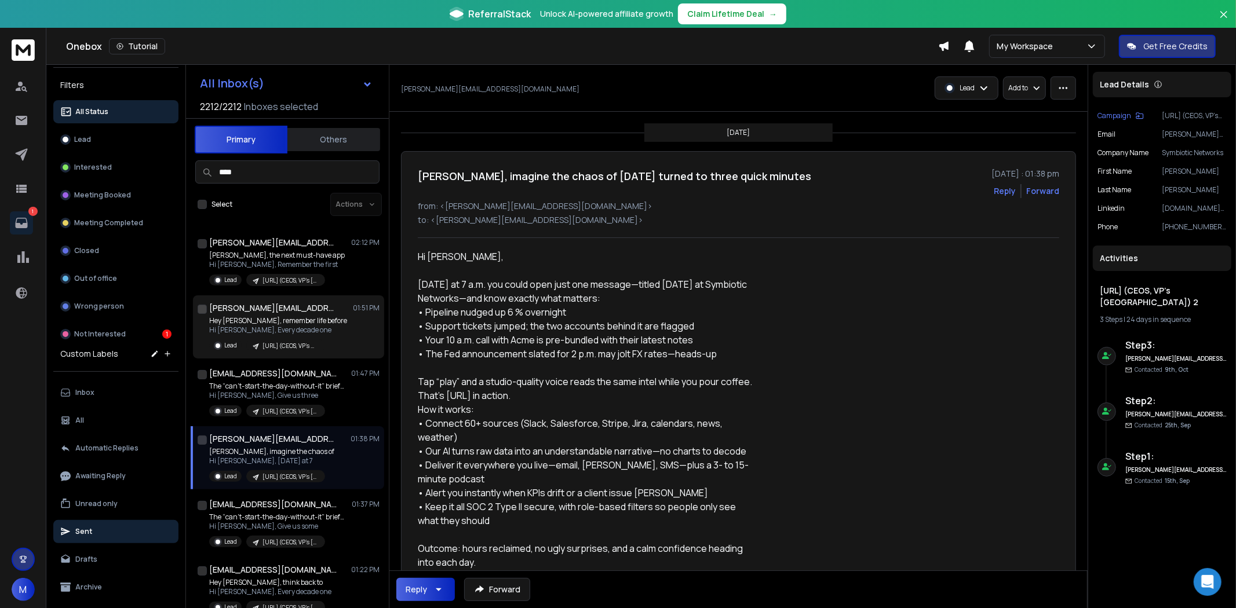
click at [279, 314] on div "[PERSON_NAME][EMAIL_ADDRESS][DOMAIN_NAME] 01:51 PM Hey [PERSON_NAME], remember …" at bounding box center [294, 326] width 170 height 49
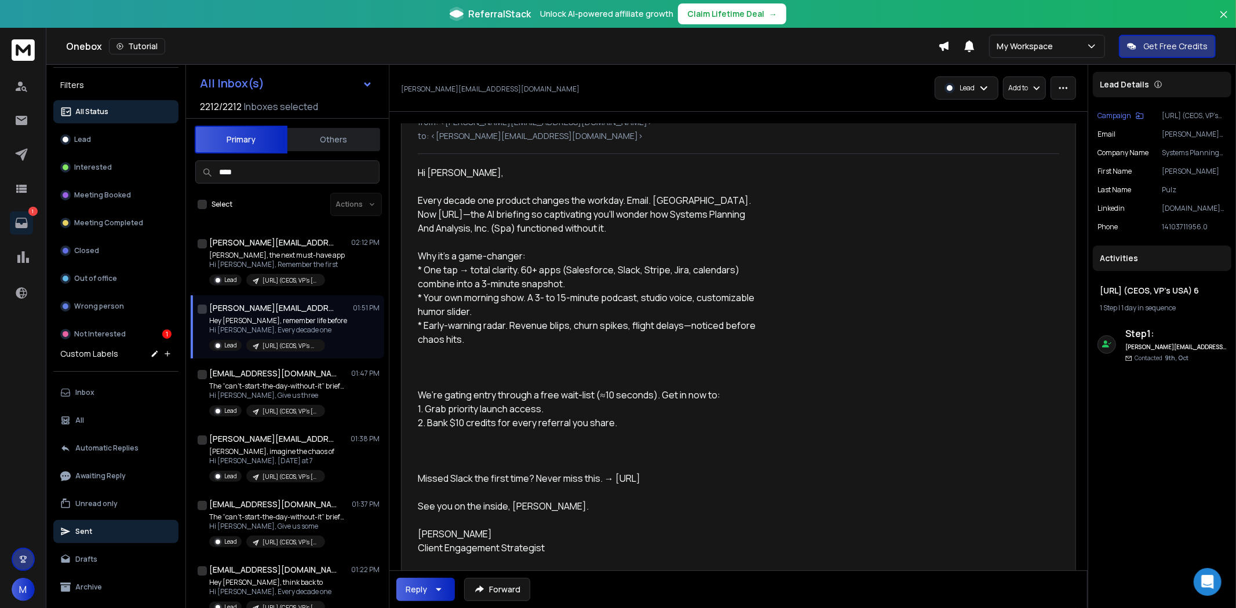
scroll to position [107, 0]
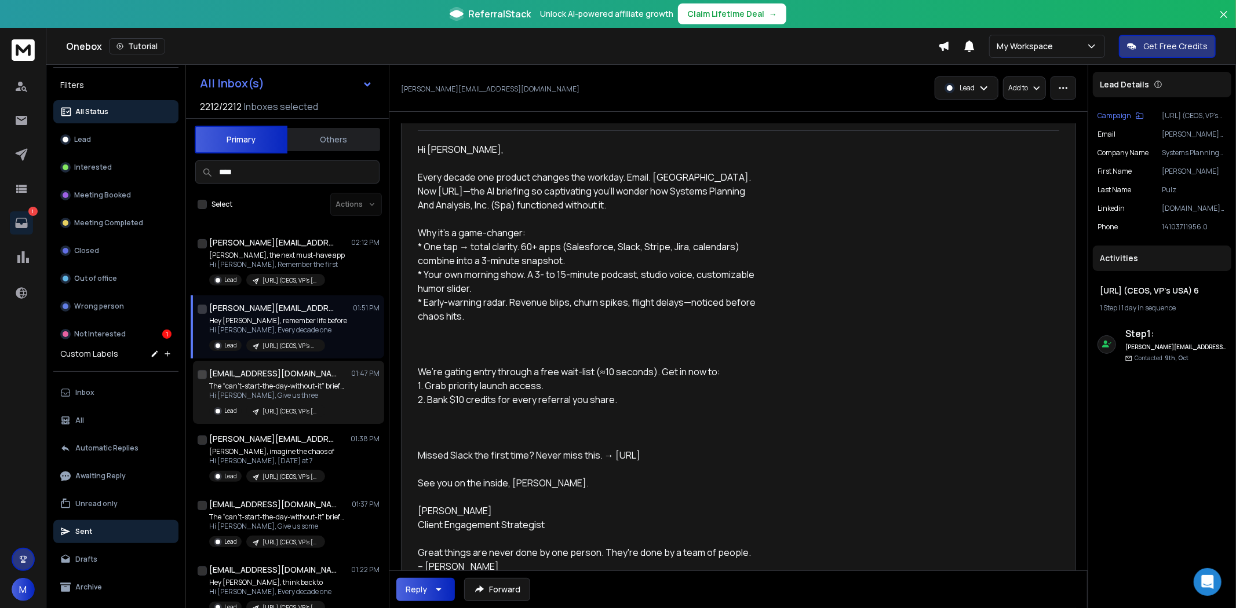
click at [266, 379] on div "[EMAIL_ADDRESS][DOMAIN_NAME] 01:47 PM The “can’t-start-the-day-without-it” brie…" at bounding box center [294, 392] width 170 height 49
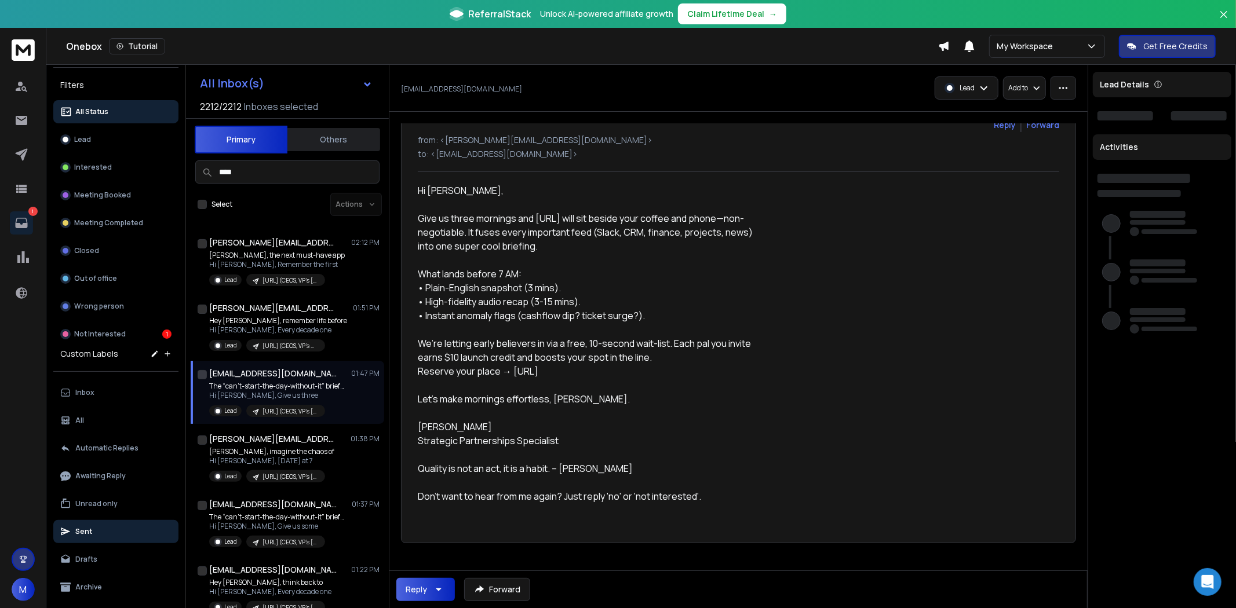
scroll to position [66, 0]
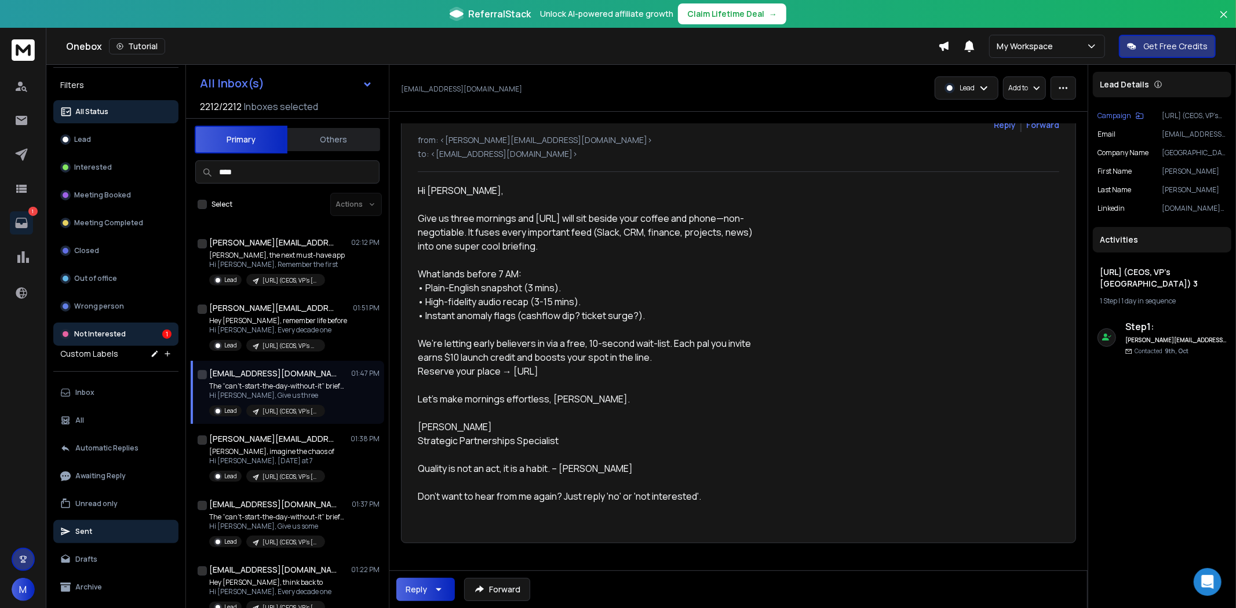
click at [133, 323] on button "Not Interested 1" at bounding box center [115, 334] width 125 height 23
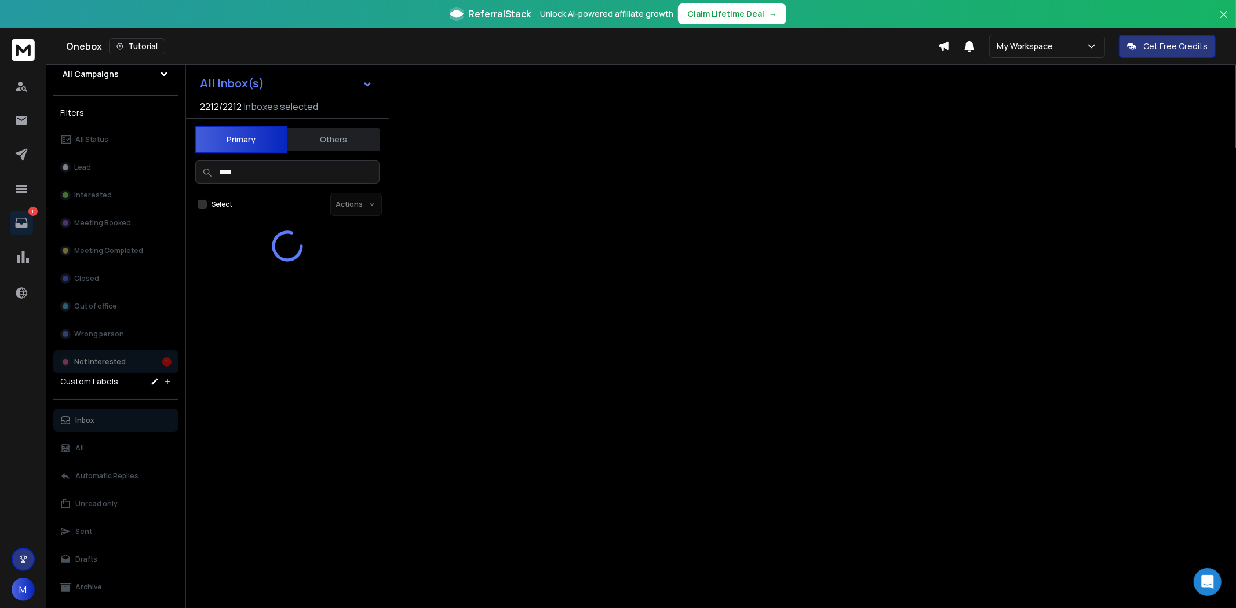
scroll to position [0, 0]
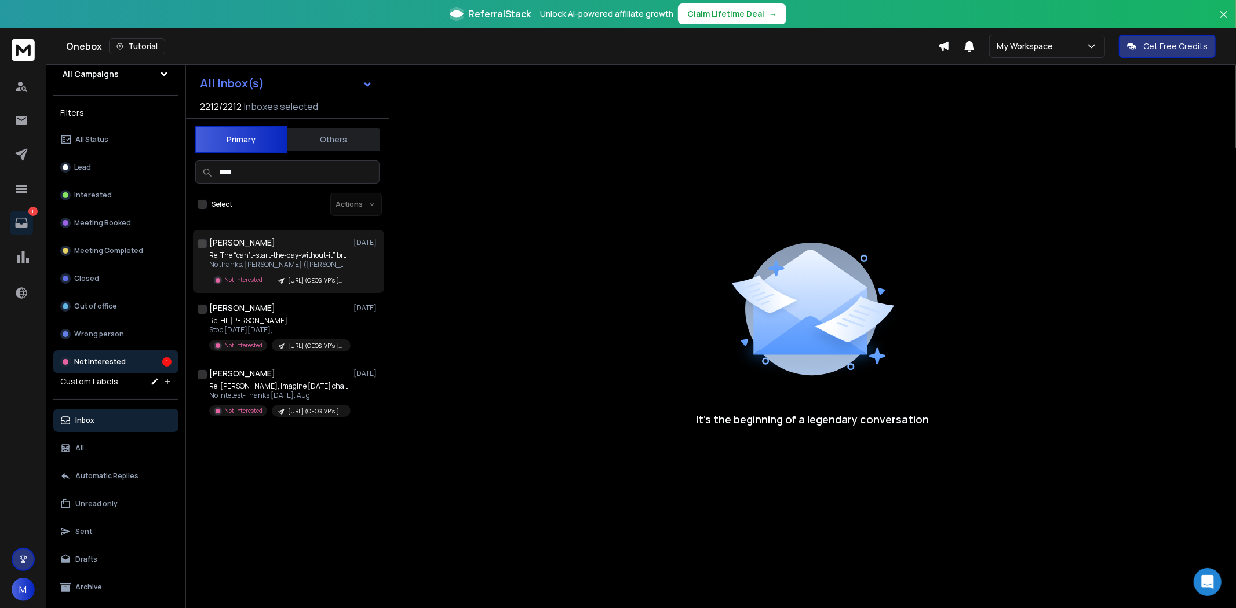
click at [312, 253] on p "Re: The “can’t-start-the-day-without-it” brief—exclusive access" at bounding box center [278, 255] width 139 height 9
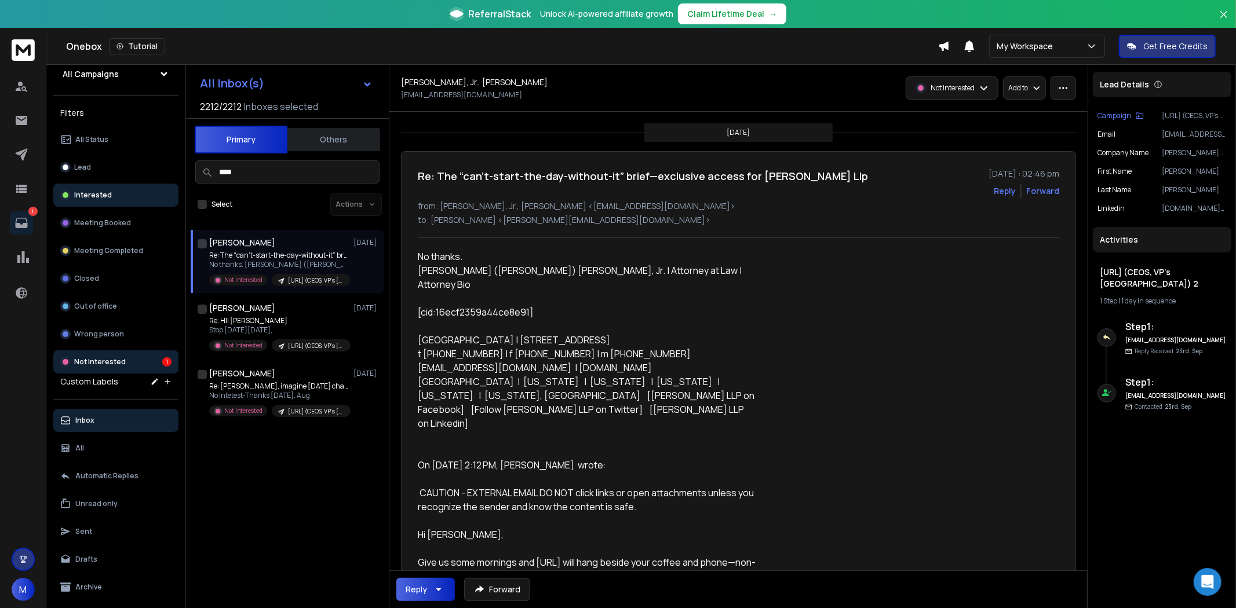
drag, startPoint x: 247, startPoint y: 175, endPoint x: 167, endPoint y: 177, distance: 80.5
click at [167, 177] on div "Press Ctrl + Shift + k to check for shortcuts. All Campaigns All Campaigns Filt…" at bounding box center [640, 369] width 1189 height 608
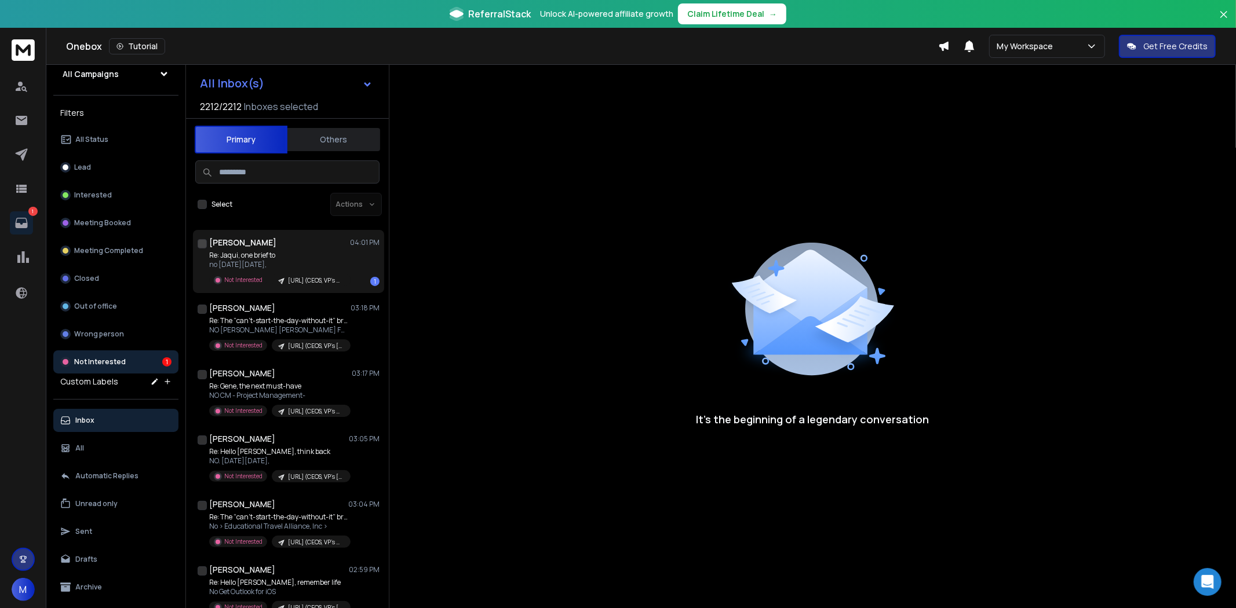
click at [252, 262] on p "no [DATE][DATE]," at bounding box center [278, 264] width 139 height 9
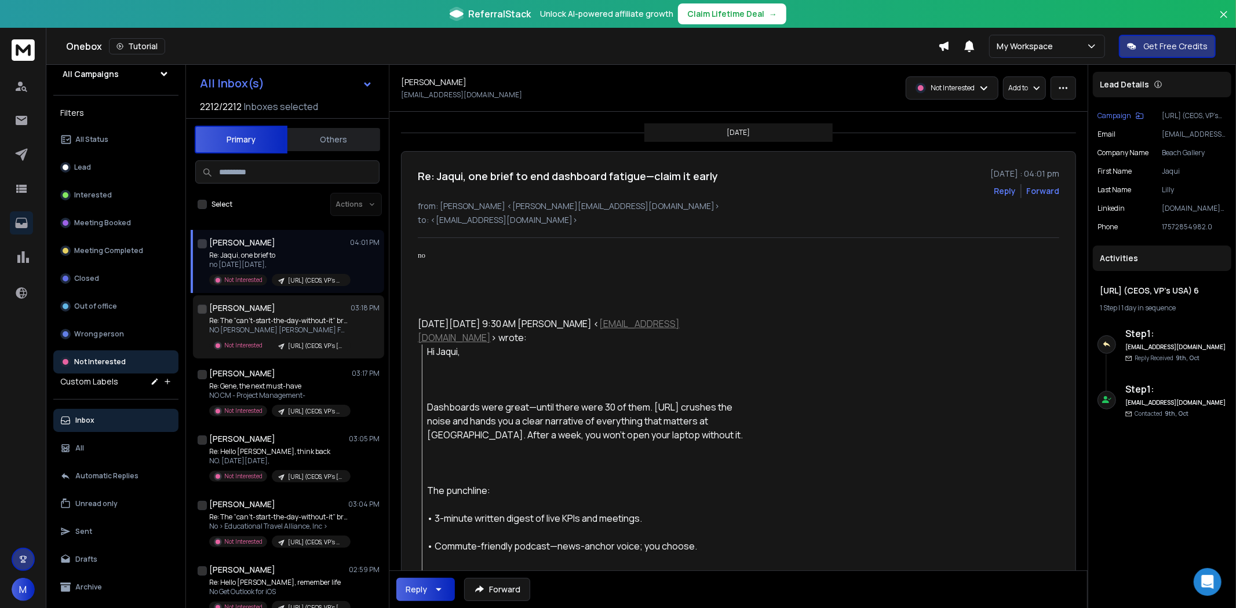
click at [273, 322] on p "Re: The “can’t-start-the-day-without-it” brief—VIP access" at bounding box center [278, 320] width 139 height 9
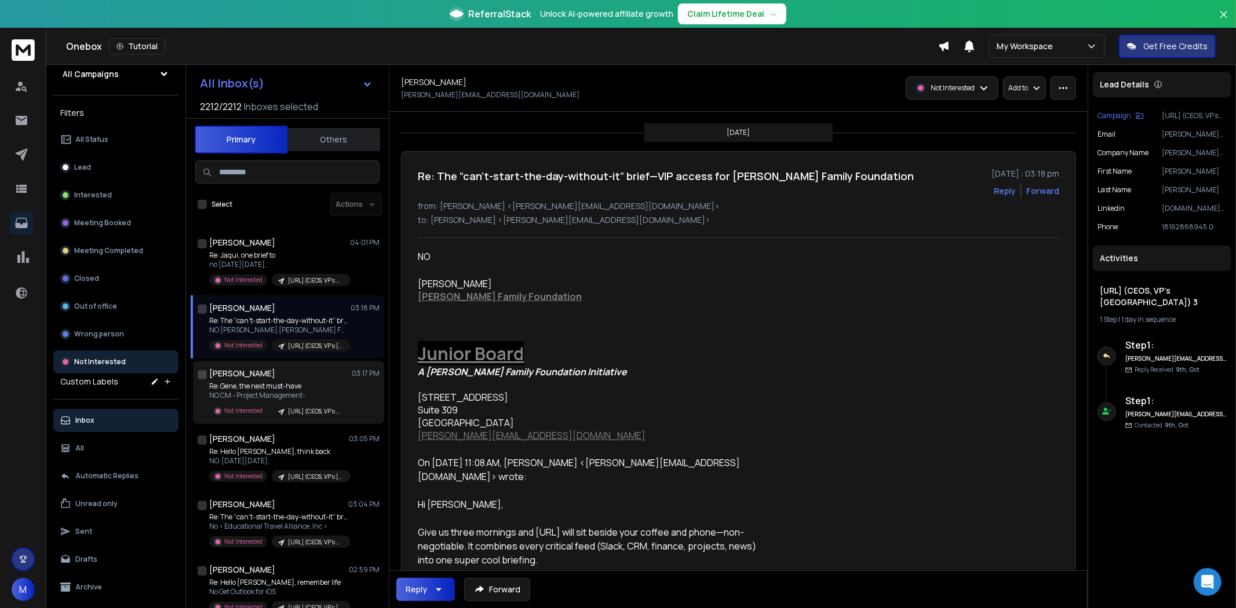
click at [271, 379] on div "[PERSON_NAME] 03:17 PM Re: [PERSON_NAME], the next must-have NO CM - Project Ma…" at bounding box center [294, 392] width 170 height 49
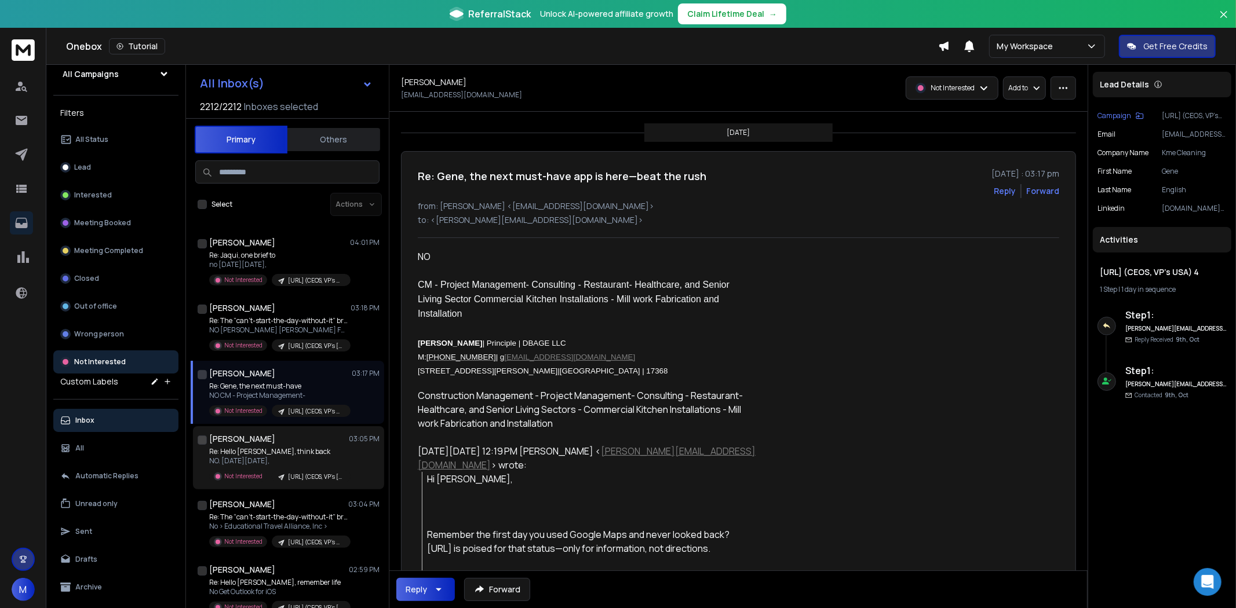
click at [290, 447] on p "Re: Hello [PERSON_NAME], think back" at bounding box center [278, 451] width 139 height 9
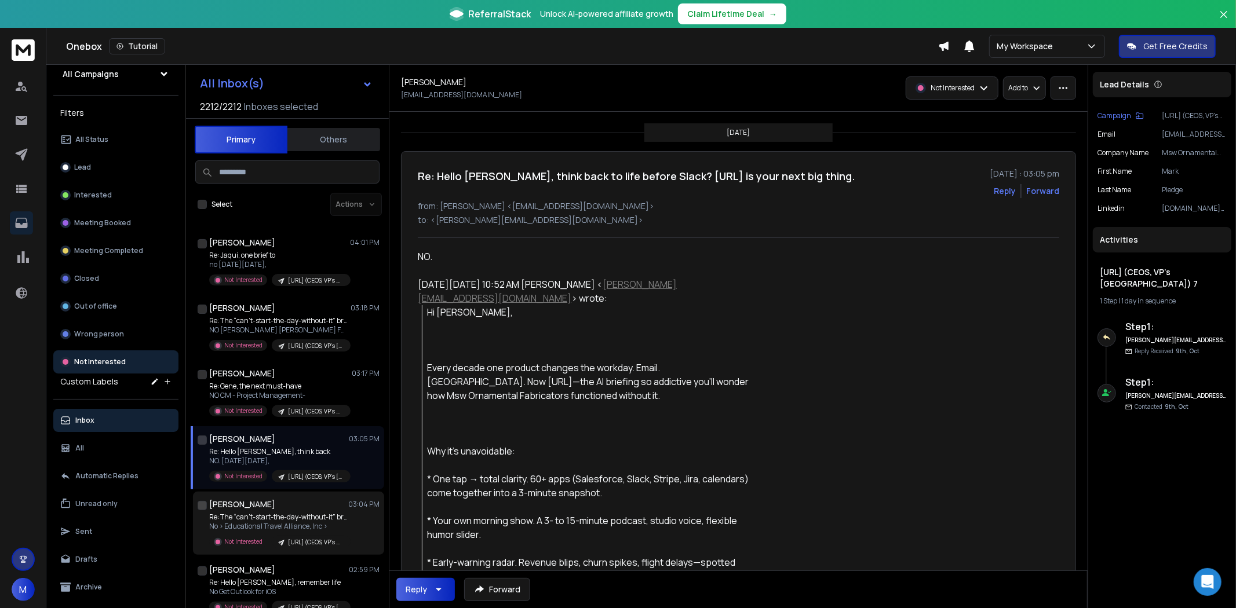
click at [306, 518] on p "Re: The “can’t-start-the-day-without-it” brief—exclusive access" at bounding box center [278, 517] width 139 height 9
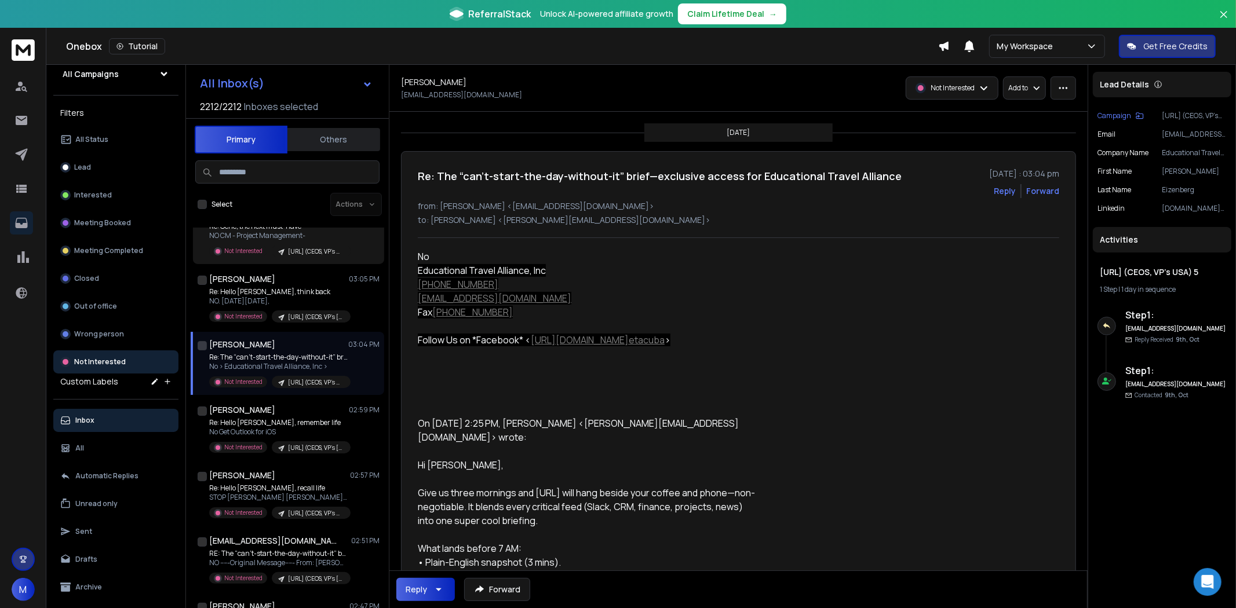
scroll to position [171, 0]
